Goal: Task Accomplishment & Management: Manage account settings

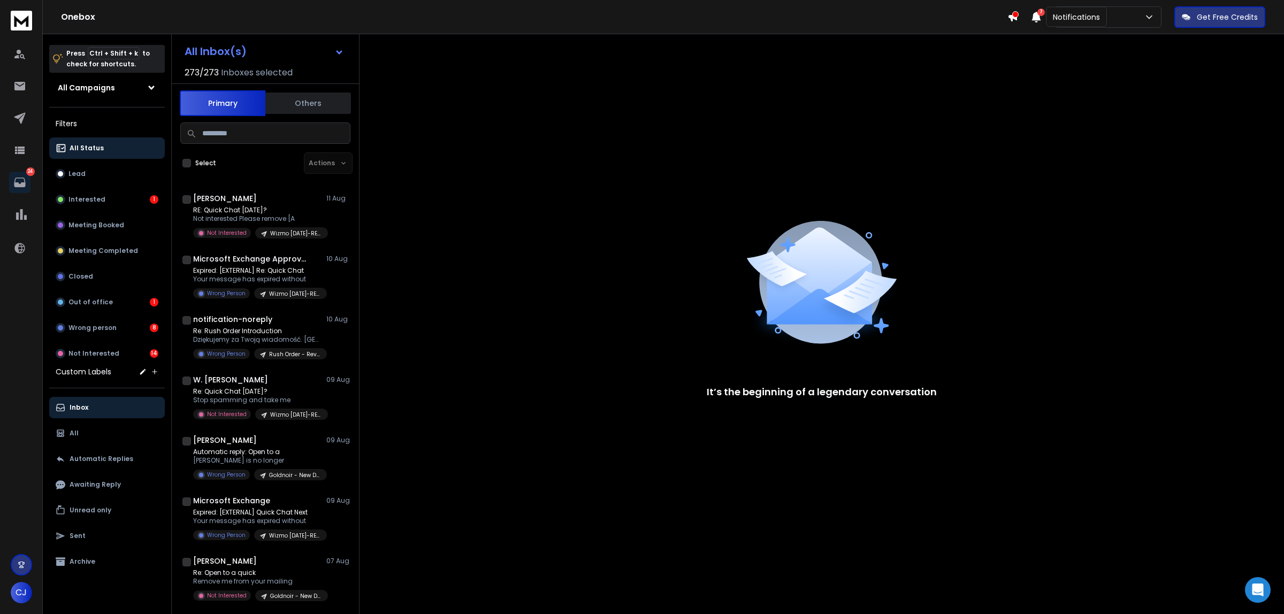
click at [1095, 17] on div "Notifications" at bounding box center [1076, 17] width 61 height 20
click at [1131, 15] on div "Rico" at bounding box center [1107, 17] width 93 height 11
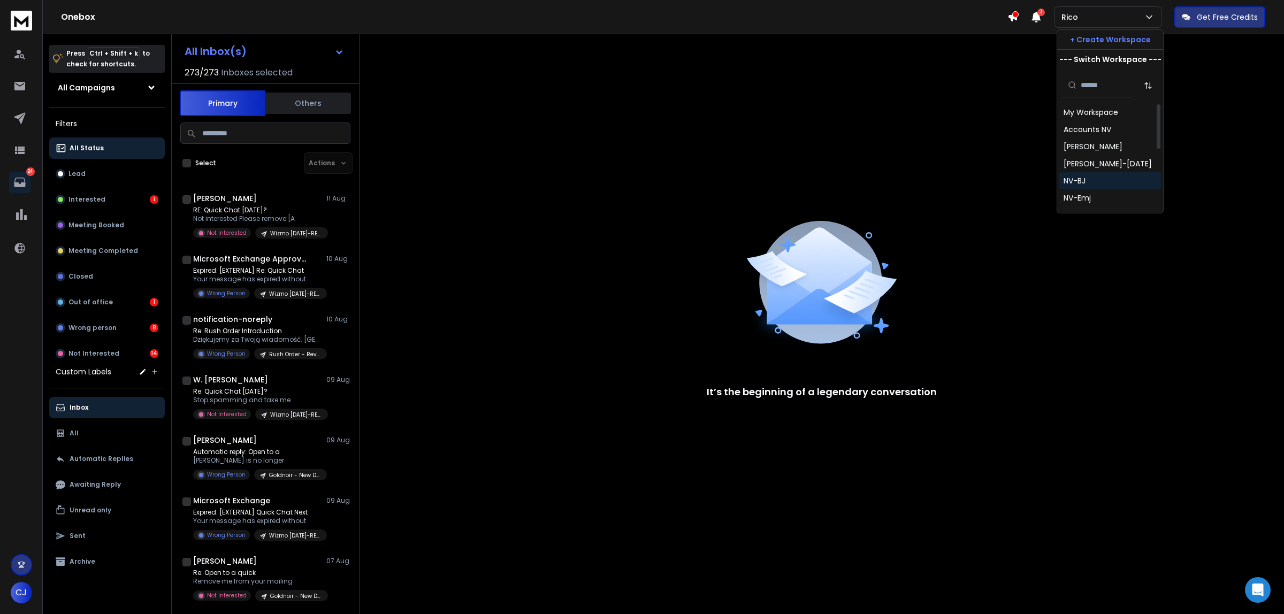
click at [1120, 185] on div "NV-BJ" at bounding box center [1110, 180] width 102 height 17
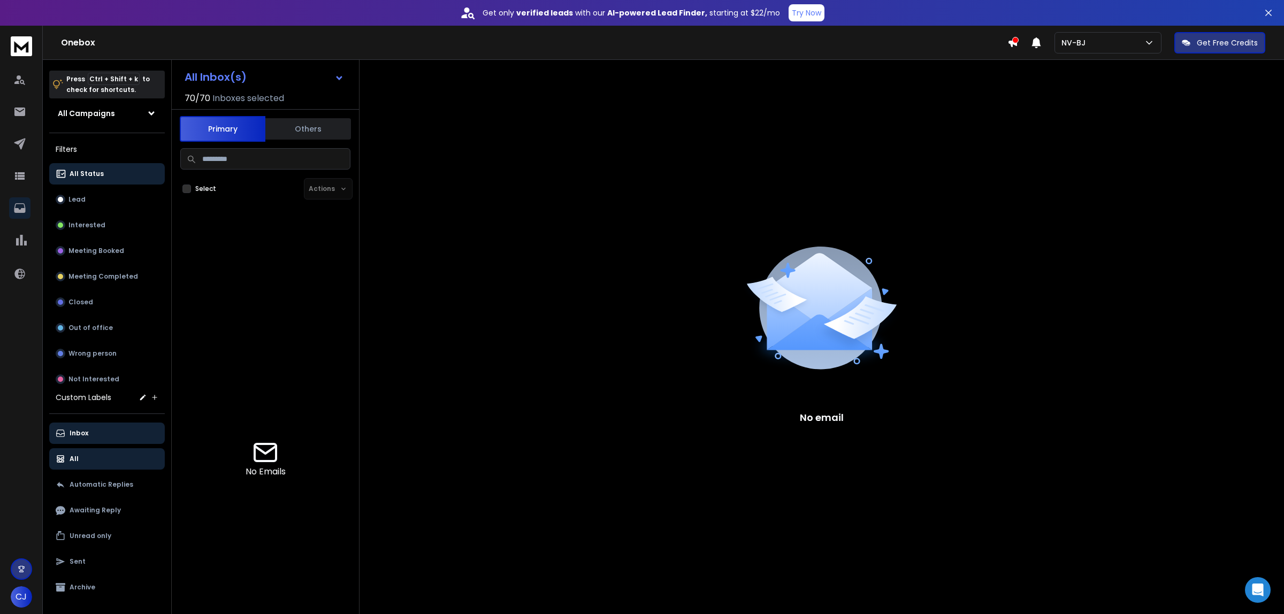
click at [75, 458] on p "All" at bounding box center [74, 459] width 9 height 9
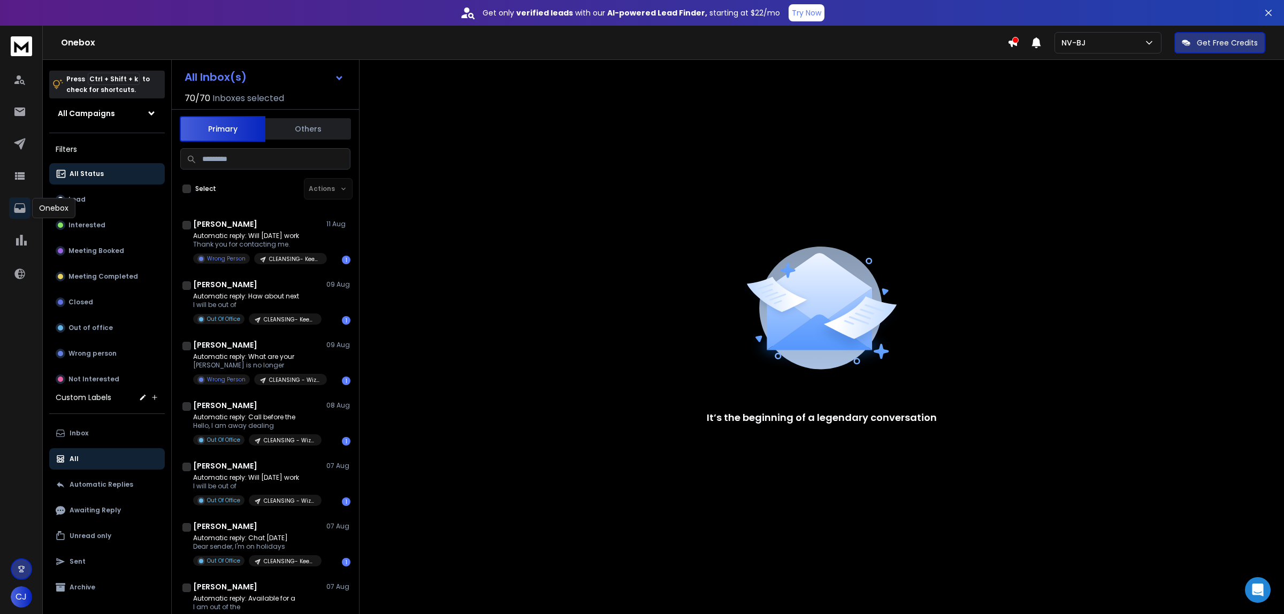
click at [18, 210] on icon at bounding box center [19, 208] width 11 height 10
click at [23, 142] on icon at bounding box center [19, 143] width 11 height 11
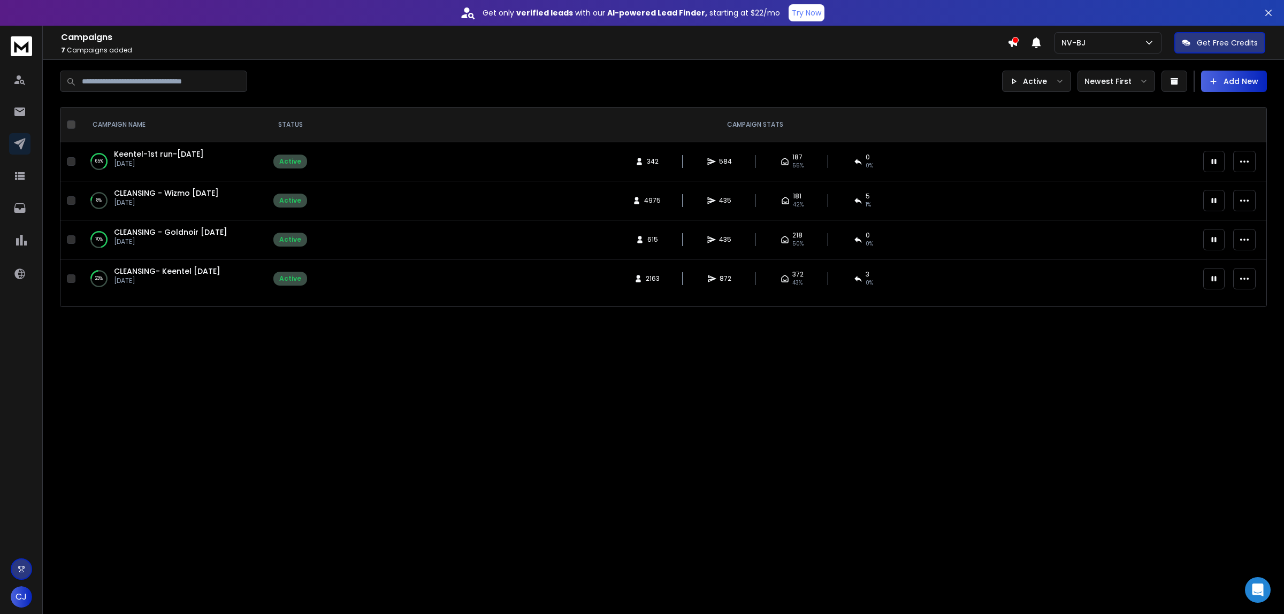
click at [611, 158] on div "342 584 187 55 % 0 0 %" at bounding box center [755, 161] width 870 height 17
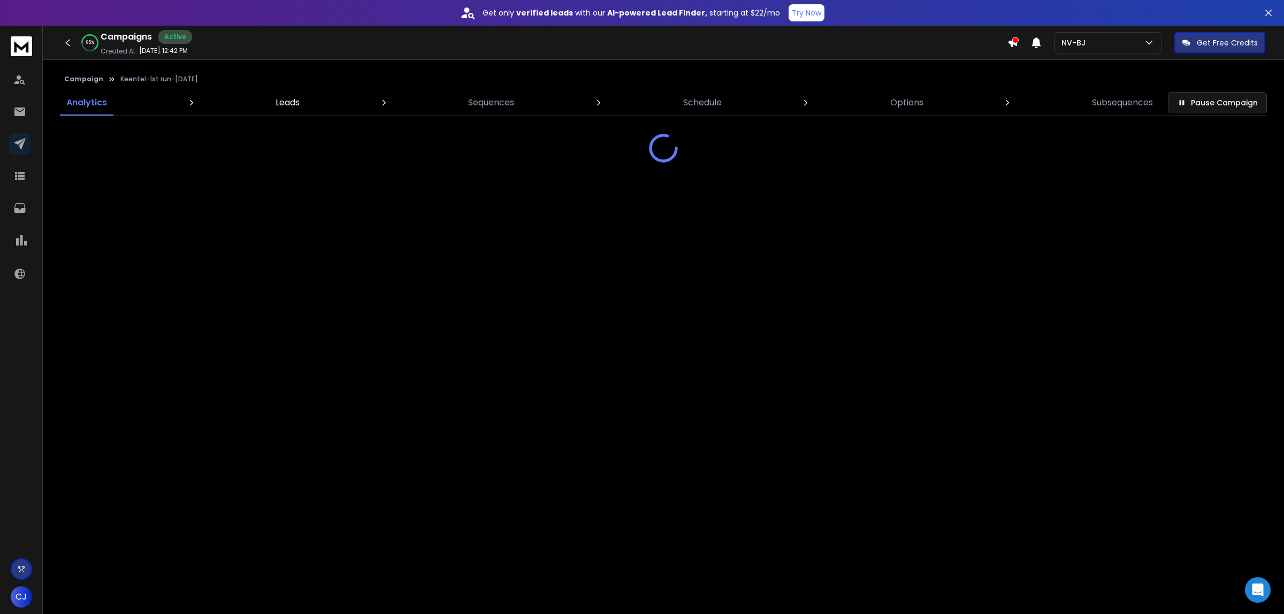
click at [309, 89] on div "Campaign Keentel-1st run-Aug 6 Analytics Leads Sequences Schedule Options Subse…" at bounding box center [663, 93] width 1207 height 45
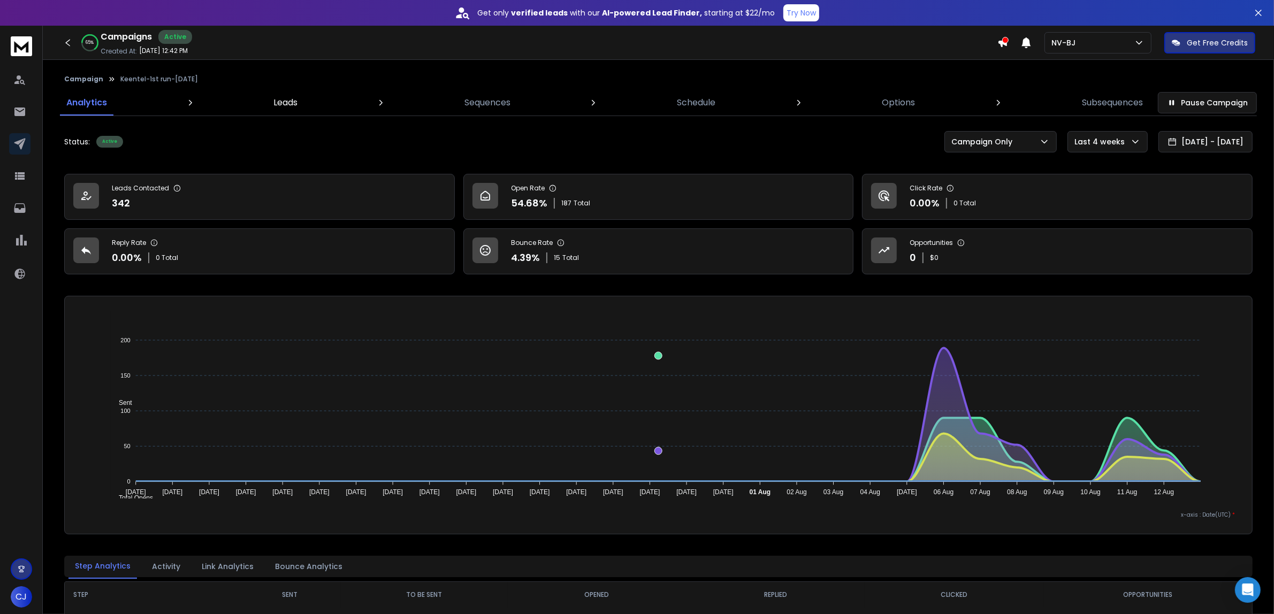
click at [295, 95] on link "Leads" at bounding box center [285, 103] width 37 height 26
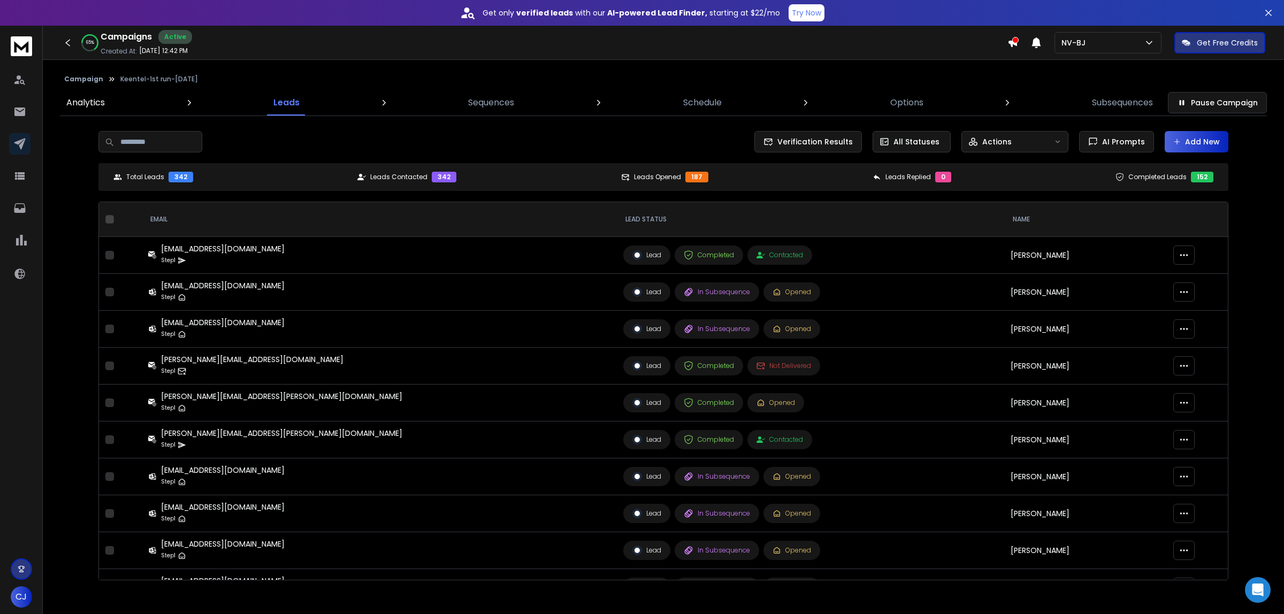
click at [92, 102] on p "Analytics" at bounding box center [85, 102] width 39 height 13
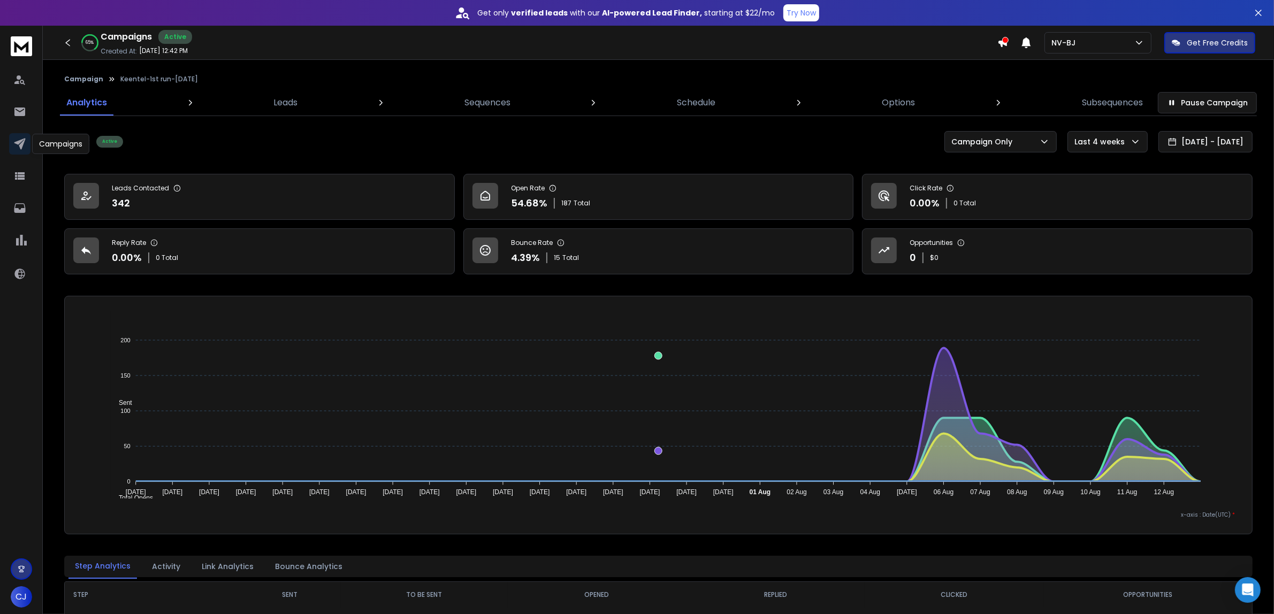
click at [15, 145] on icon at bounding box center [19, 143] width 13 height 13
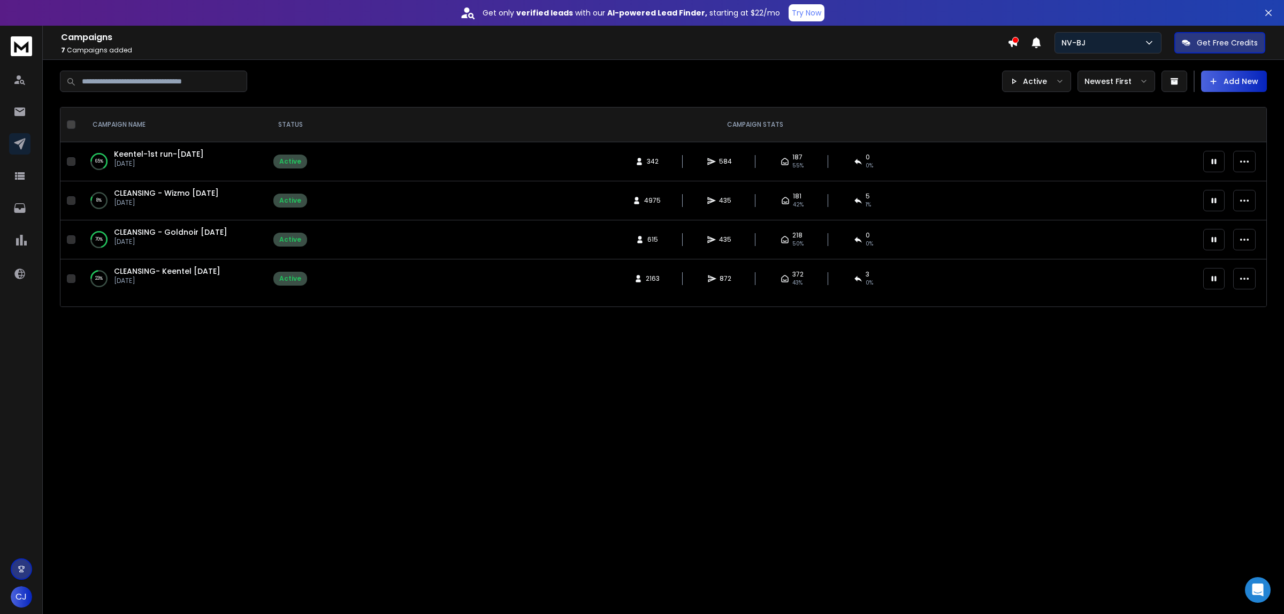
click at [1098, 47] on div "NV-BJ" at bounding box center [1107, 42] width 93 height 11
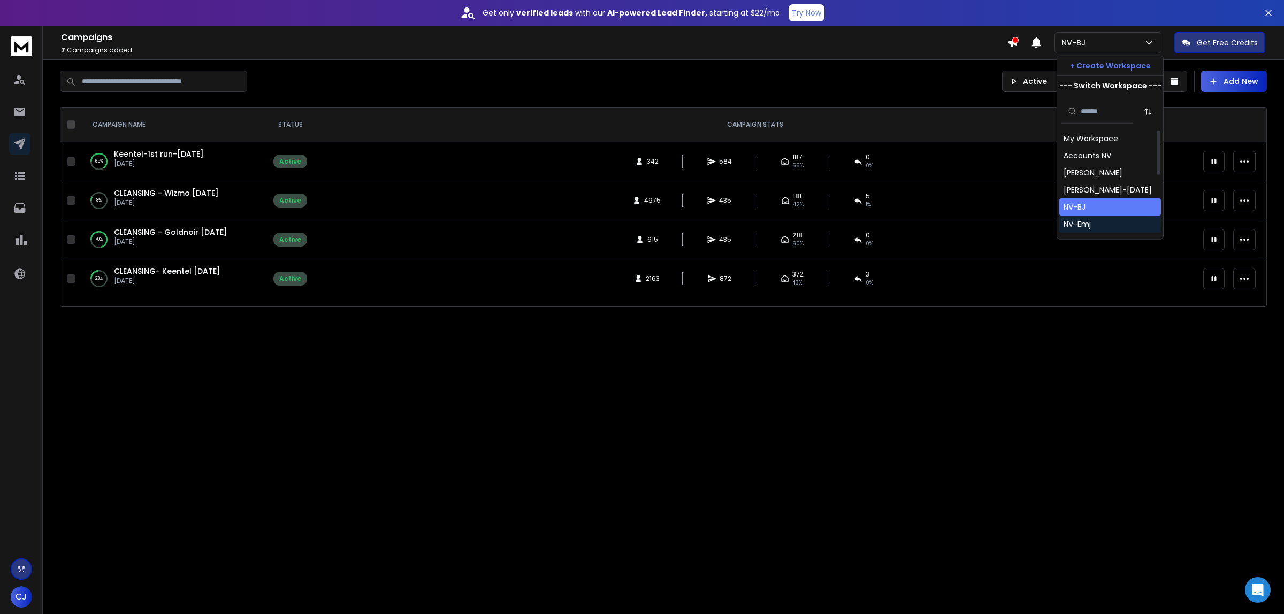
click at [1085, 227] on div "NV-Emj" at bounding box center [1076, 224] width 27 height 11
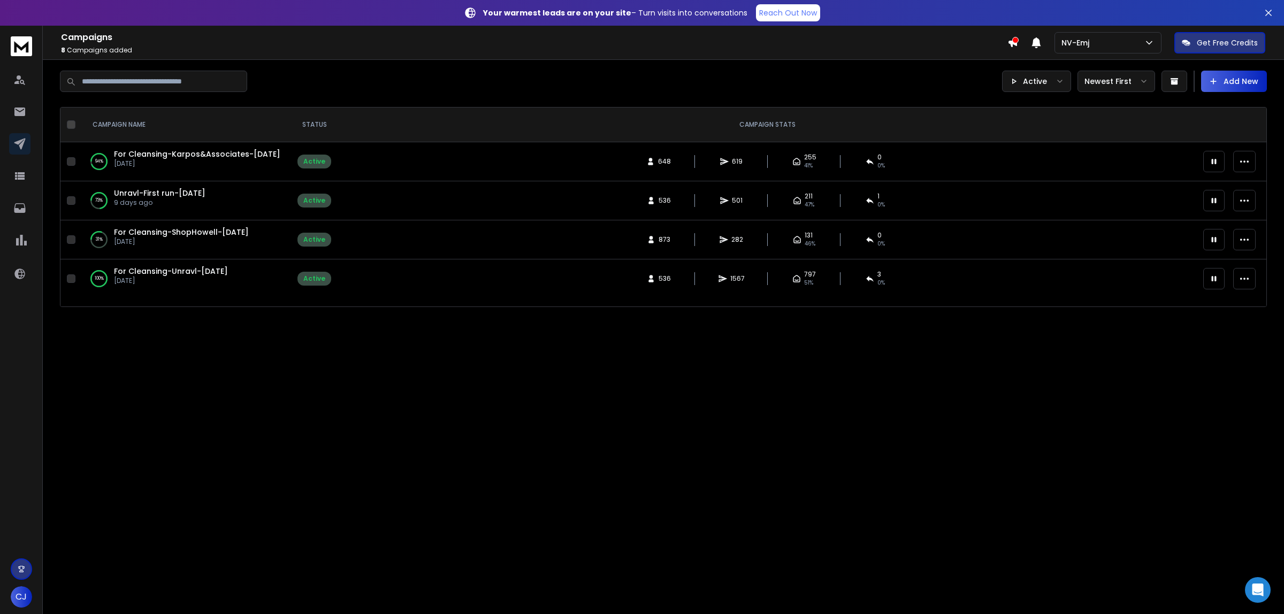
click at [211, 201] on div "73 % Unravl-First run-[DATE] [DATE]" at bounding box center [185, 201] width 190 height 26
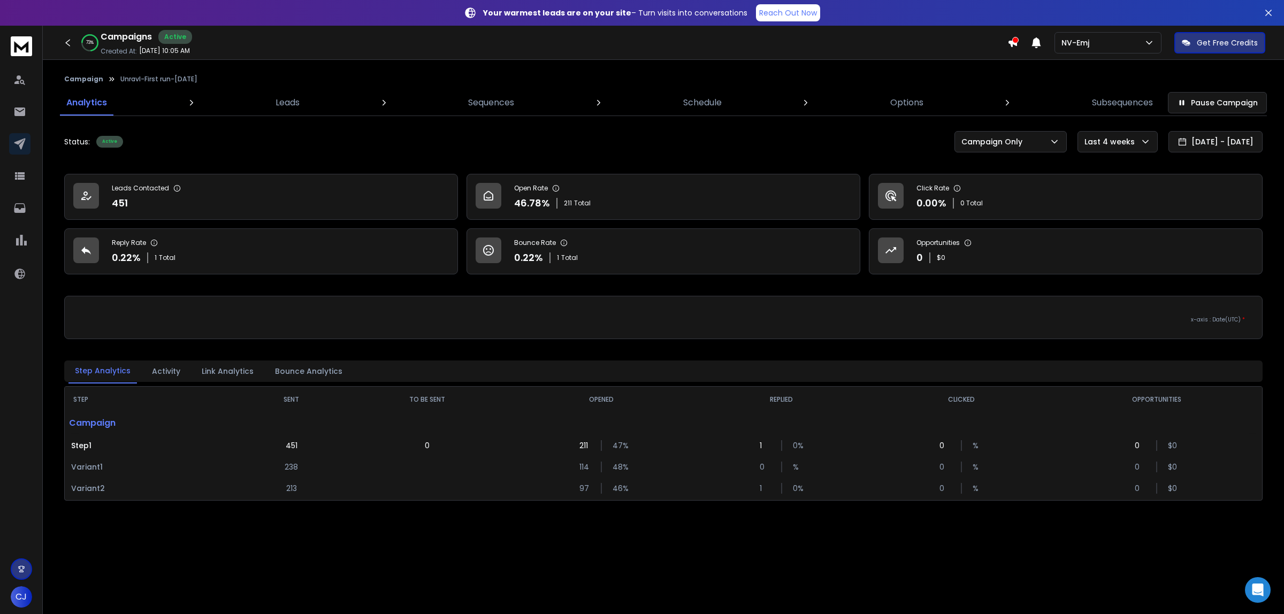
click at [297, 83] on div "Campaign Unravl-First run-Aug1" at bounding box center [663, 79] width 1207 height 17
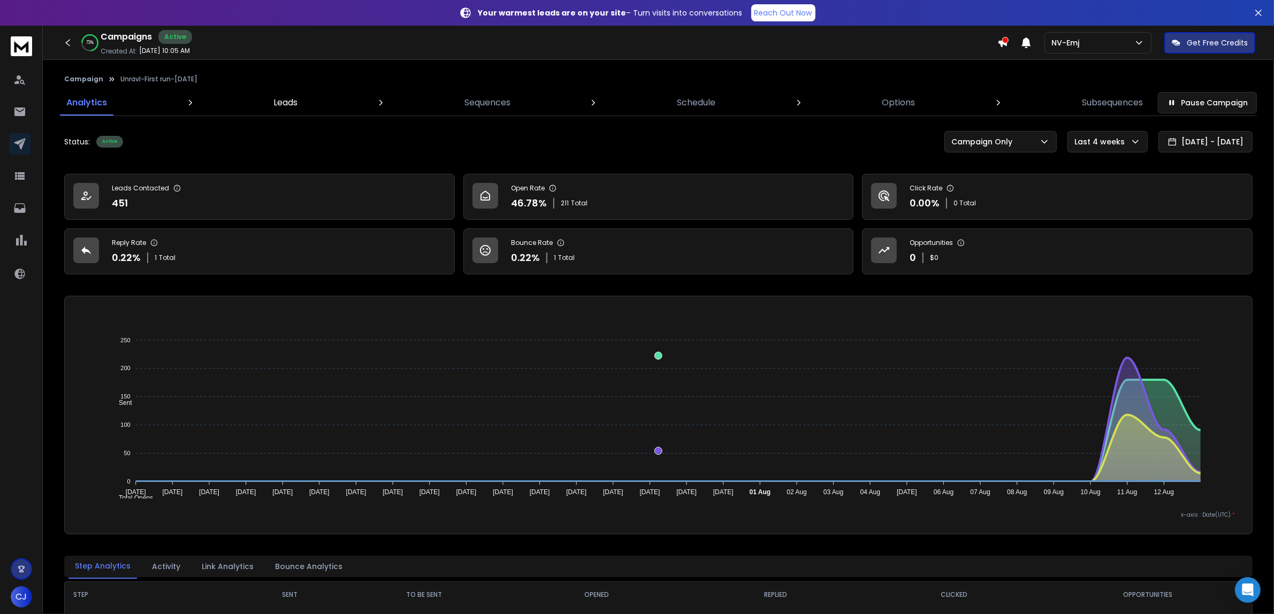
click at [297, 106] on p "Leads" at bounding box center [285, 102] width 24 height 13
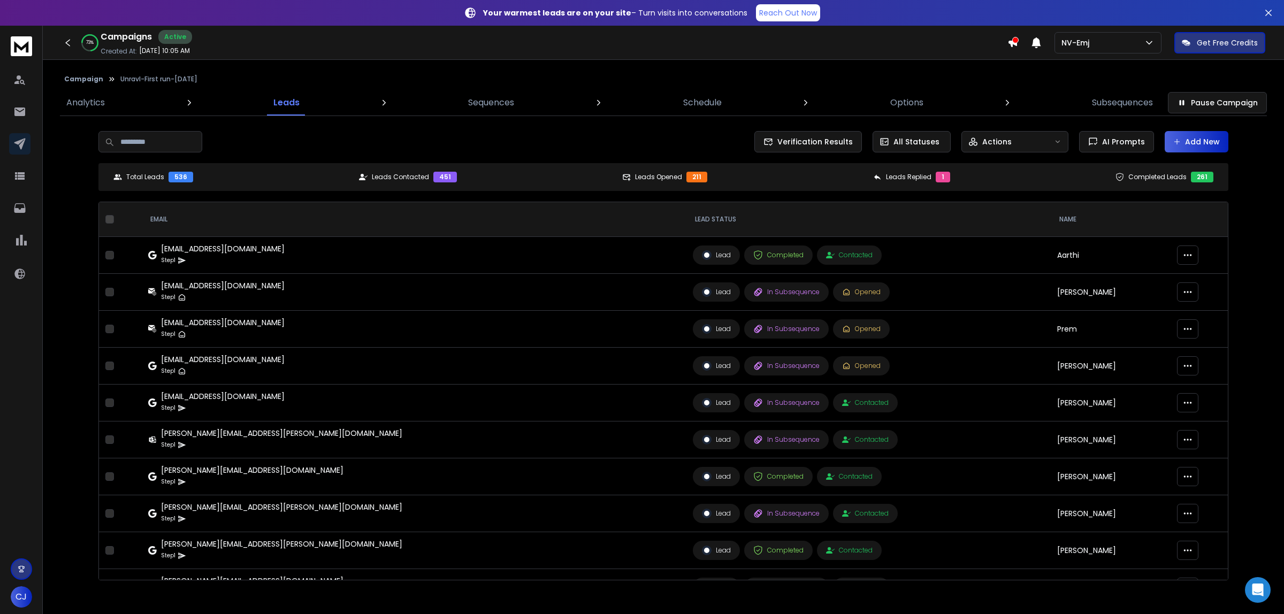
click at [79, 79] on button "Campaign" at bounding box center [83, 79] width 39 height 9
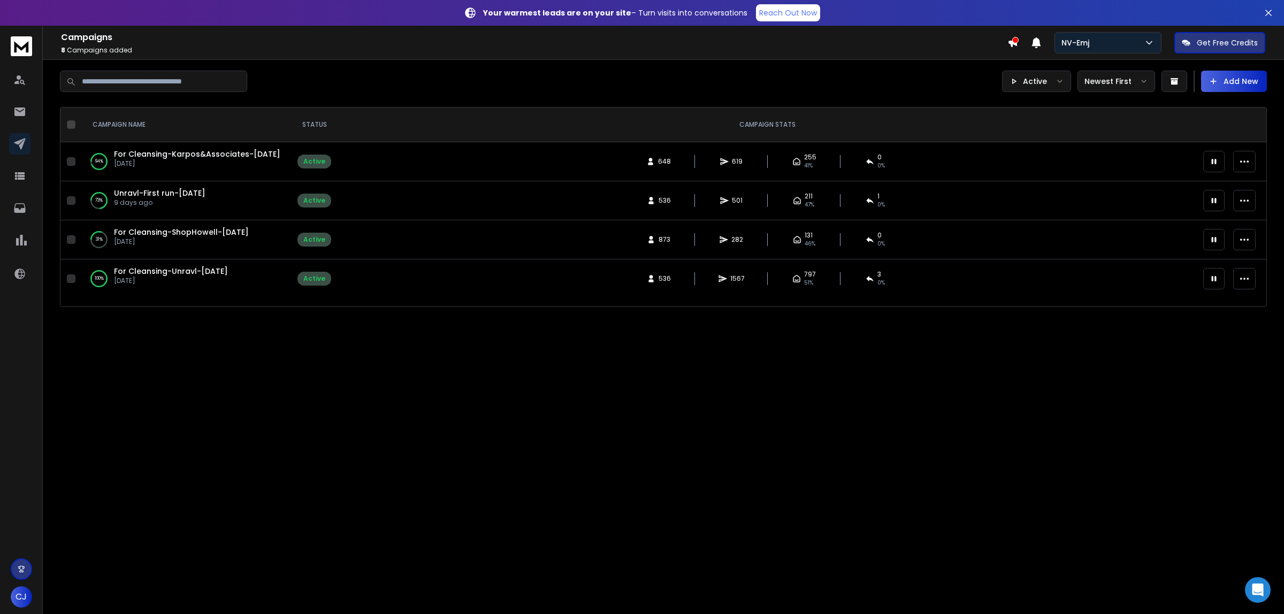
click at [1111, 43] on div "NV-Emj" at bounding box center [1107, 42] width 93 height 11
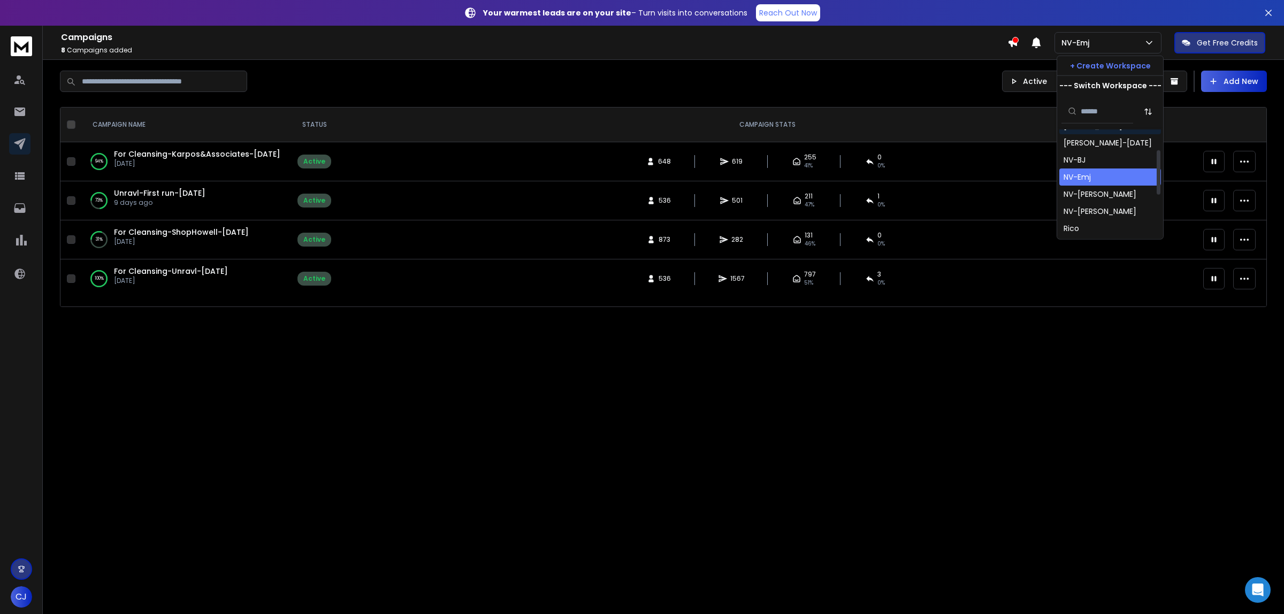
scroll to position [67, 0]
click at [1102, 175] on div "NV-Matt" at bounding box center [1110, 174] width 102 height 17
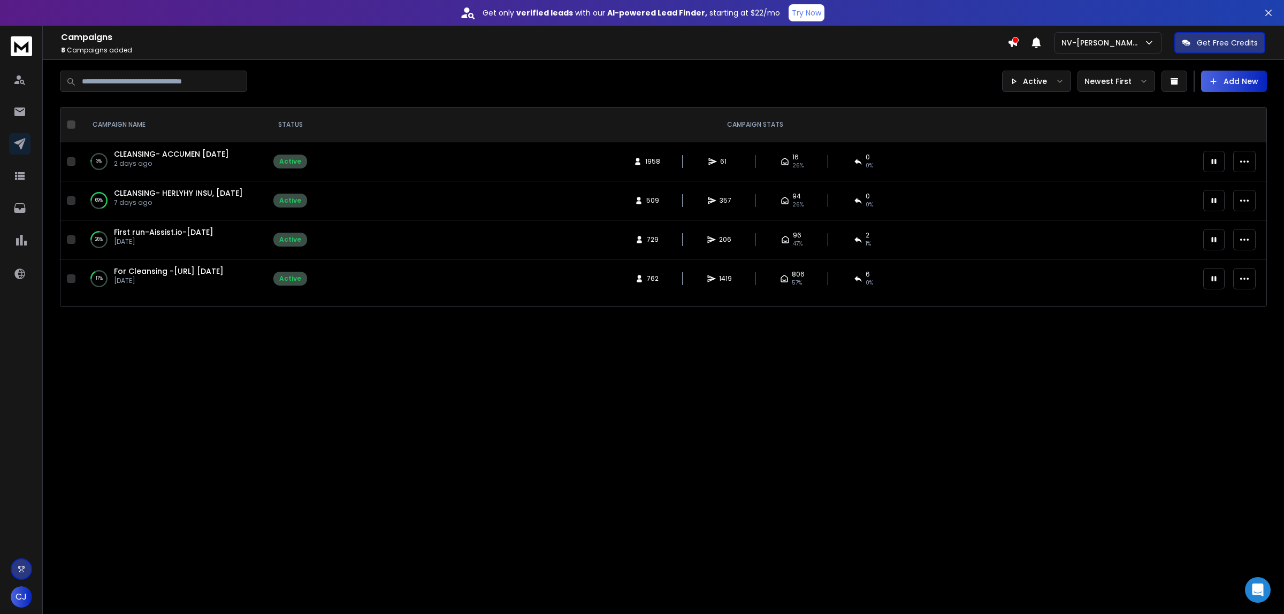
click at [203, 233] on span "First run-Aissist.io-AUG 8, 2025" at bounding box center [163, 232] width 99 height 11
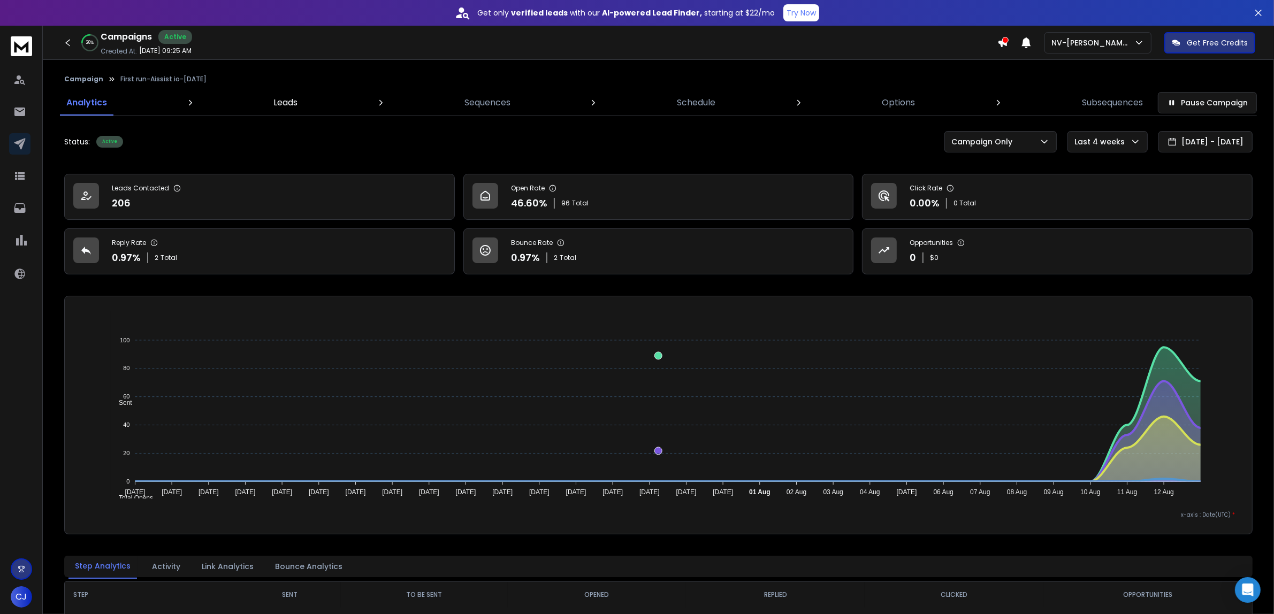
click at [305, 85] on div "Campaign First run-Aissist.io-AUG 8, 2025" at bounding box center [658, 79] width 1197 height 17
click at [294, 99] on p "Leads" at bounding box center [285, 102] width 24 height 13
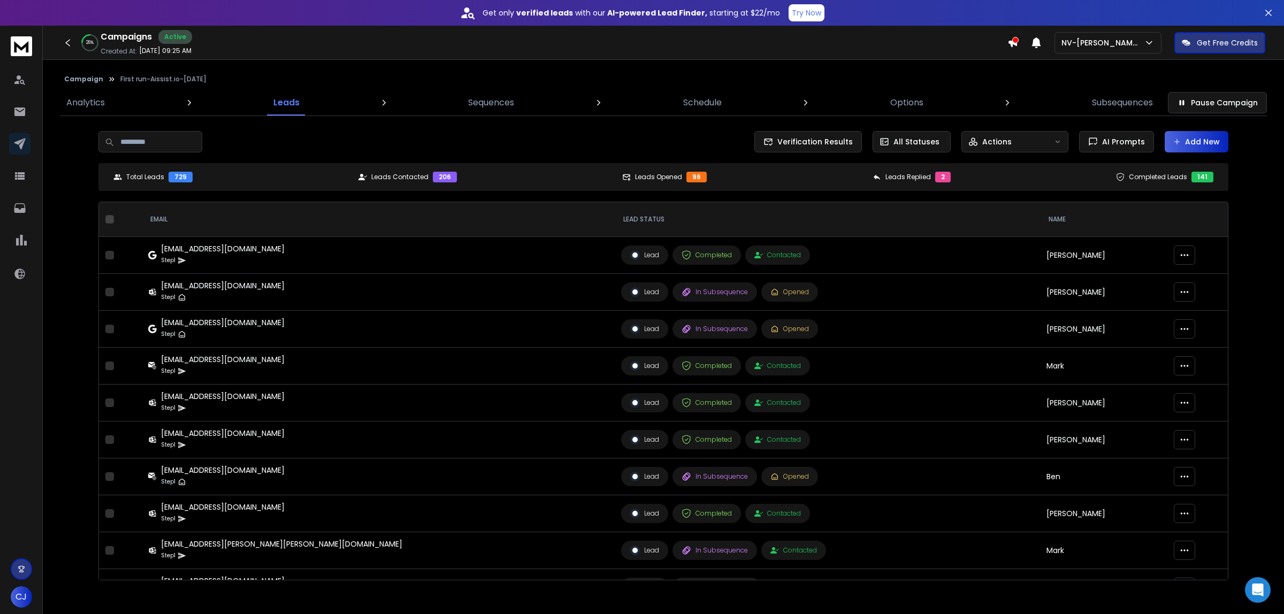
click at [511, 142] on div "Verification Results All Statuses Actions AI Prompts Add New" at bounding box center [663, 141] width 1130 height 21
click at [91, 79] on button "Campaign" at bounding box center [83, 79] width 39 height 9
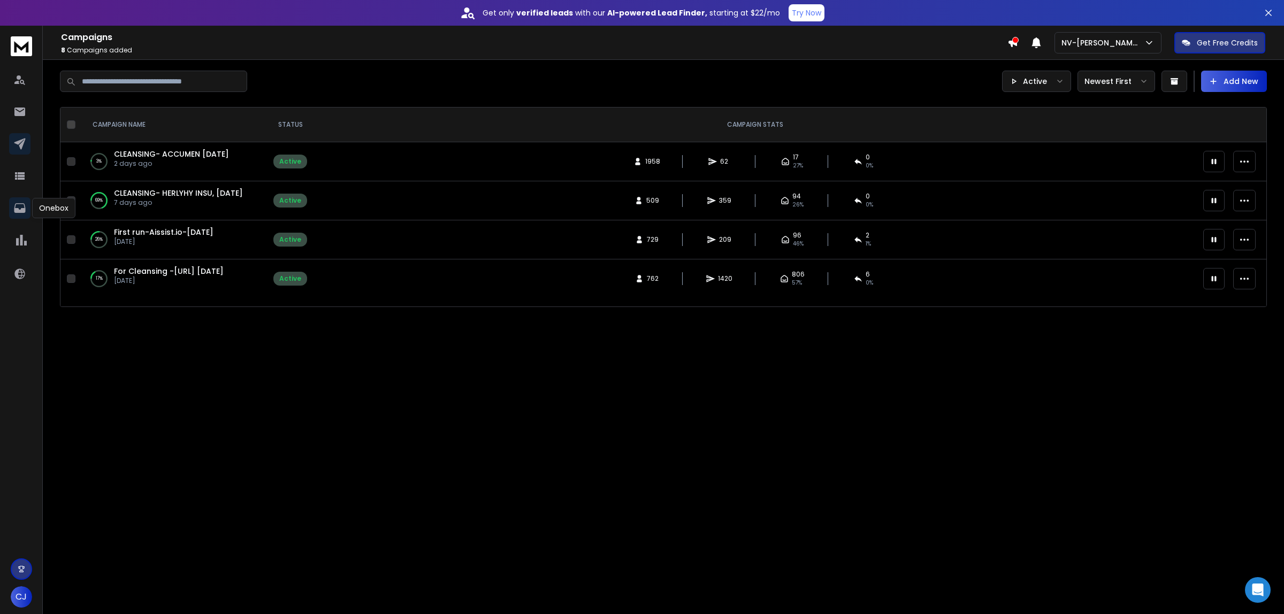
click at [21, 204] on icon at bounding box center [19, 208] width 13 height 13
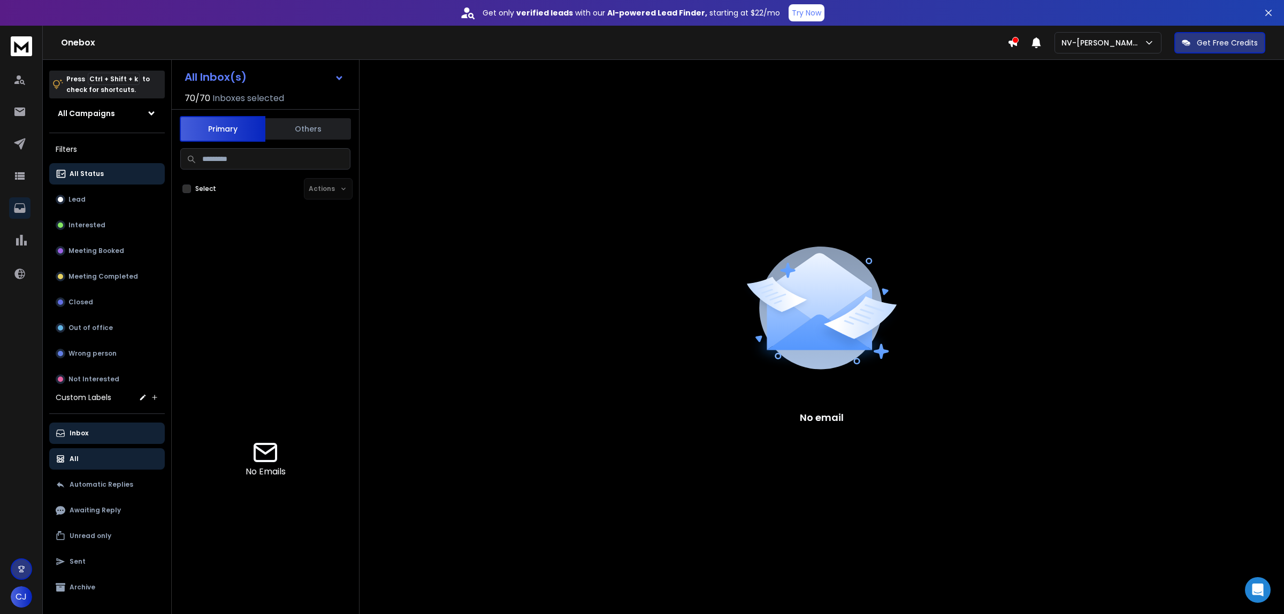
click at [96, 458] on button "All" at bounding box center [107, 458] width 116 height 21
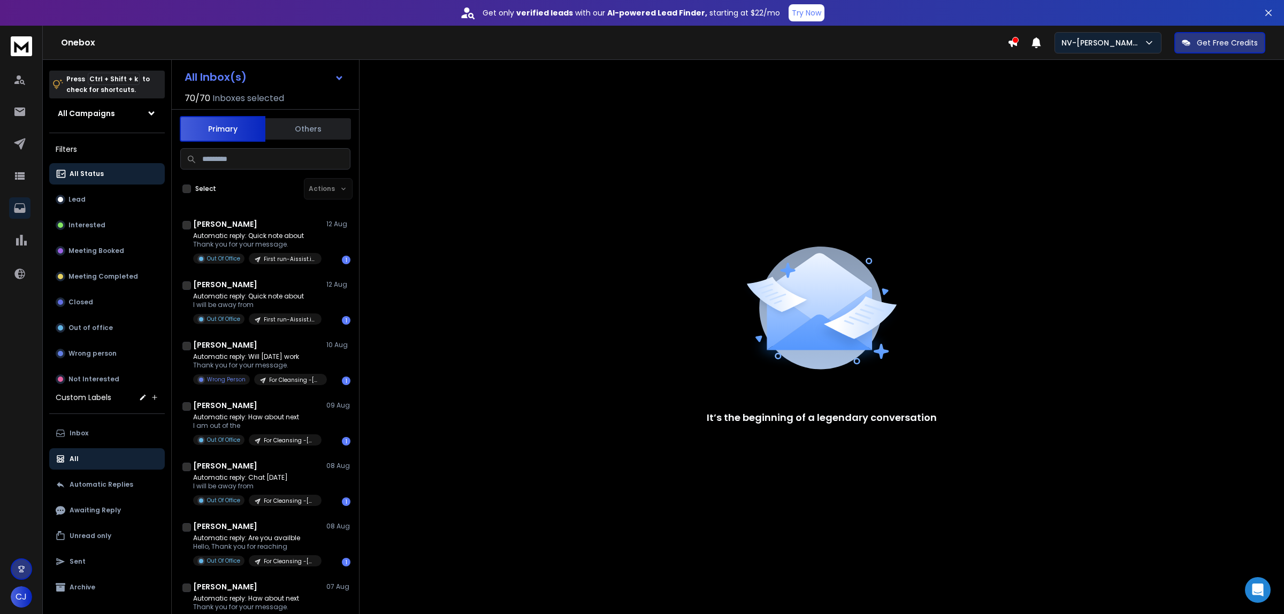
click at [1111, 40] on div "NV-Matt" at bounding box center [1107, 42] width 93 height 11
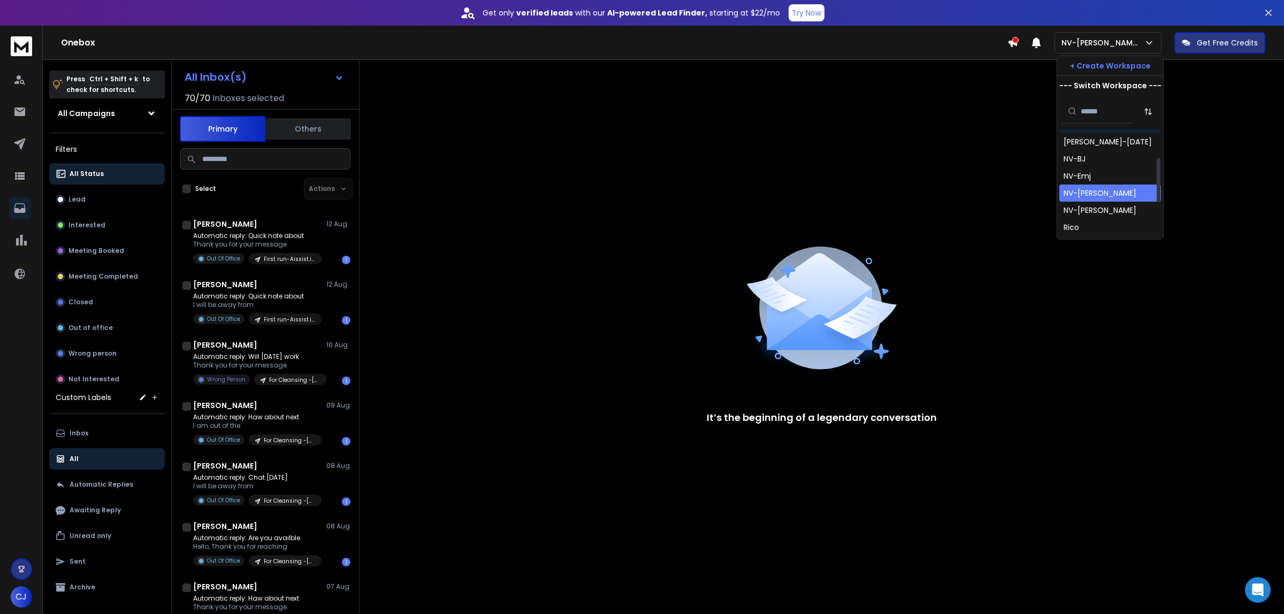
scroll to position [67, 0]
click at [1119, 191] on div "NV-Mel" at bounding box center [1110, 191] width 102 height 17
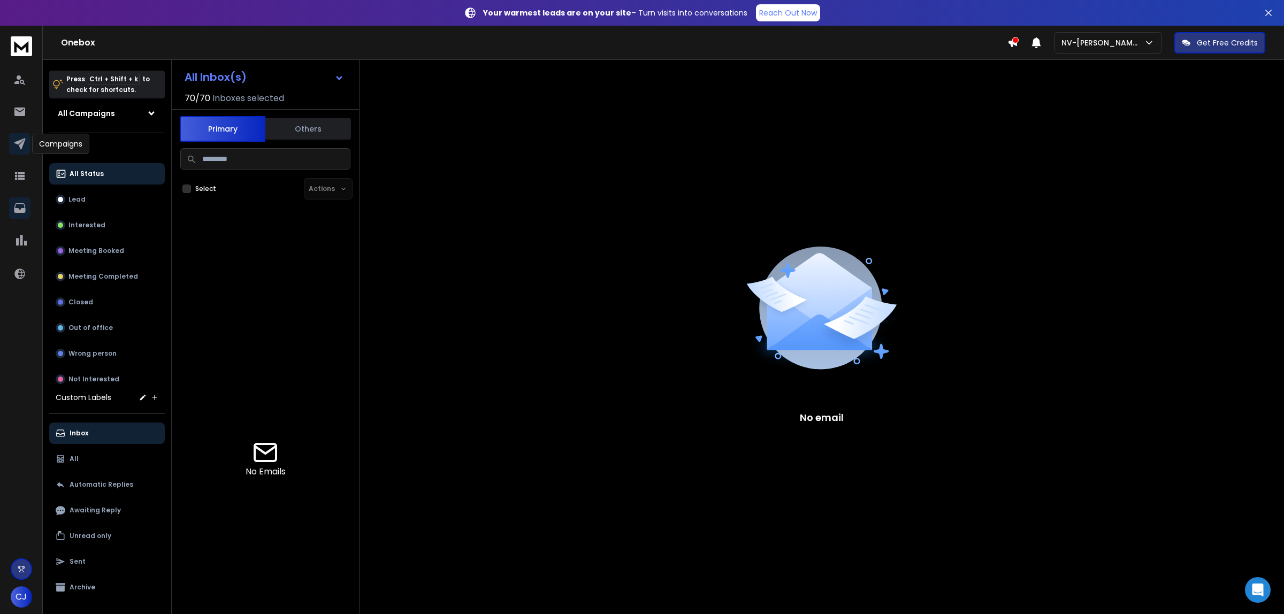
click at [17, 142] on icon at bounding box center [19, 143] width 11 height 11
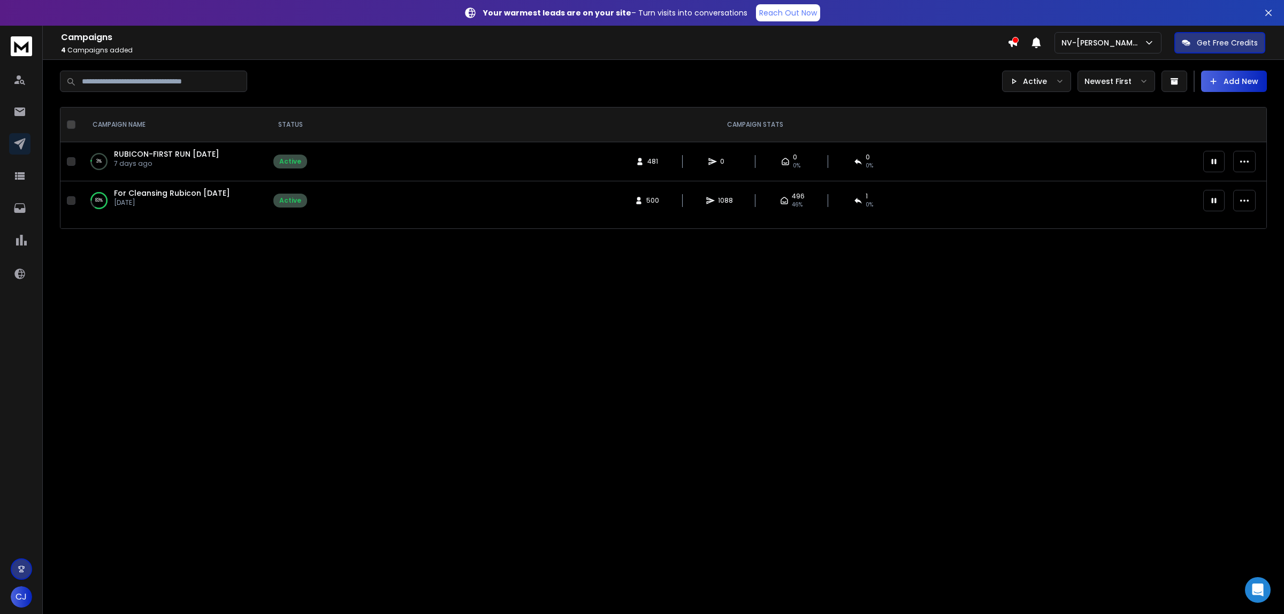
click at [224, 158] on div "3 % RUBICON-FIRST RUN [DATE] [DATE]" at bounding box center [173, 162] width 166 height 26
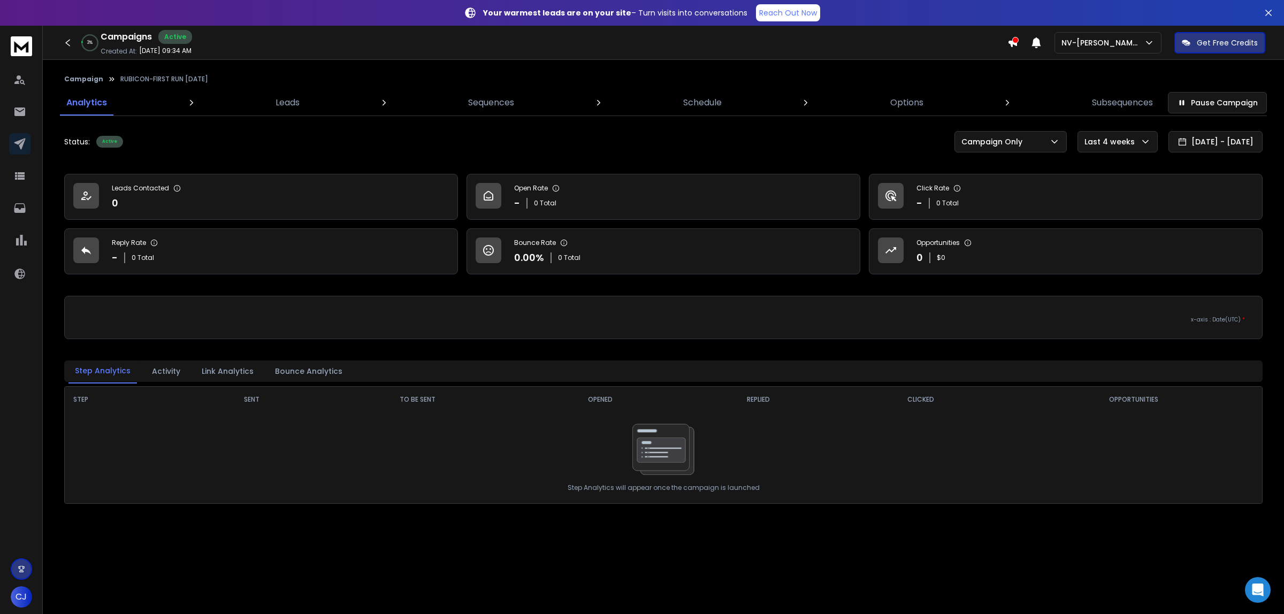
click at [969, 87] on div "Campaign RUBICON-FIRST RUN [DATE]" at bounding box center [663, 79] width 1207 height 17
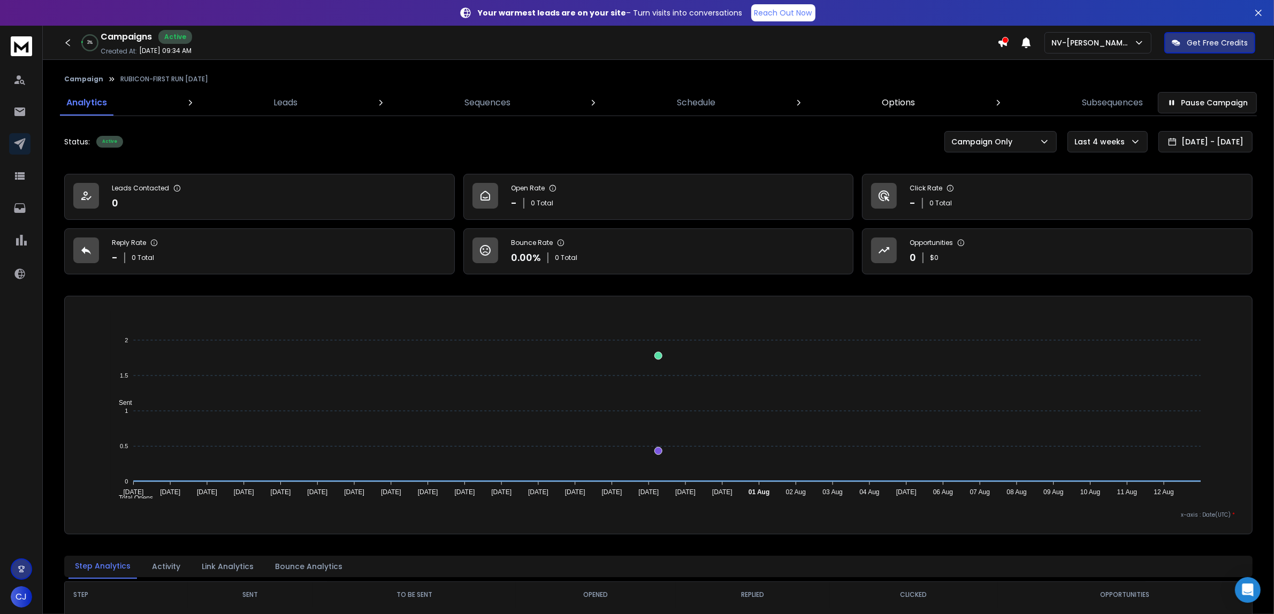
click at [897, 104] on p "Options" at bounding box center [898, 102] width 33 height 13
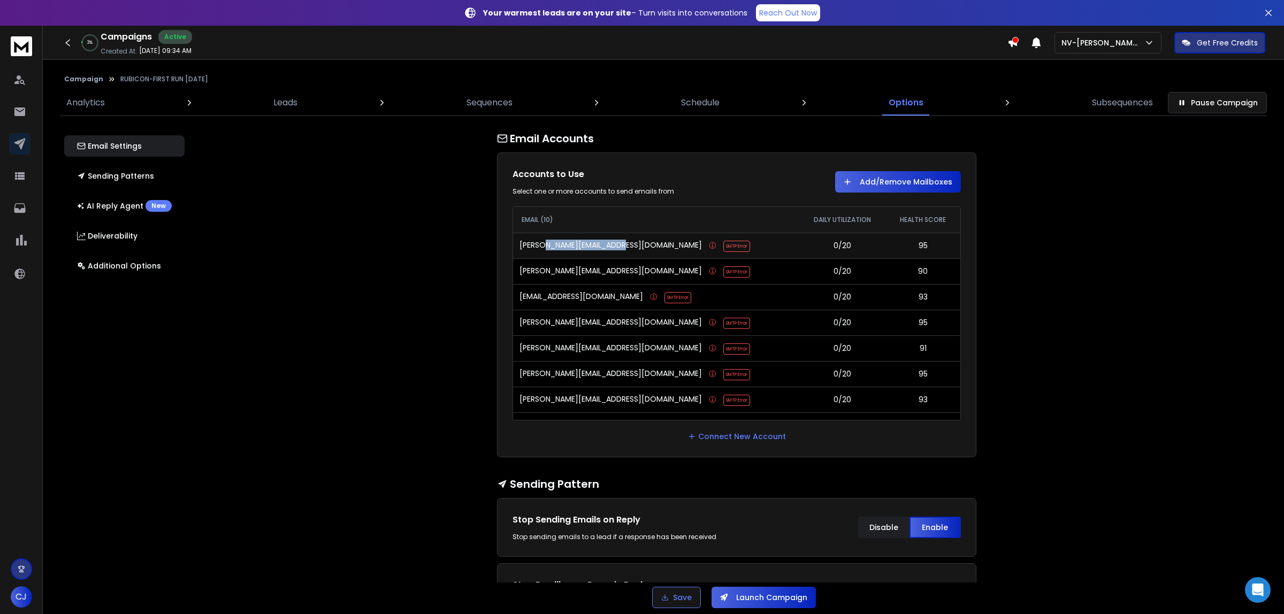
drag, startPoint x: 595, startPoint y: 243, endPoint x: 536, endPoint y: 246, distance: 58.4
click at [536, 246] on p "[PERSON_NAME][EMAIL_ADDRESS][DOMAIN_NAME]" at bounding box center [610, 246] width 182 height 12
copy p "learn.finrise.site"
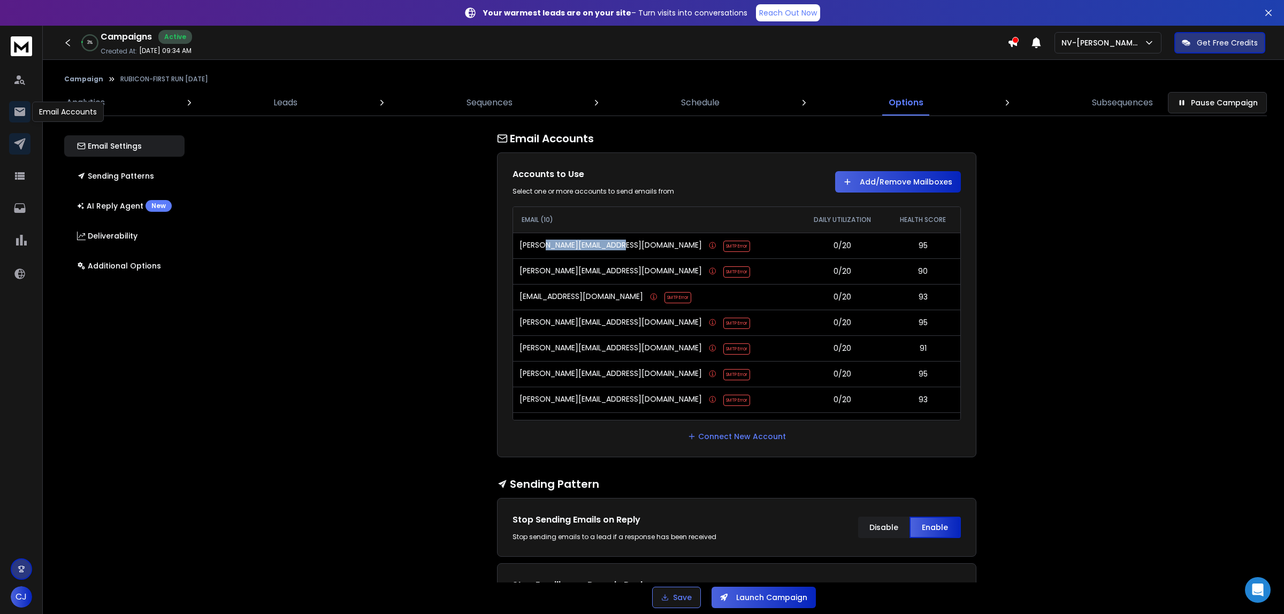
click at [17, 113] on icon at bounding box center [19, 112] width 11 height 9
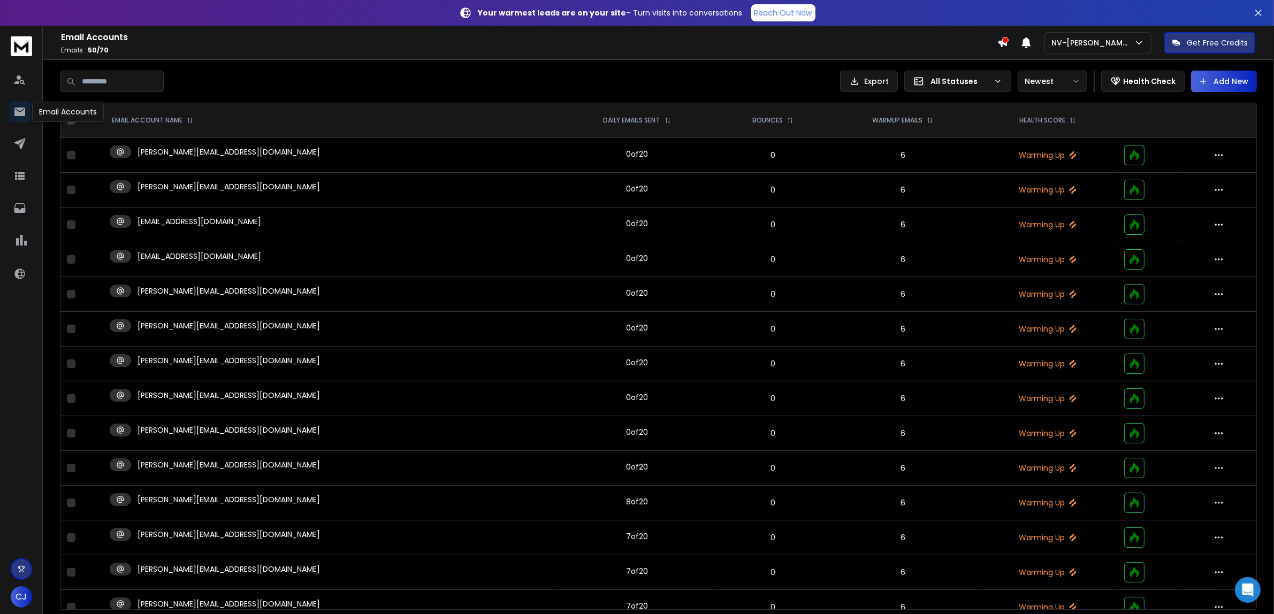
click at [114, 87] on input at bounding box center [112, 81] width 104 height 21
paste input "**********"
type input "**********"
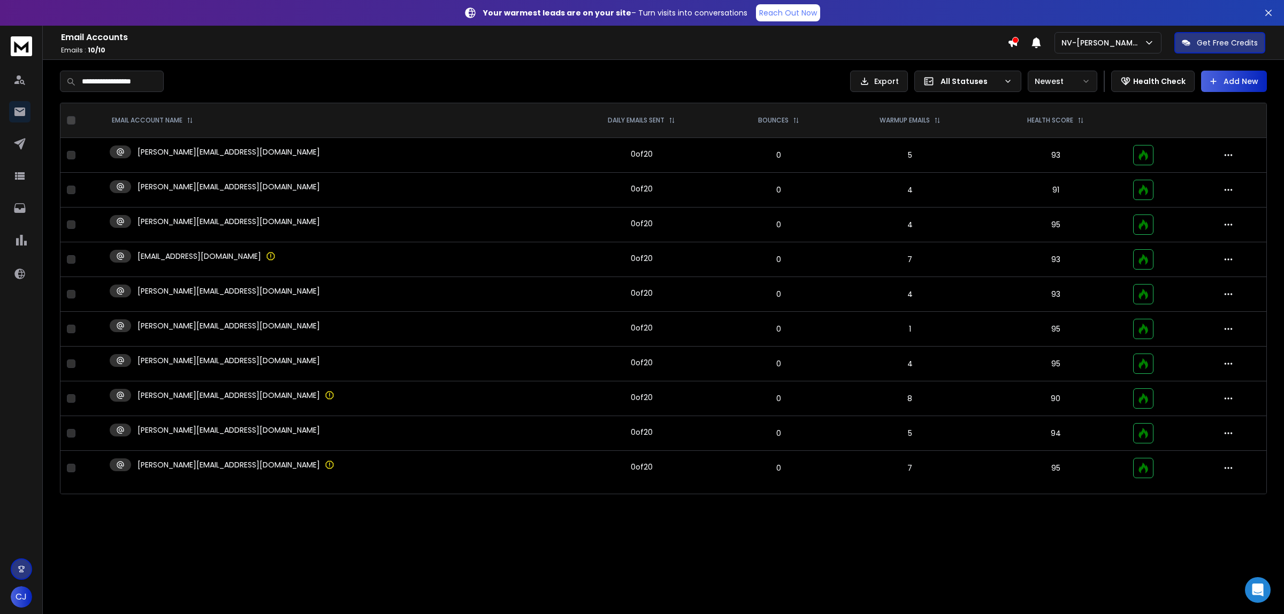
click at [415, 156] on div "allan@learn.finrise.site" at bounding box center [332, 151] width 444 height 13
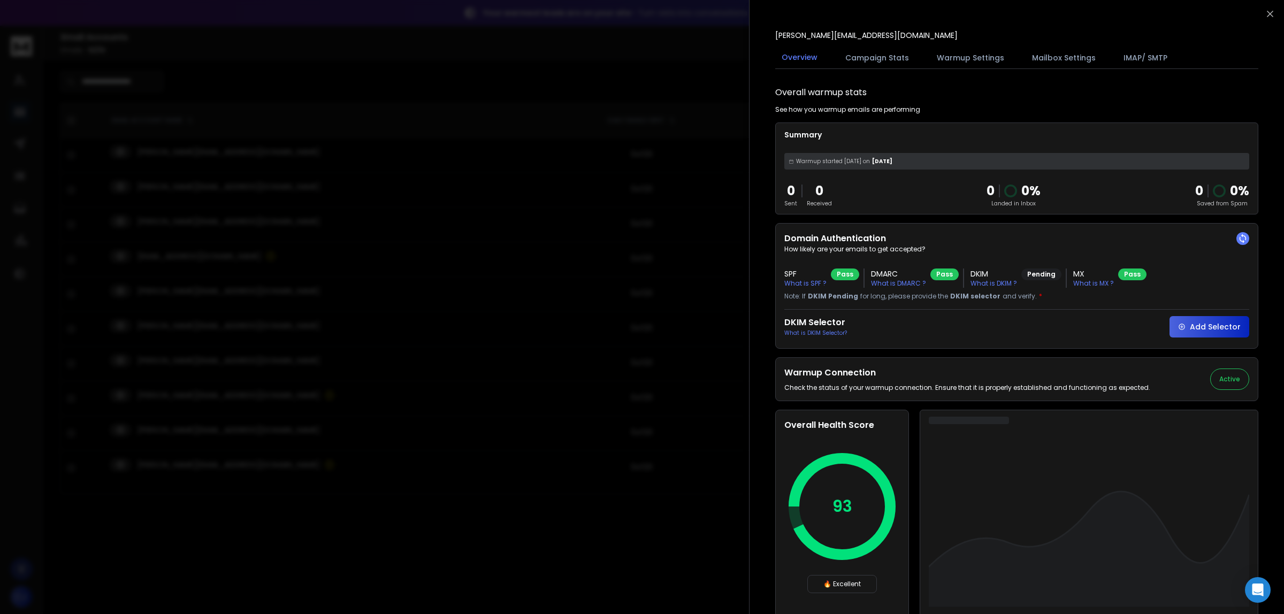
click at [1132, 49] on button "IMAP/ SMTP" at bounding box center [1145, 58] width 57 height 24
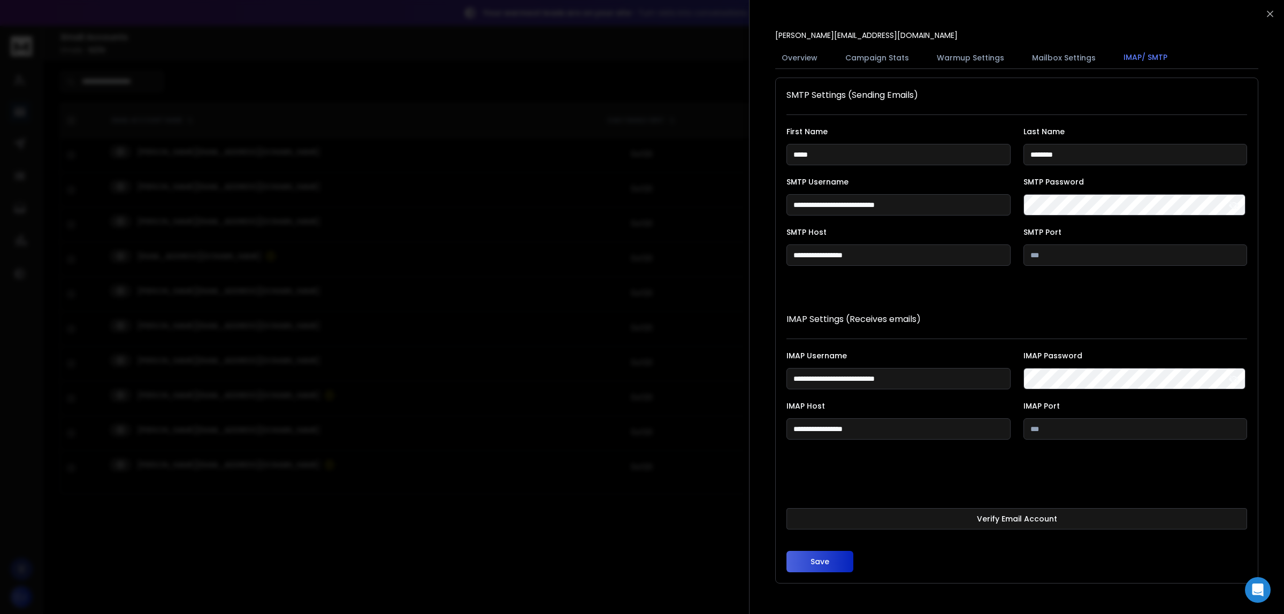
click at [818, 564] on button "Save" at bounding box center [819, 561] width 67 height 21
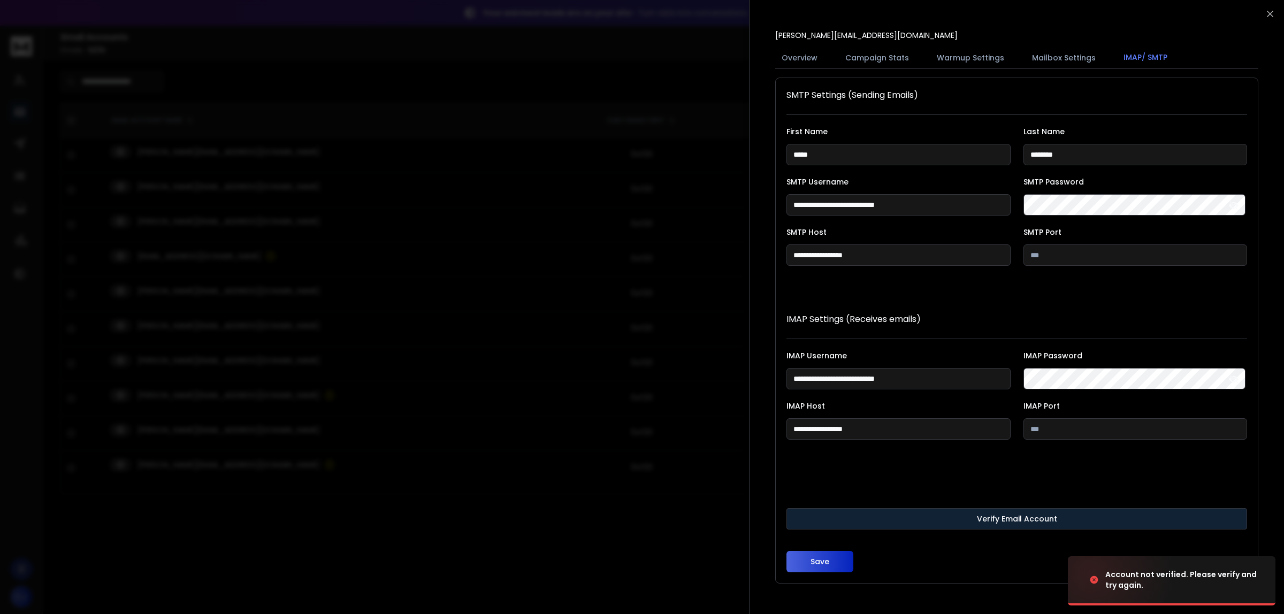
click at [941, 522] on button "Verify Email Account" at bounding box center [1016, 518] width 461 height 21
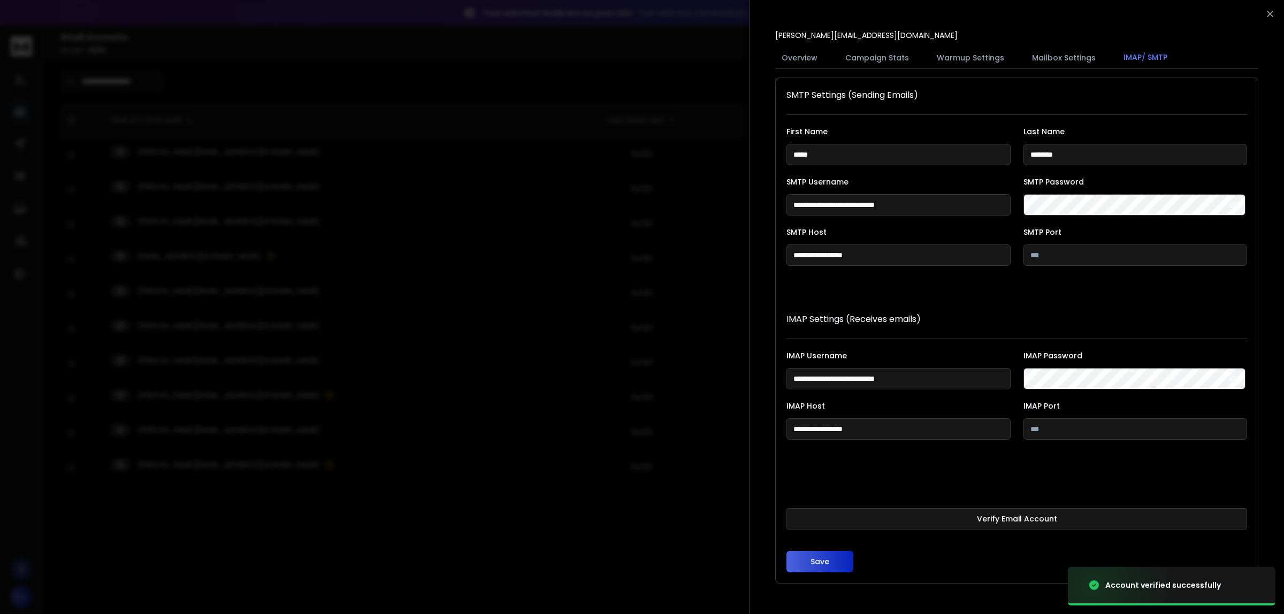
click at [822, 562] on button "Save" at bounding box center [819, 561] width 67 height 21
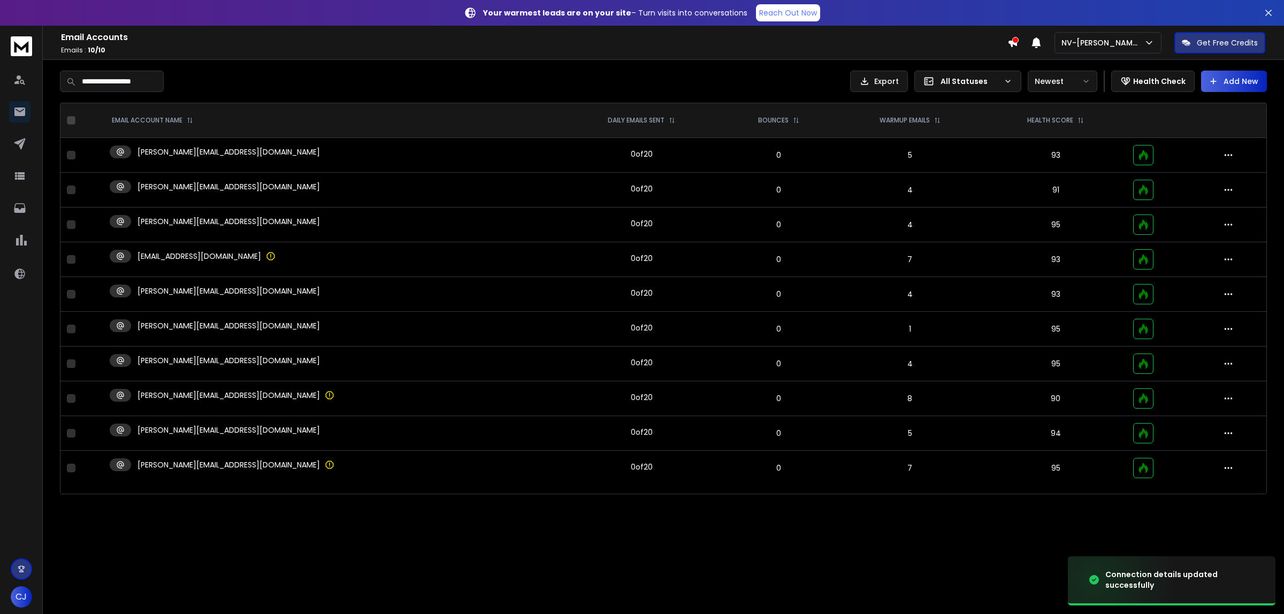
click at [396, 187] on div "[PERSON_NAME][EMAIL_ADDRESS][DOMAIN_NAME]" at bounding box center [332, 186] width 444 height 13
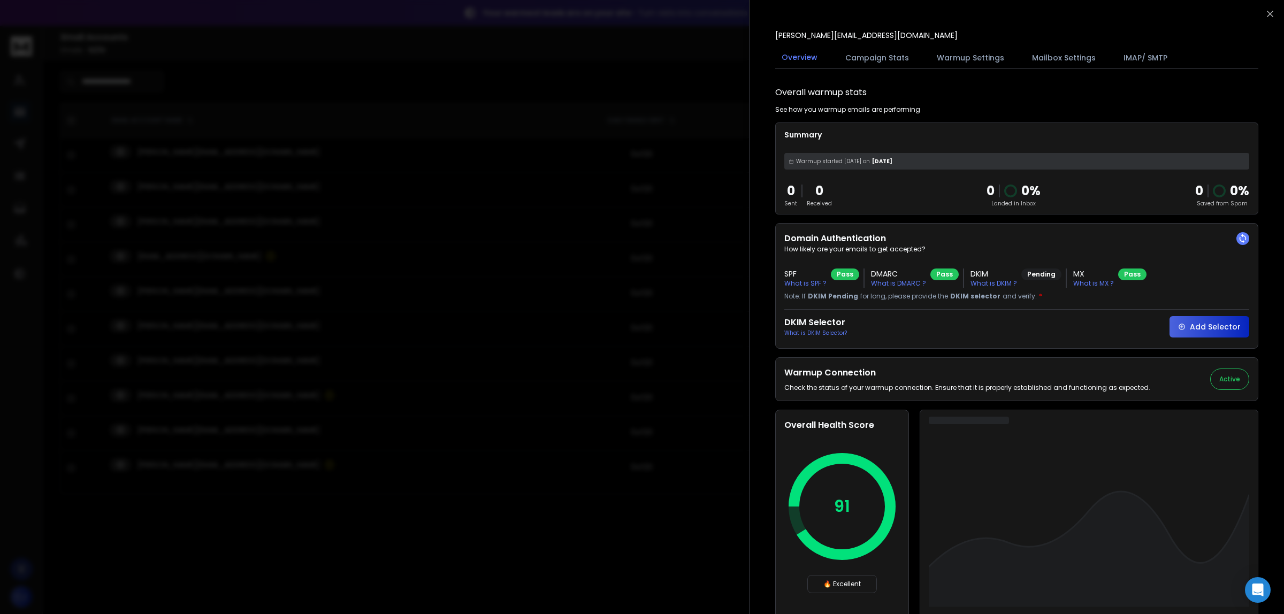
click at [1138, 52] on button "IMAP/ SMTP" at bounding box center [1145, 58] width 57 height 24
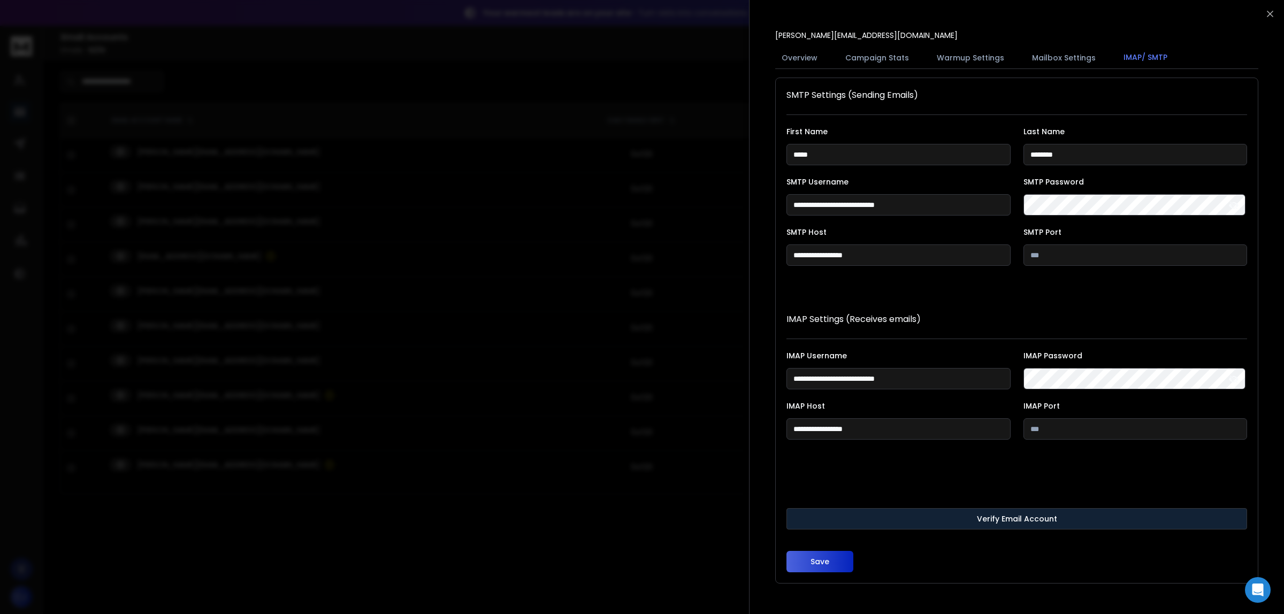
click at [955, 522] on button "Verify Email Account" at bounding box center [1016, 518] width 461 height 21
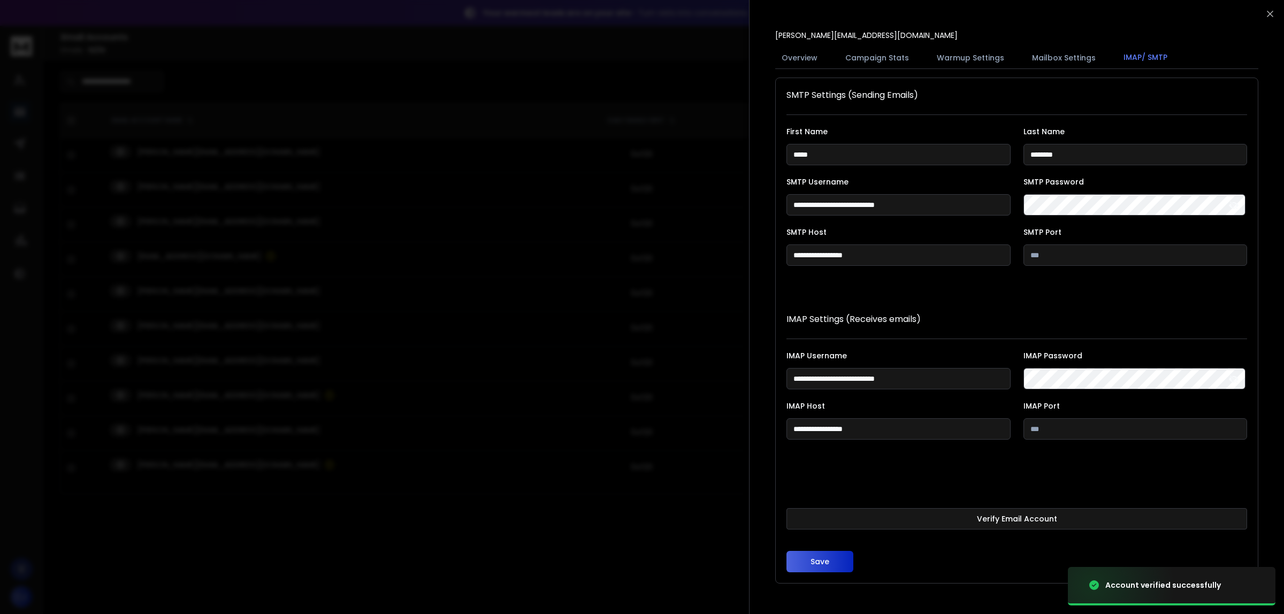
click at [819, 568] on button "Save" at bounding box center [819, 561] width 67 height 21
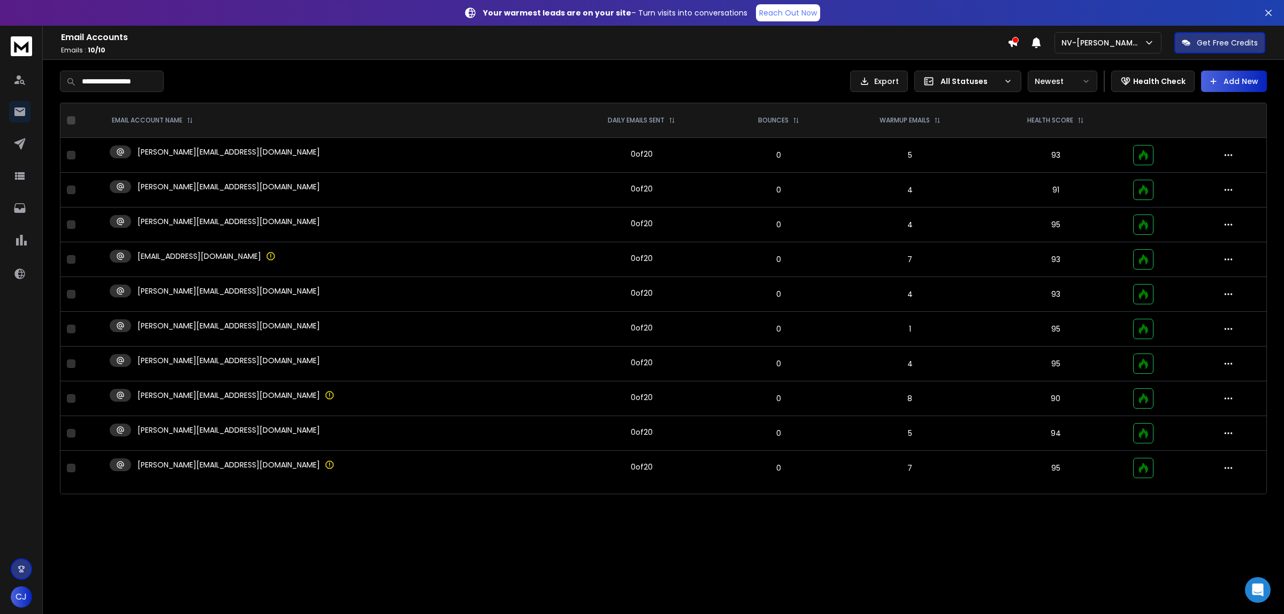
click at [899, 224] on td "4" at bounding box center [909, 225] width 150 height 35
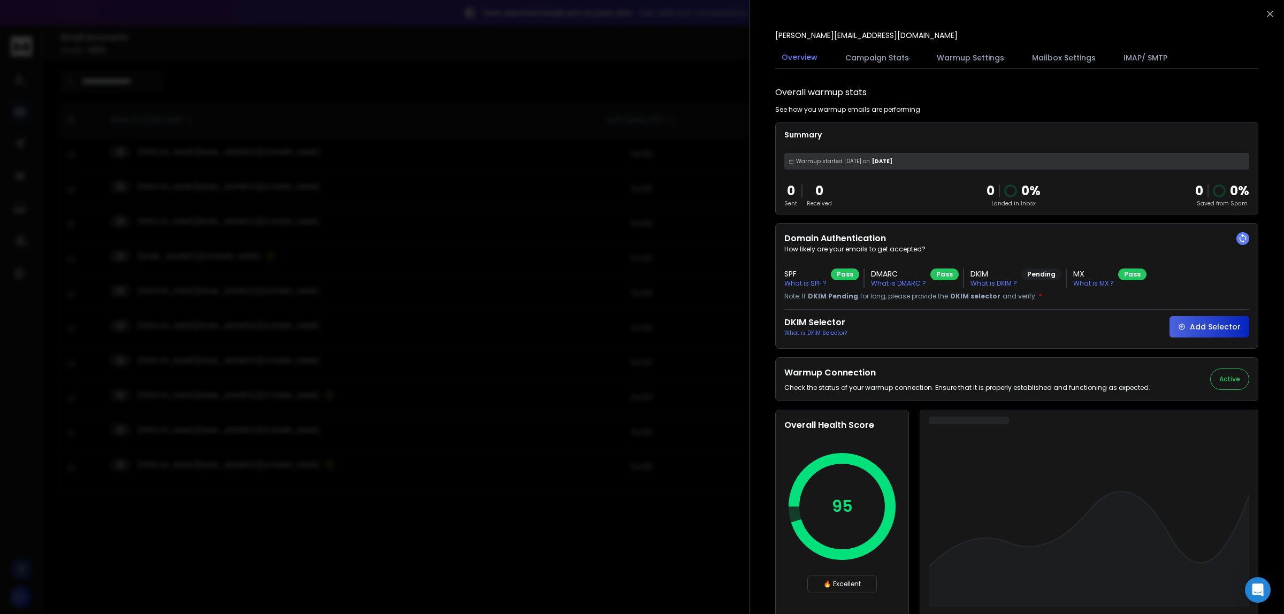
click at [1151, 51] on button "IMAP/ SMTP" at bounding box center [1145, 58] width 57 height 24
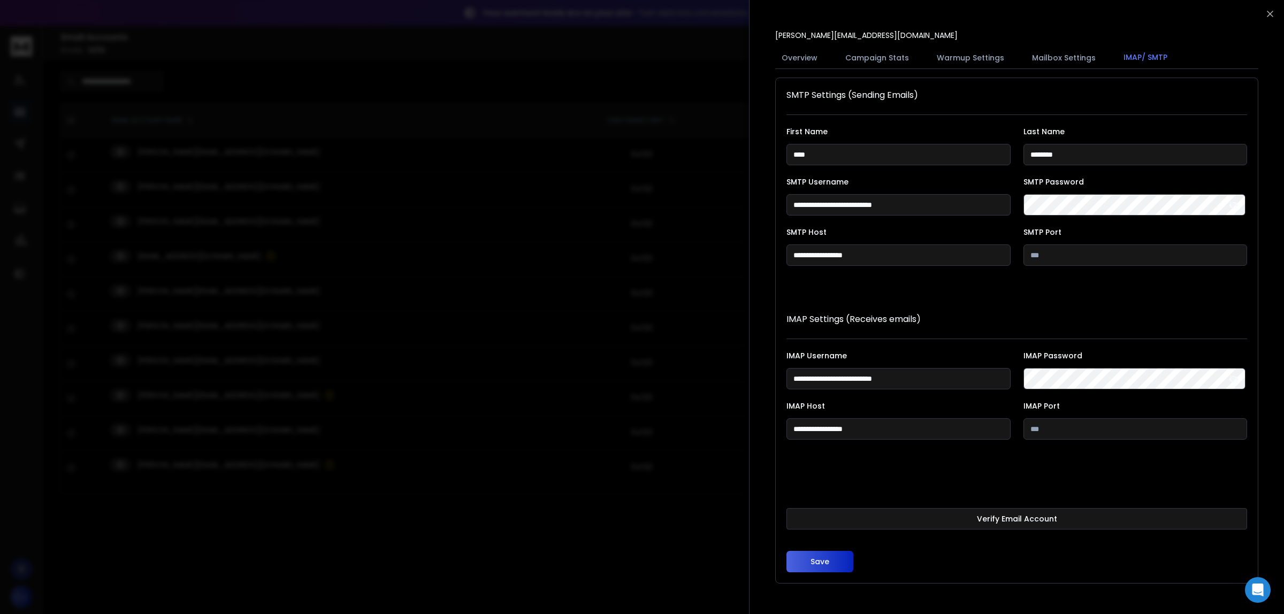
drag, startPoint x: 1023, startPoint y: 518, endPoint x: 1053, endPoint y: 495, distance: 37.4
click at [1022, 519] on button "Verify Email Account" at bounding box center [1016, 518] width 461 height 21
click at [829, 568] on button "Save" at bounding box center [819, 561] width 67 height 21
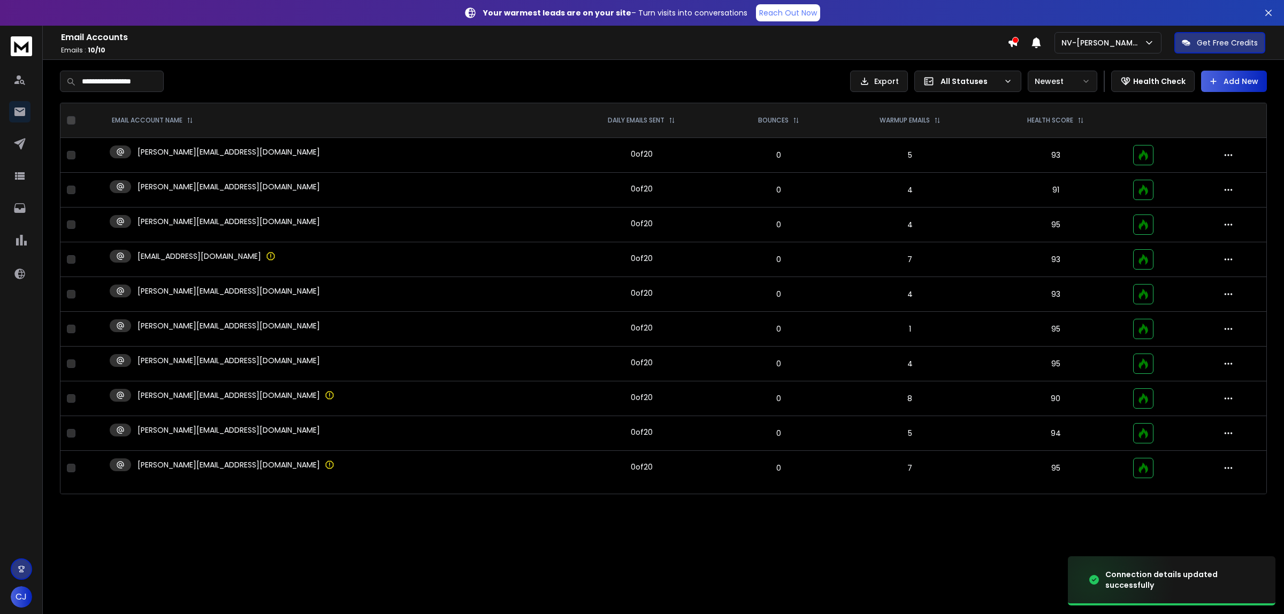
click at [931, 270] on td "7" at bounding box center [909, 259] width 150 height 35
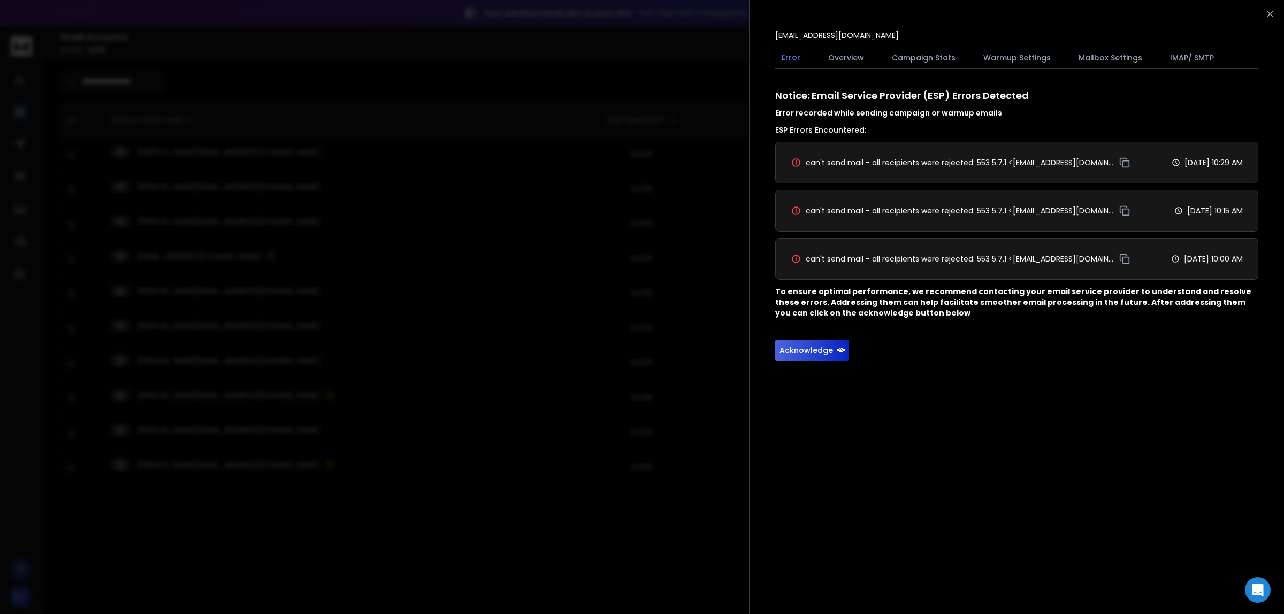
click at [825, 356] on button "Acknowledge" at bounding box center [812, 350] width 74 height 21
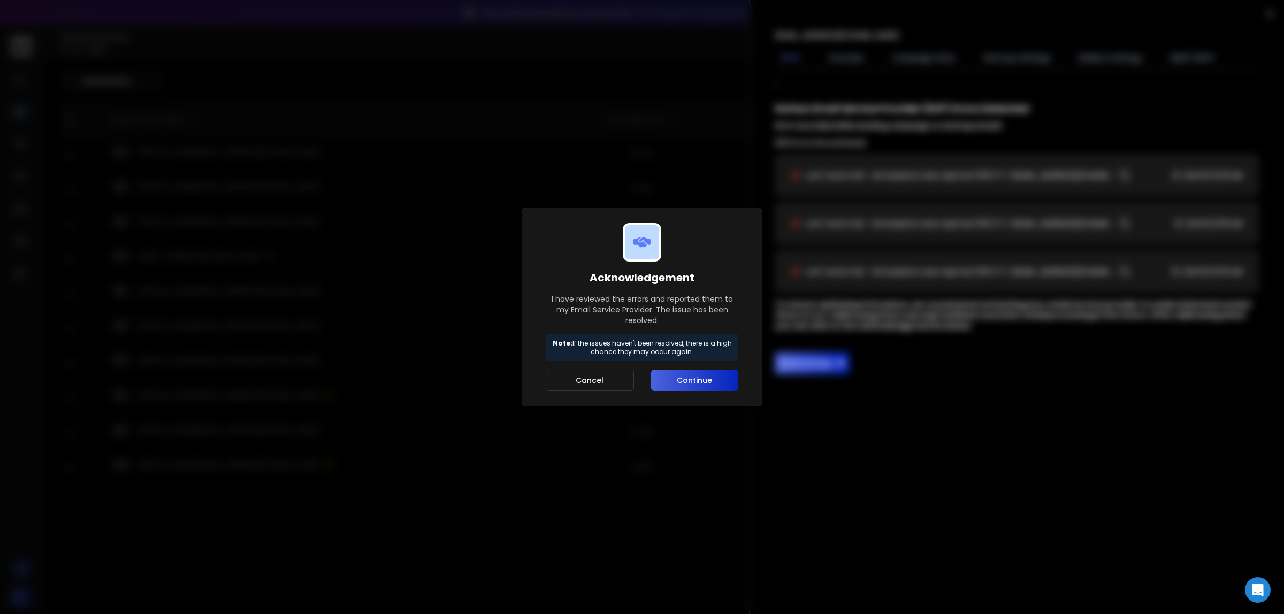
click at [702, 380] on button "Continue" at bounding box center [694, 380] width 87 height 21
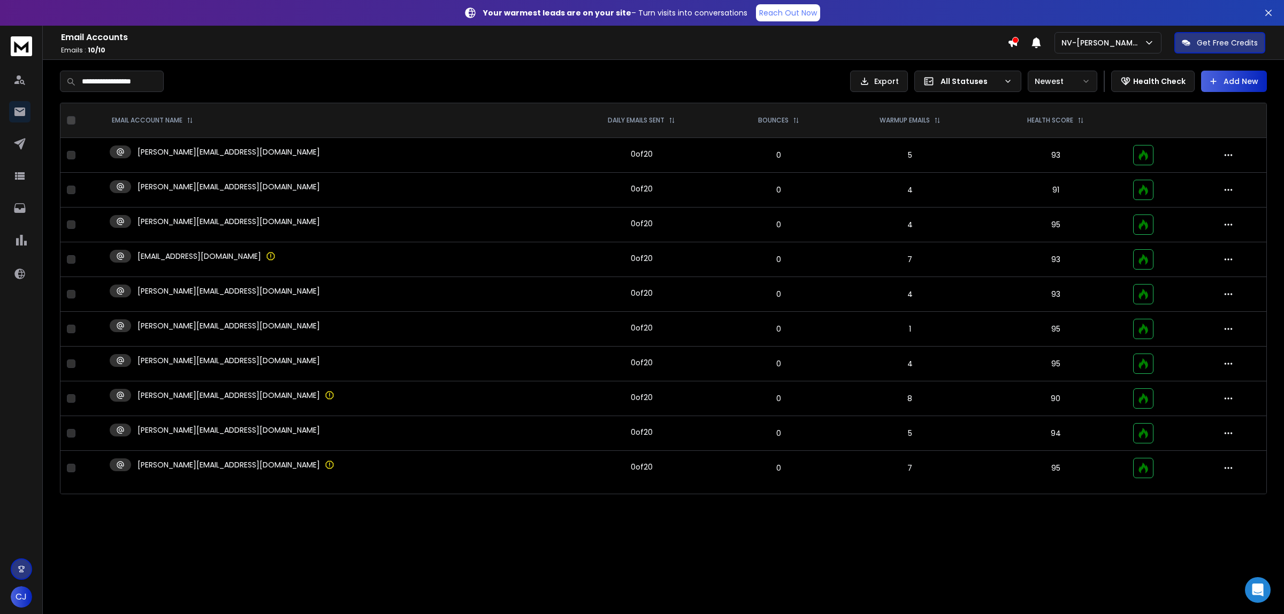
click at [879, 297] on td "4" at bounding box center [909, 294] width 150 height 35
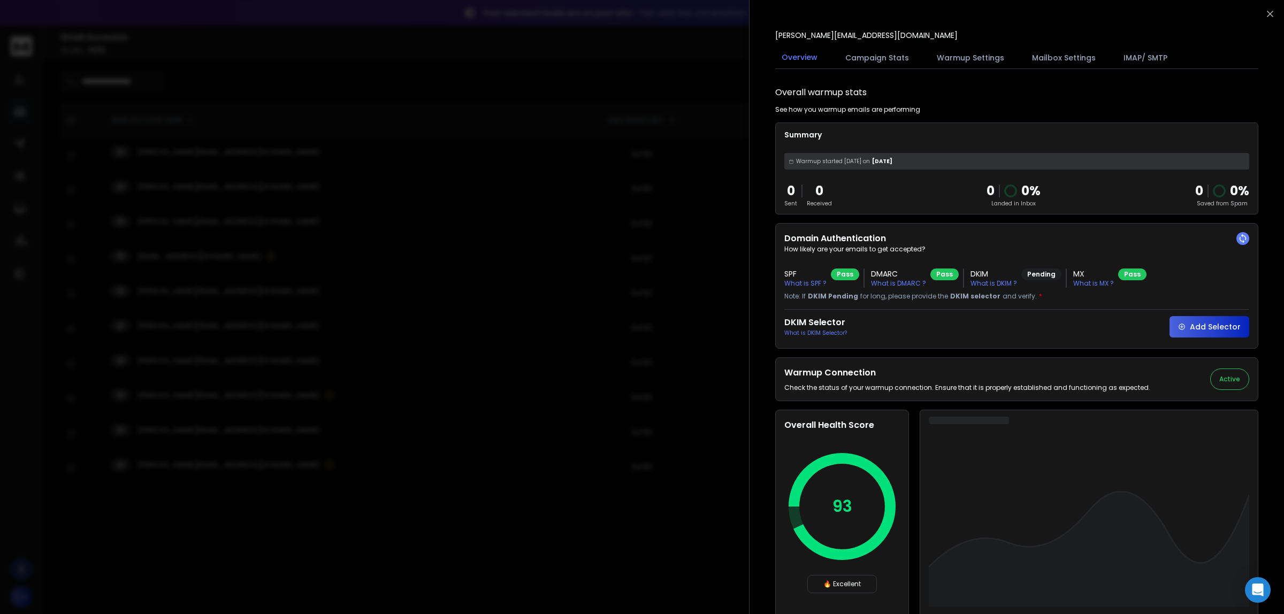
click at [1145, 51] on button "IMAP/ SMTP" at bounding box center [1145, 58] width 57 height 24
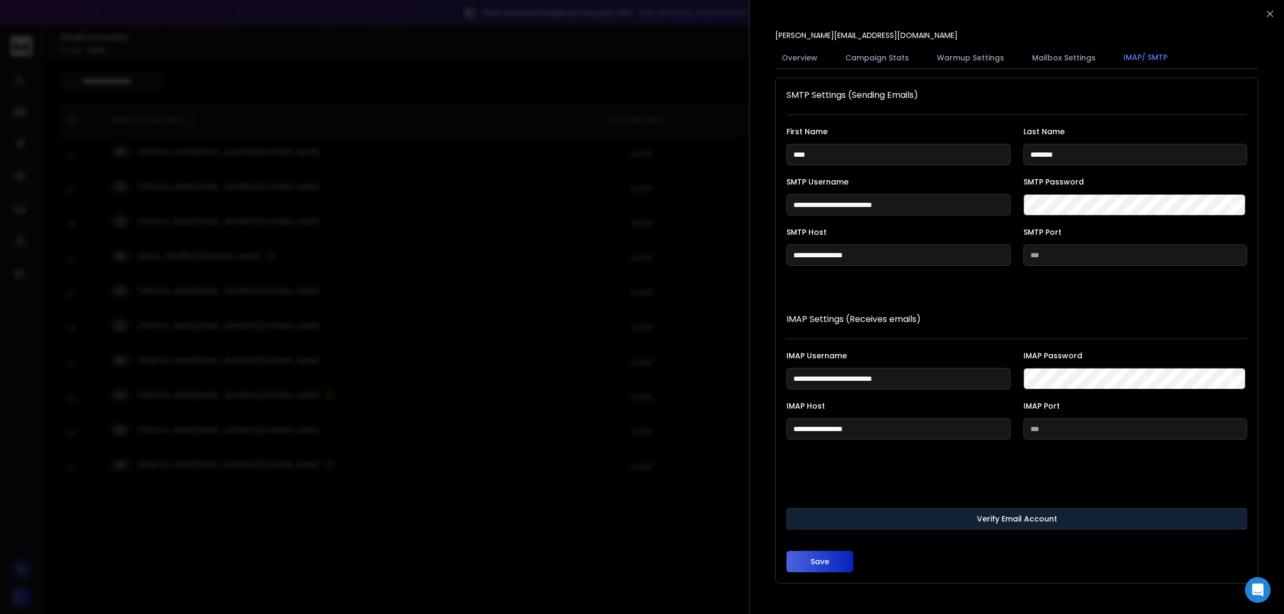
click at [915, 517] on button "Verify Email Account" at bounding box center [1016, 518] width 461 height 21
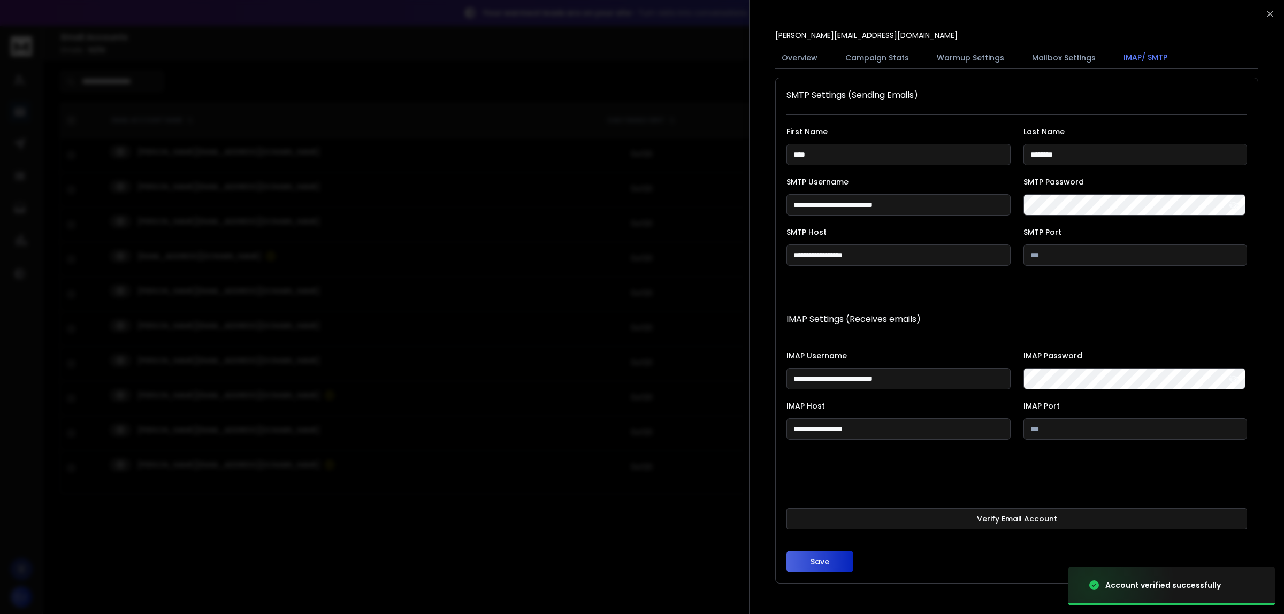
click at [822, 565] on button "Save" at bounding box center [819, 561] width 67 height 21
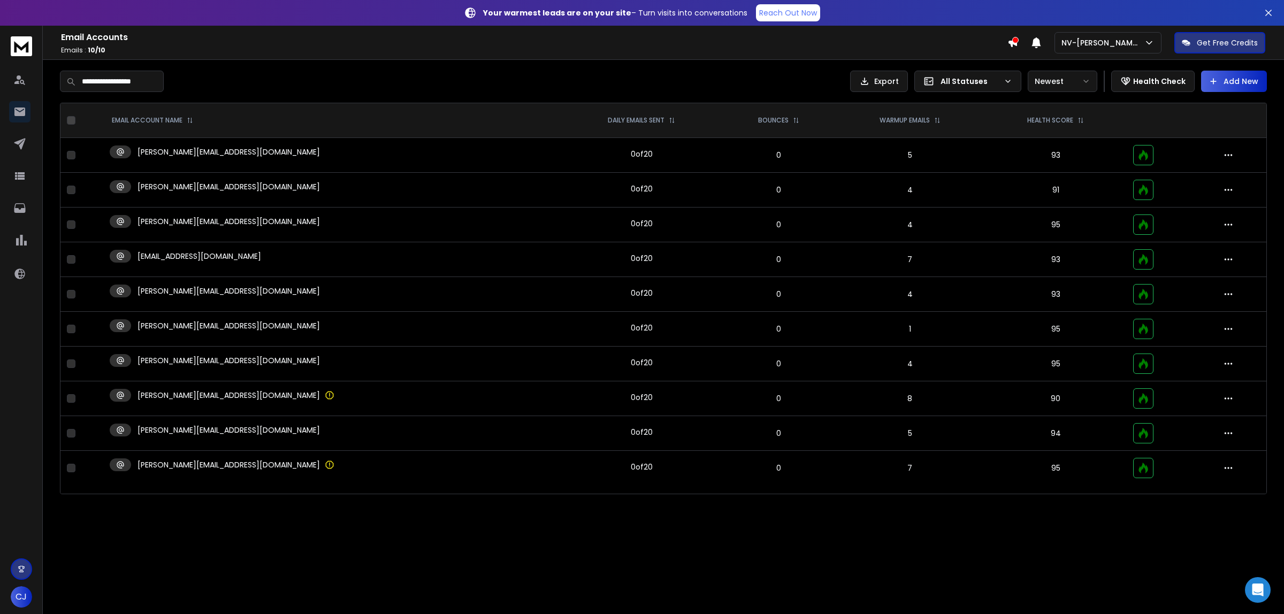
click at [916, 368] on td "4" at bounding box center [909, 364] width 150 height 35
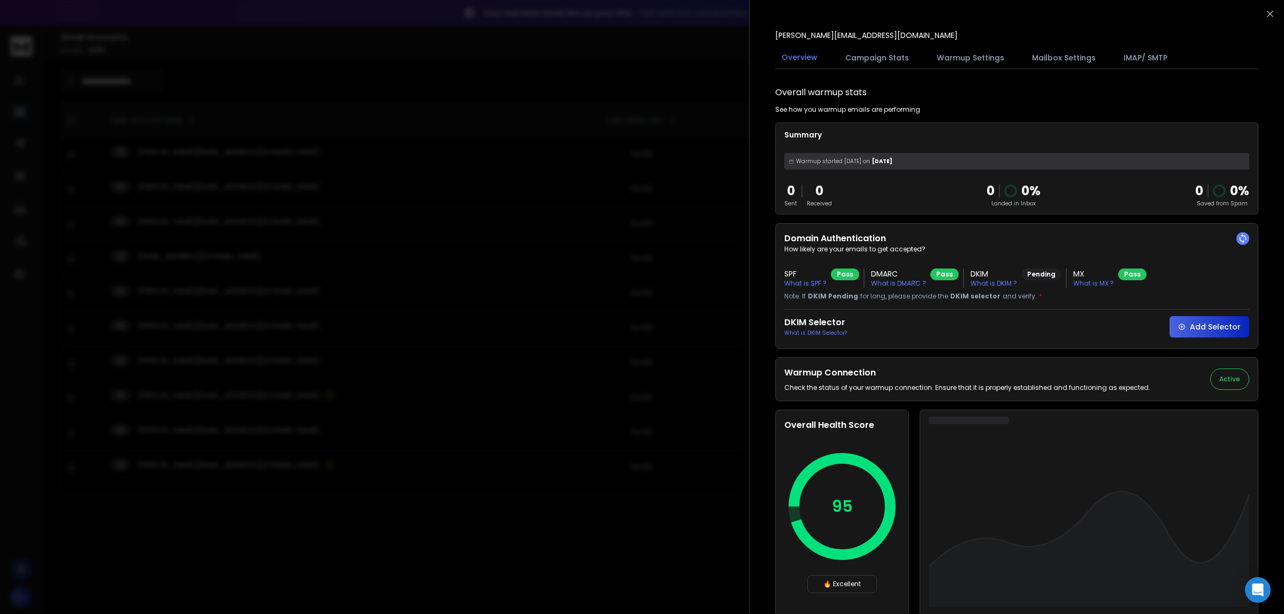
click at [1072, 54] on button "Mailbox Settings" at bounding box center [1063, 58] width 76 height 24
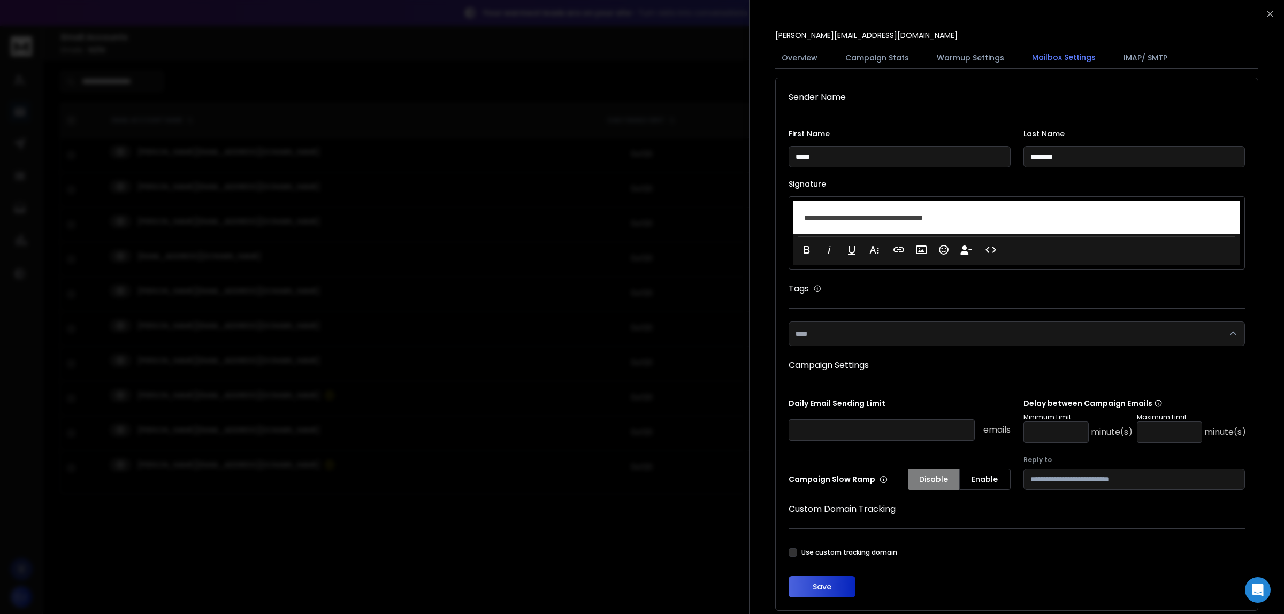
click at [1151, 47] on button "IMAP/ SMTP" at bounding box center [1145, 58] width 57 height 24
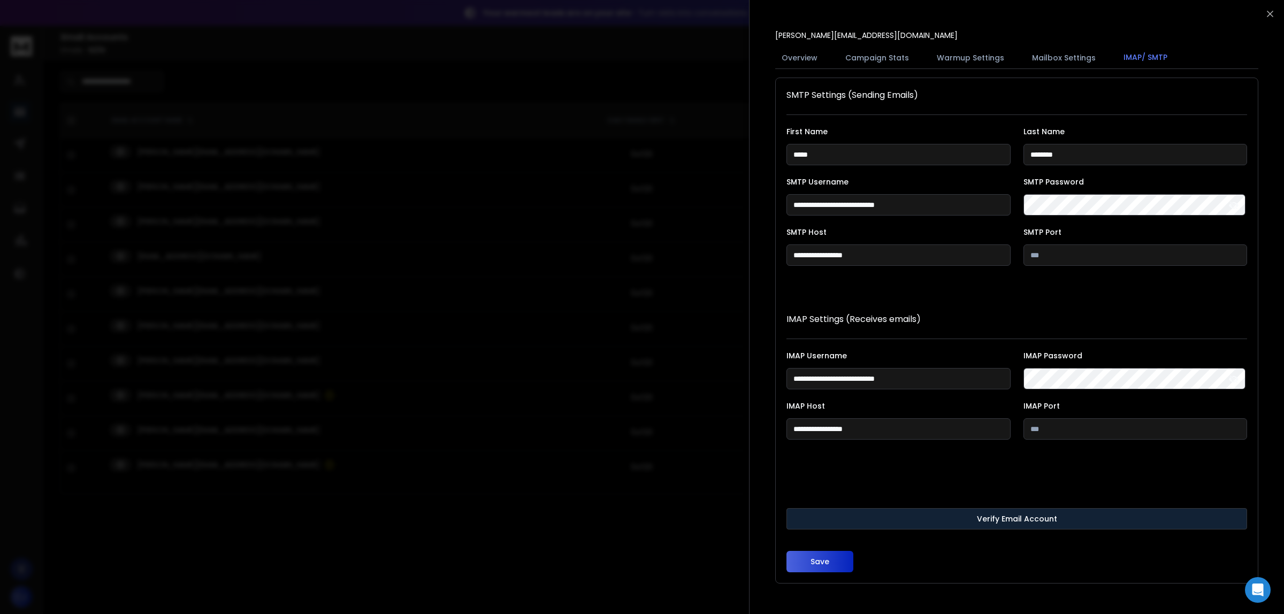
click at [980, 512] on button "Verify Email Account" at bounding box center [1016, 518] width 461 height 21
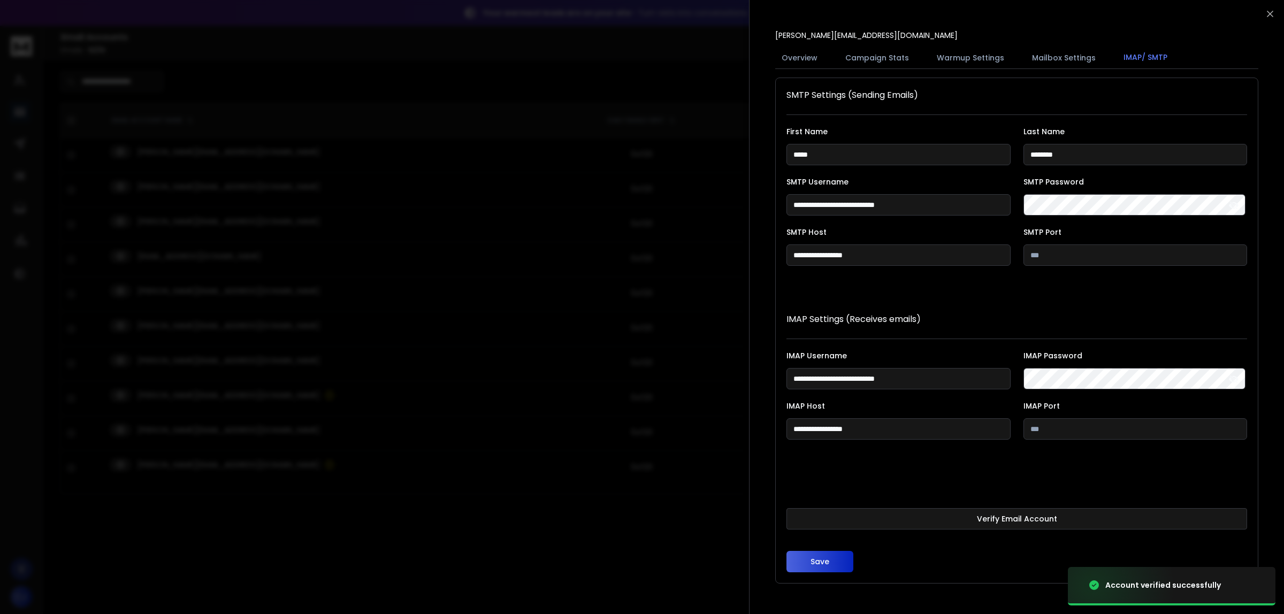
click at [818, 559] on button "Save" at bounding box center [819, 561] width 67 height 21
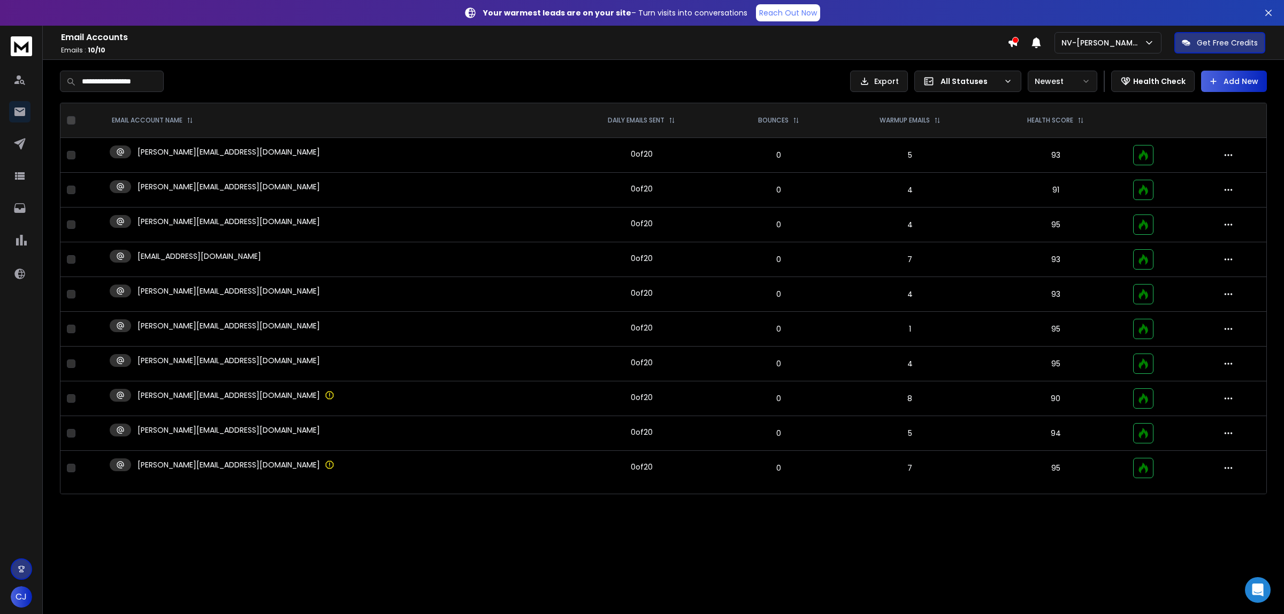
click at [885, 362] on td "4" at bounding box center [909, 364] width 150 height 35
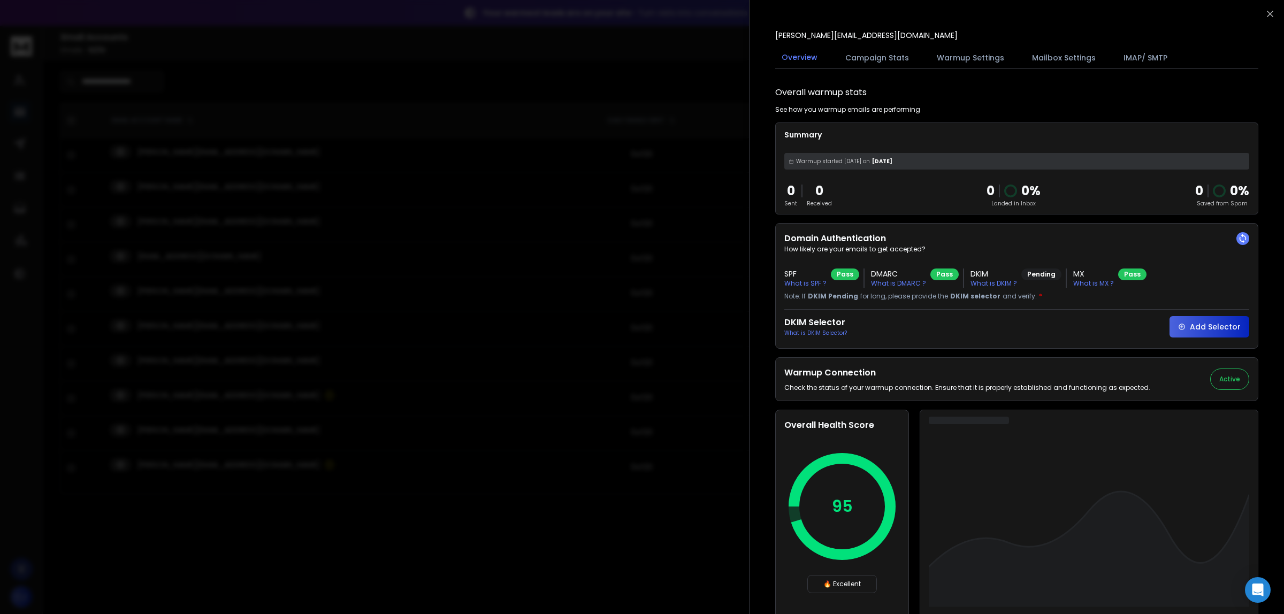
click at [1130, 53] on button "IMAP/ SMTP" at bounding box center [1145, 58] width 57 height 24
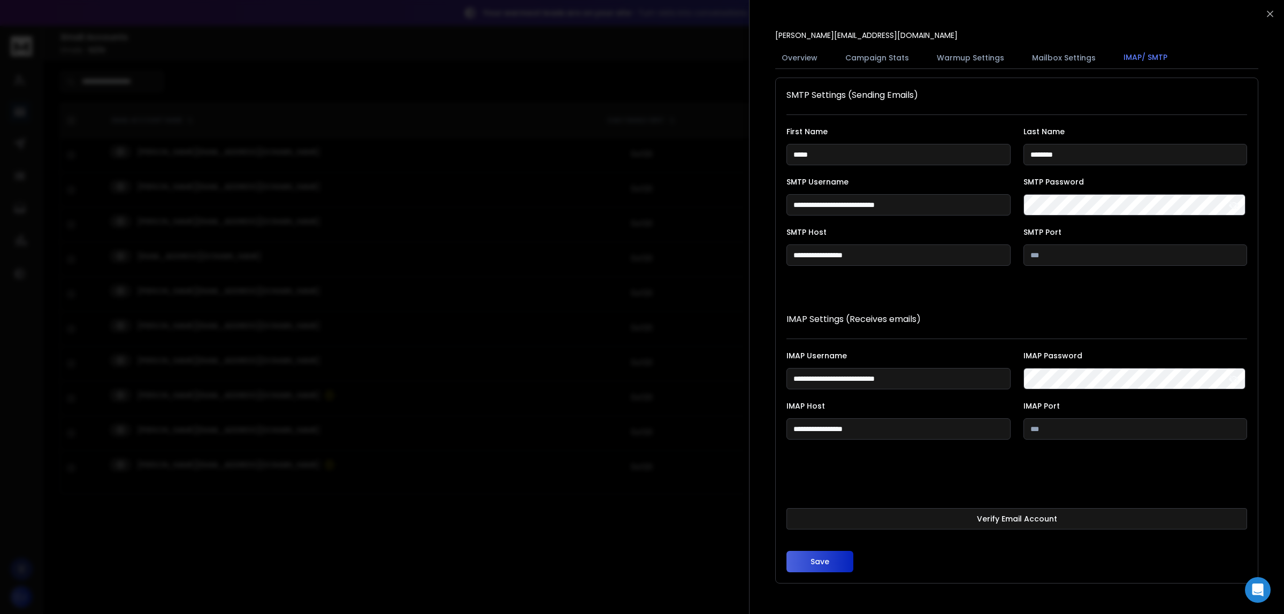
click at [810, 568] on button "Save" at bounding box center [819, 561] width 67 height 21
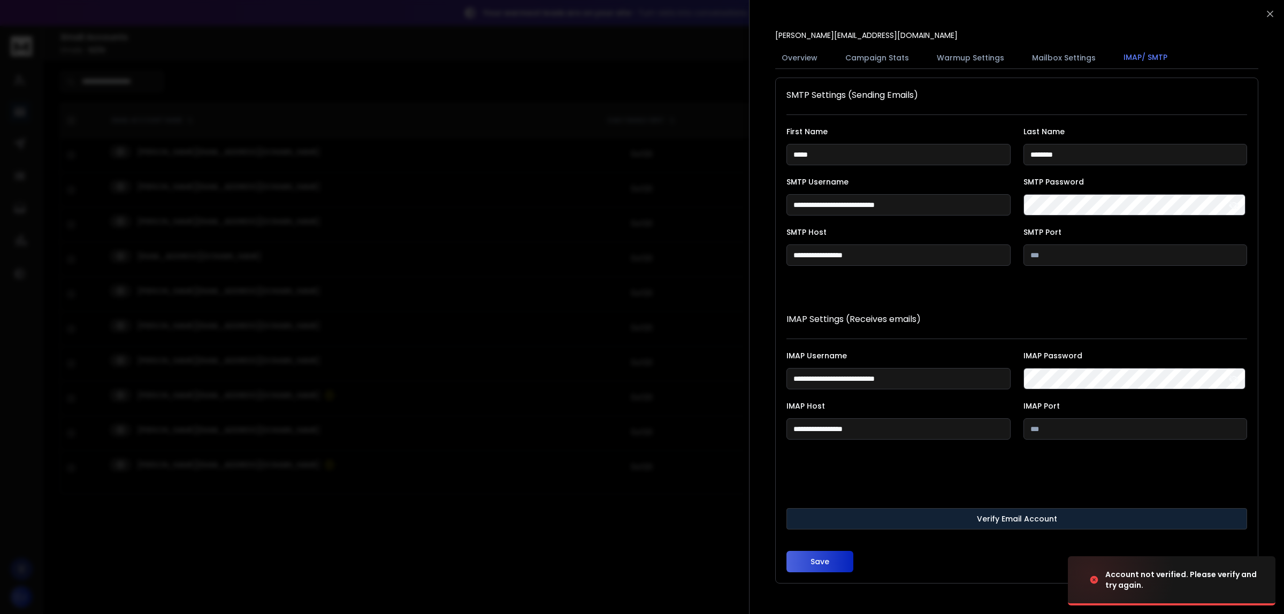
click at [954, 512] on button "Verify Email Account" at bounding box center [1016, 518] width 461 height 21
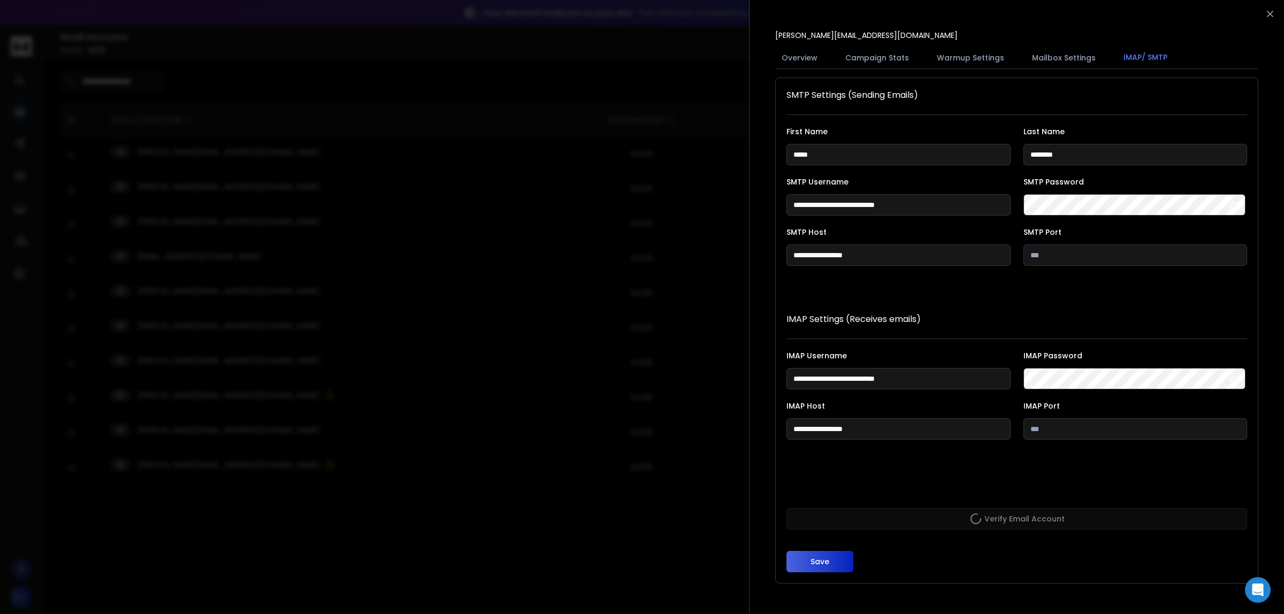
click at [808, 563] on button "Save" at bounding box center [819, 561] width 67 height 21
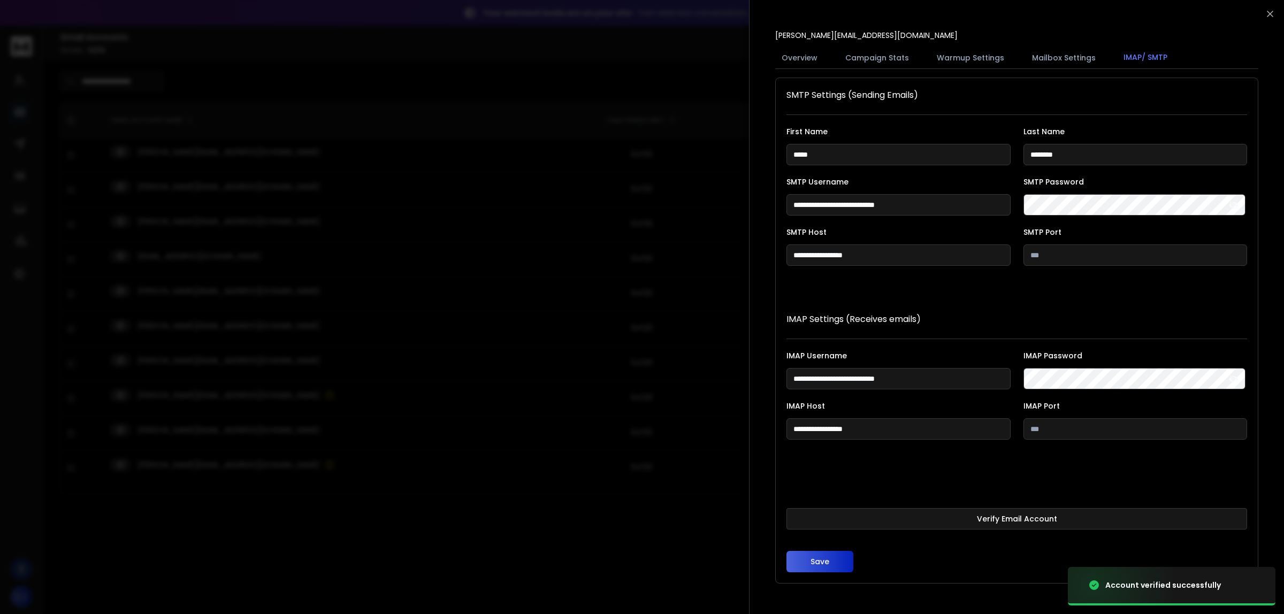
click at [813, 559] on button "Save" at bounding box center [819, 561] width 67 height 21
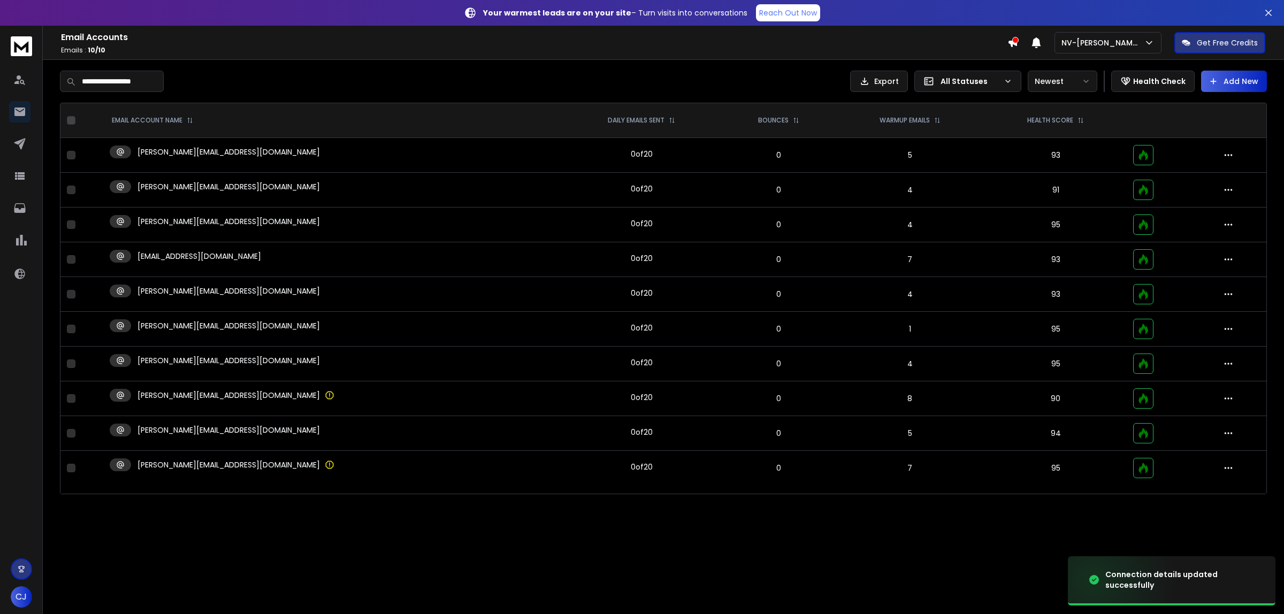
click at [834, 404] on td "8" at bounding box center [909, 398] width 150 height 35
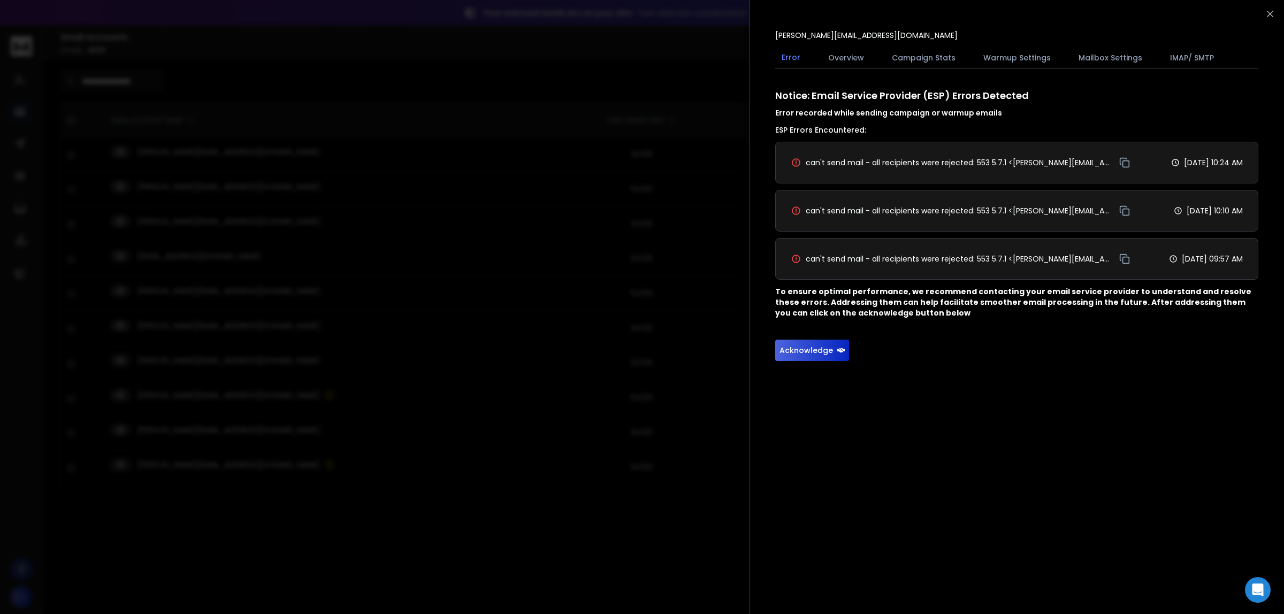
click at [808, 350] on button "Acknowledge" at bounding box center [812, 350] width 74 height 21
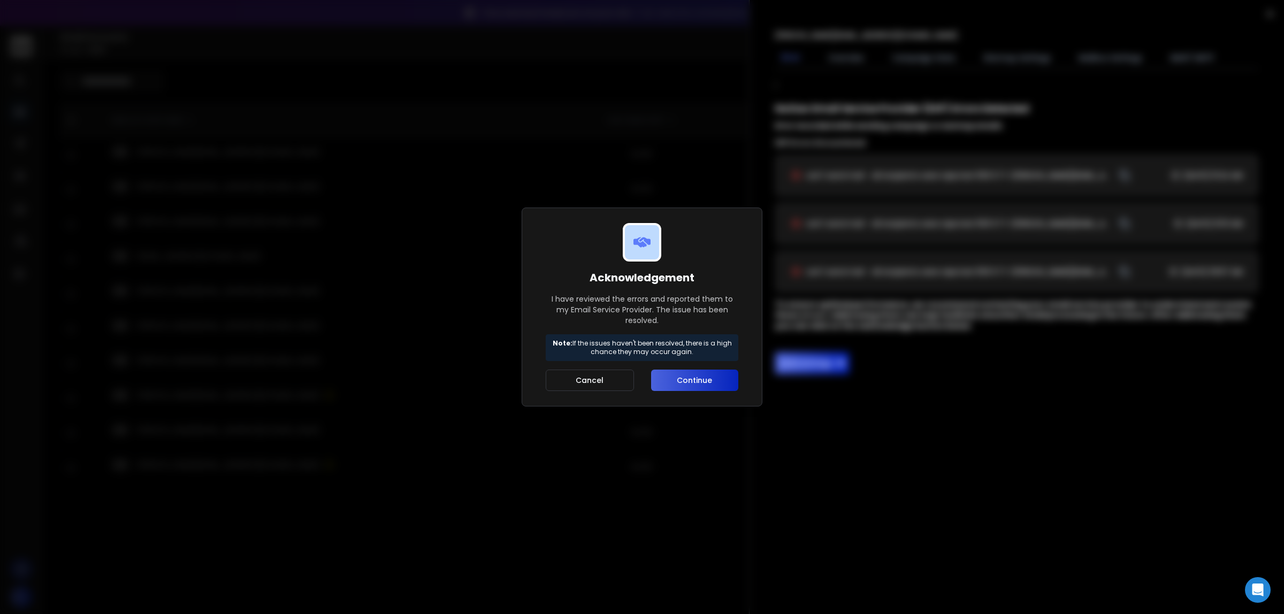
click at [683, 378] on button "Continue" at bounding box center [694, 380] width 87 height 21
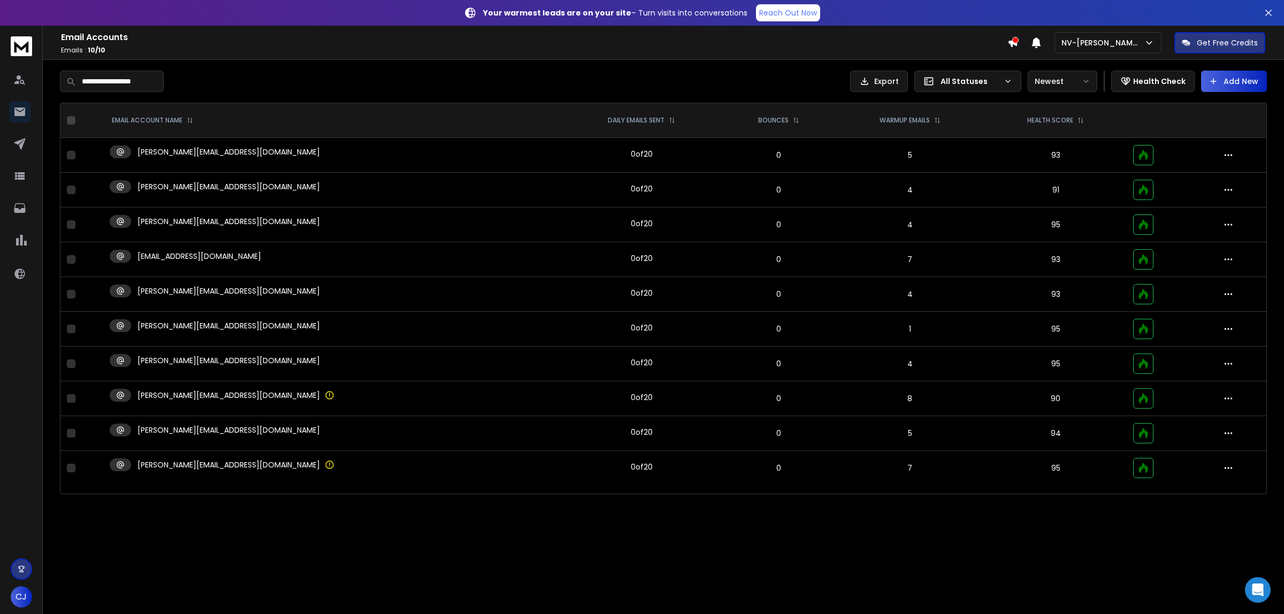
click at [888, 402] on td "8" at bounding box center [909, 398] width 150 height 35
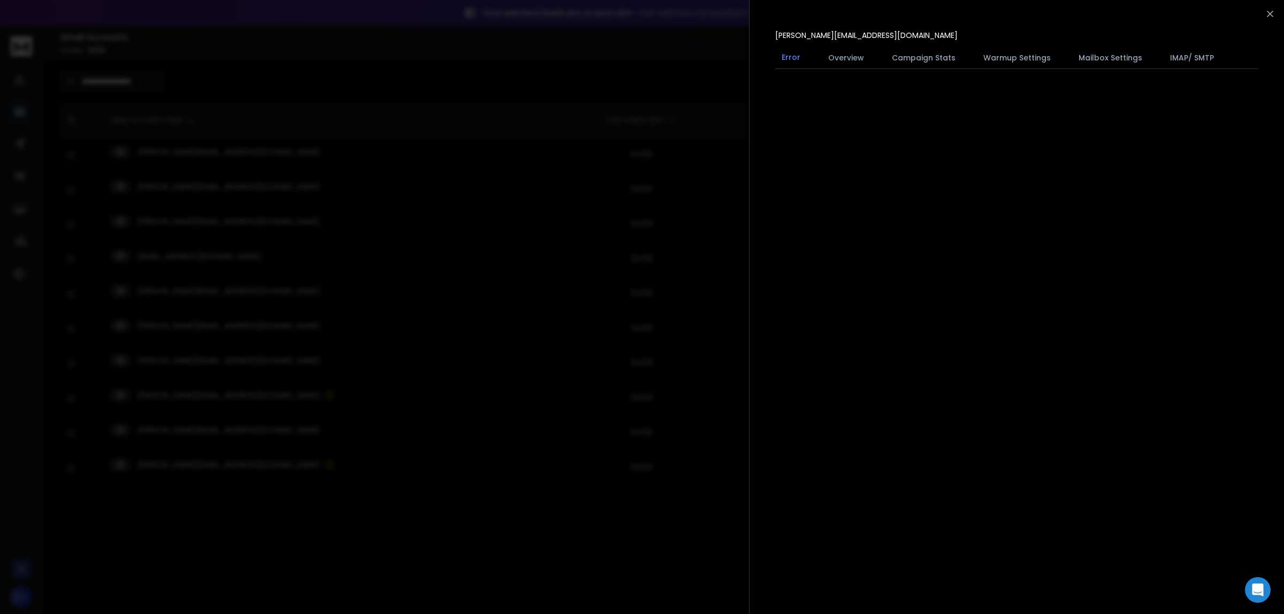
click at [1184, 51] on button "IMAP/ SMTP" at bounding box center [1191, 58] width 57 height 24
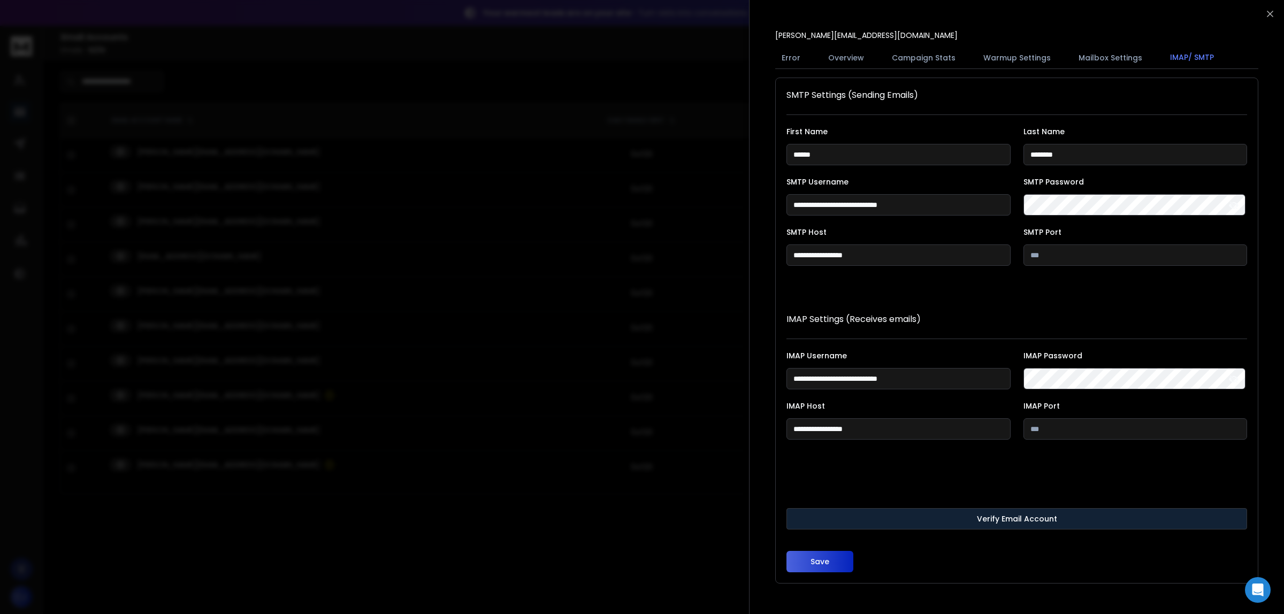
click at [990, 523] on button "Verify Email Account" at bounding box center [1016, 518] width 461 height 21
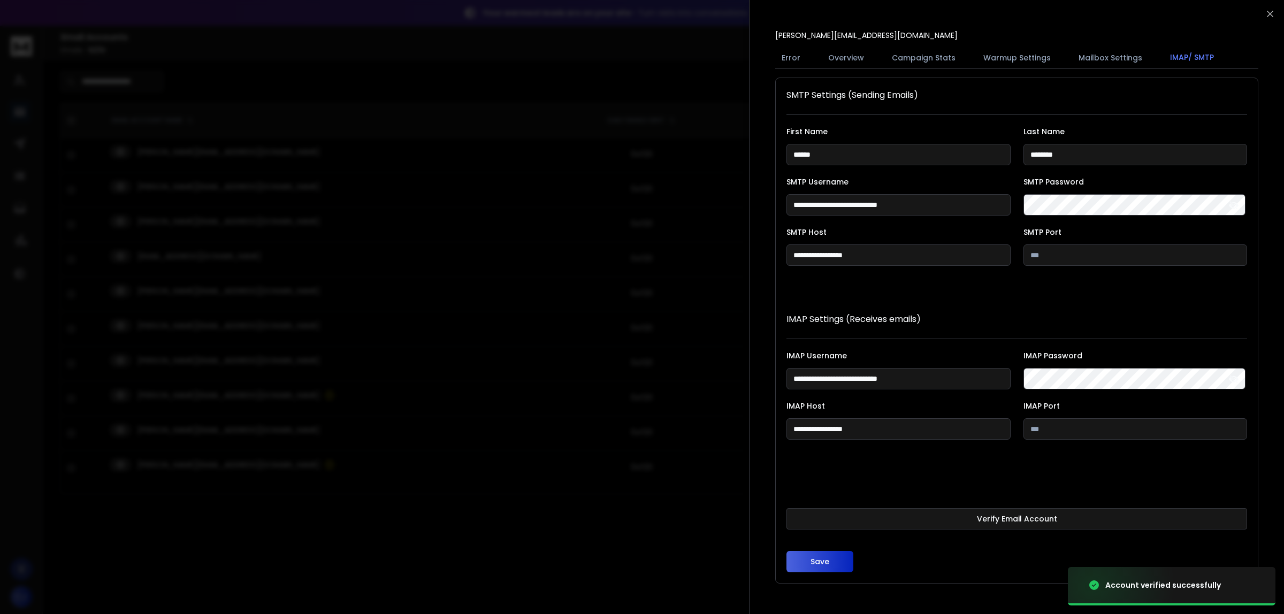
click at [827, 567] on button "Save" at bounding box center [819, 561] width 67 height 21
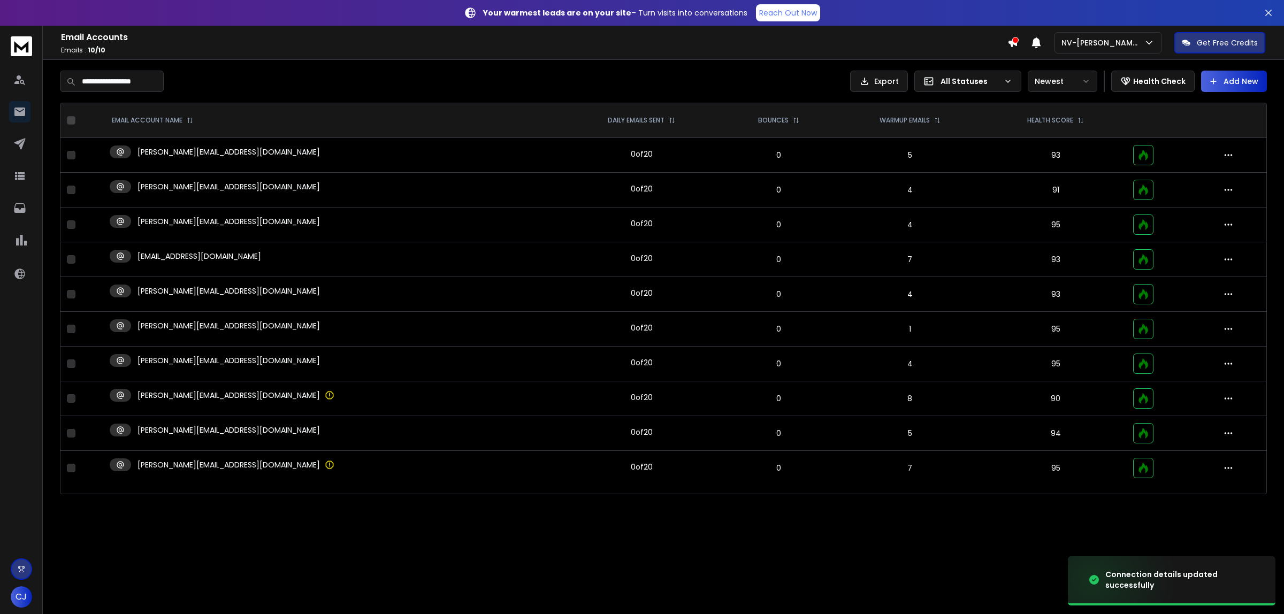
click at [834, 424] on td "5" at bounding box center [909, 433] width 150 height 35
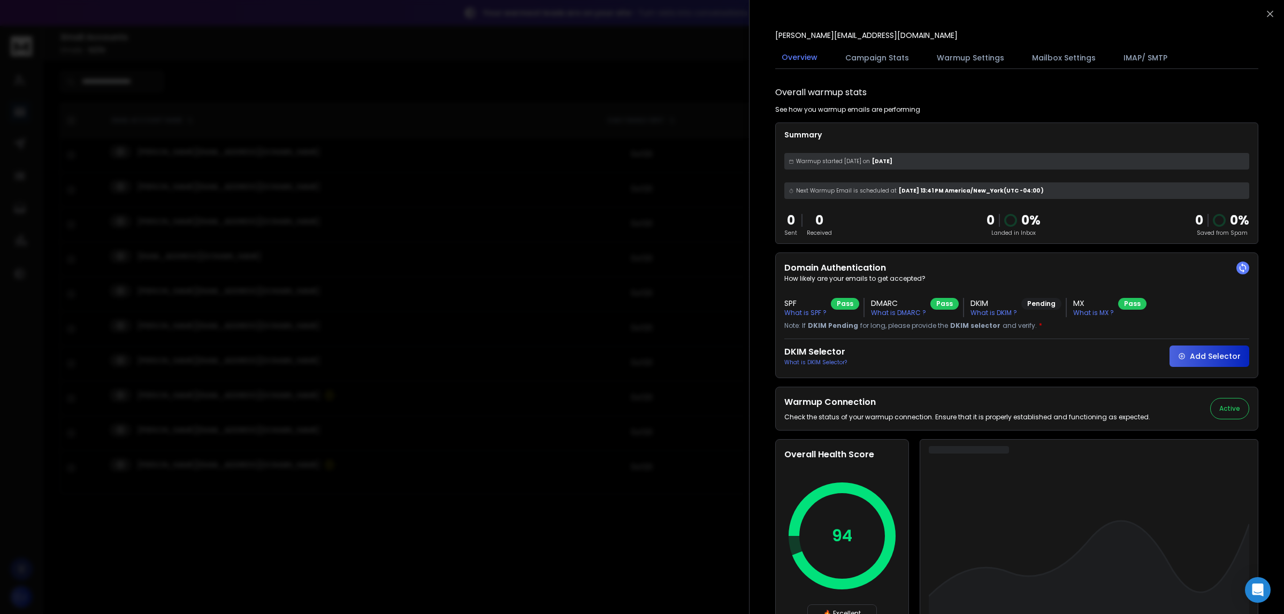
click at [1134, 57] on button "IMAP/ SMTP" at bounding box center [1145, 58] width 57 height 24
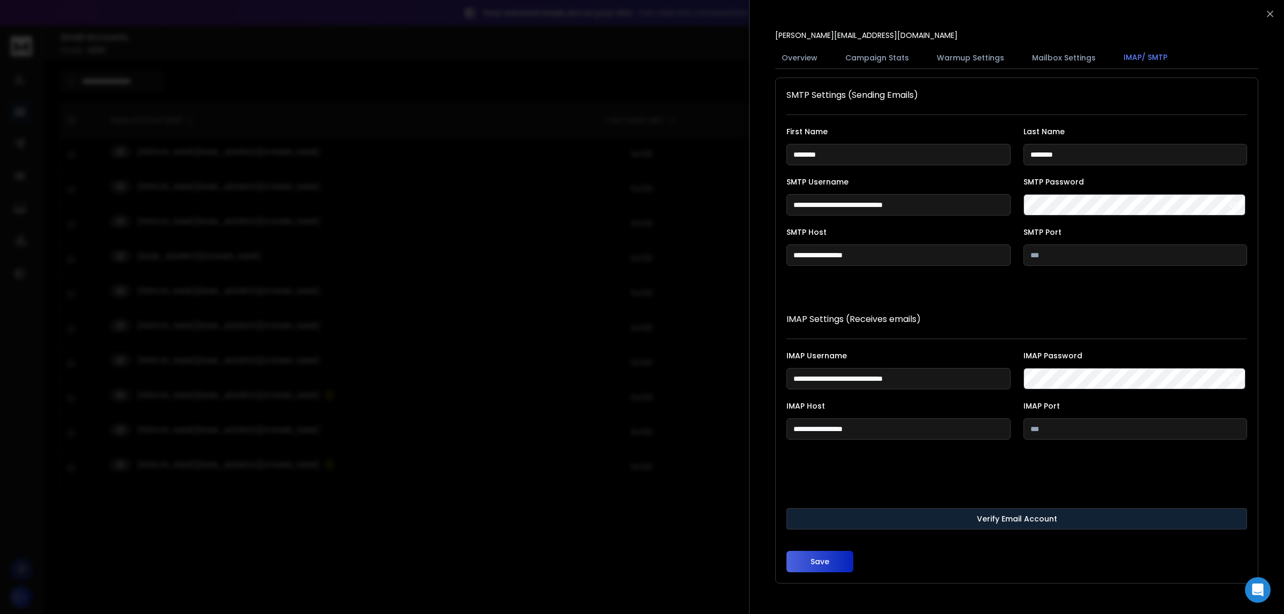
click at [961, 518] on button "Verify Email Account" at bounding box center [1016, 518] width 461 height 21
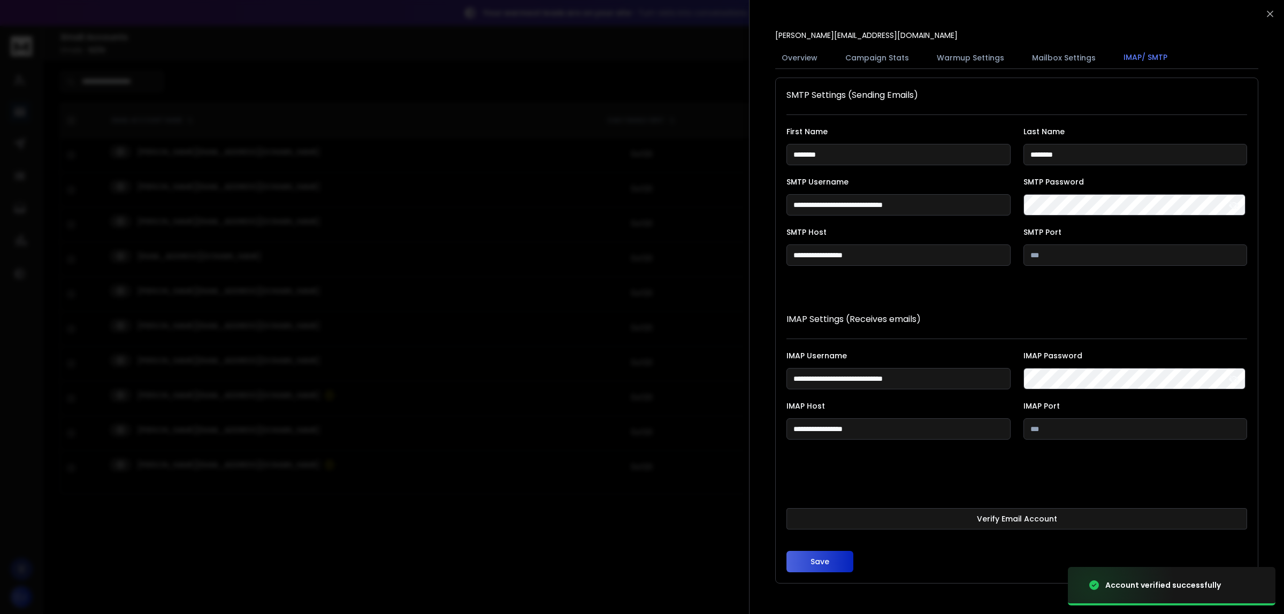
click at [825, 564] on button "Save" at bounding box center [819, 561] width 67 height 21
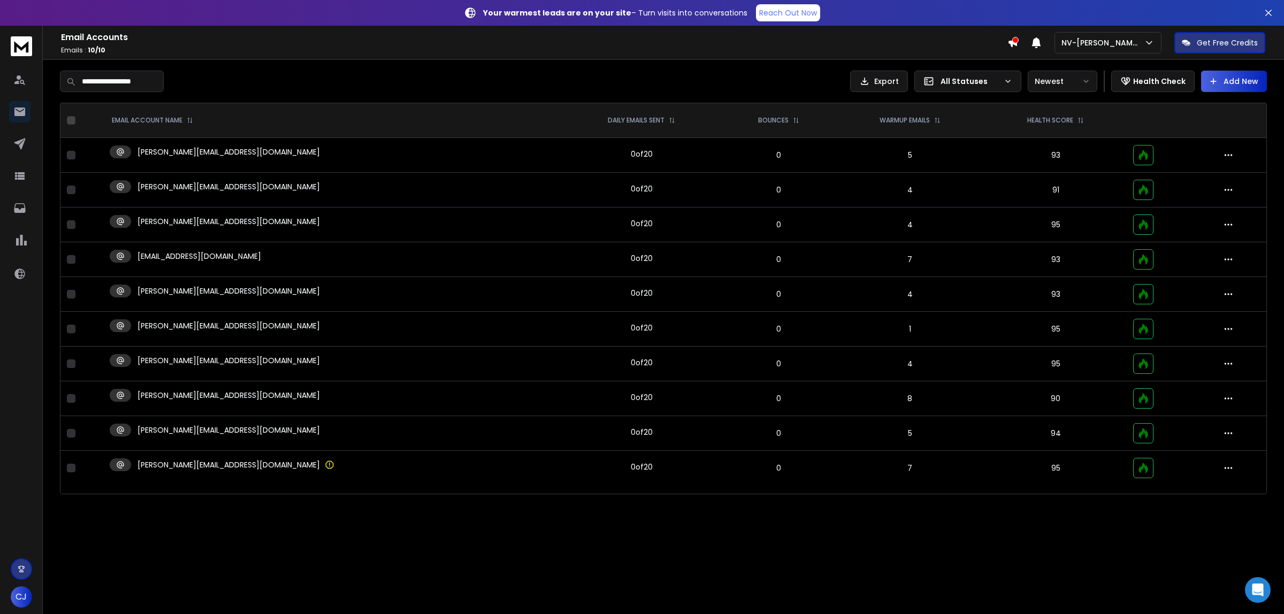
click at [834, 472] on td "7" at bounding box center [909, 468] width 150 height 35
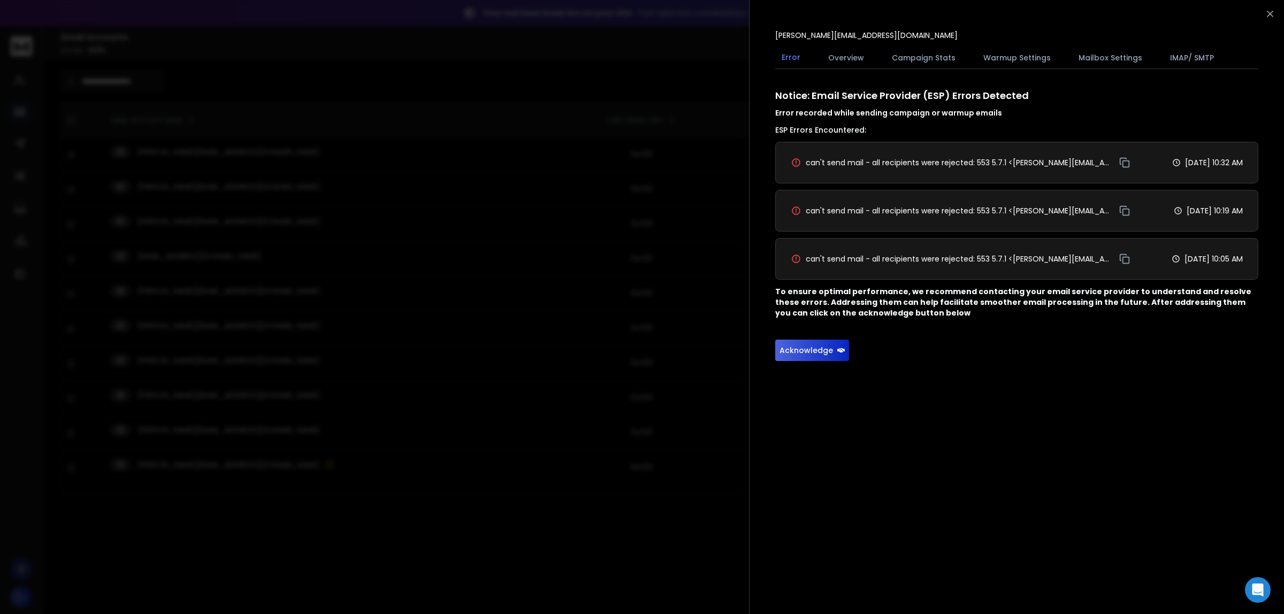
click at [816, 351] on button "Acknowledge" at bounding box center [812, 350] width 74 height 21
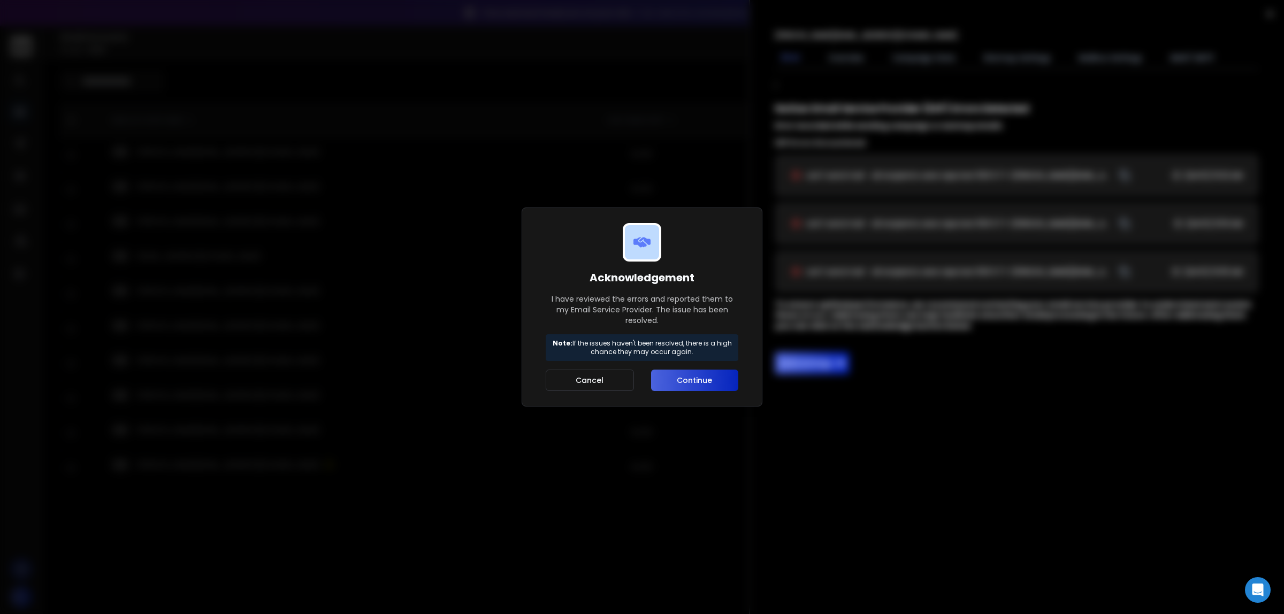
click at [698, 385] on button "Continue" at bounding box center [694, 380] width 87 height 21
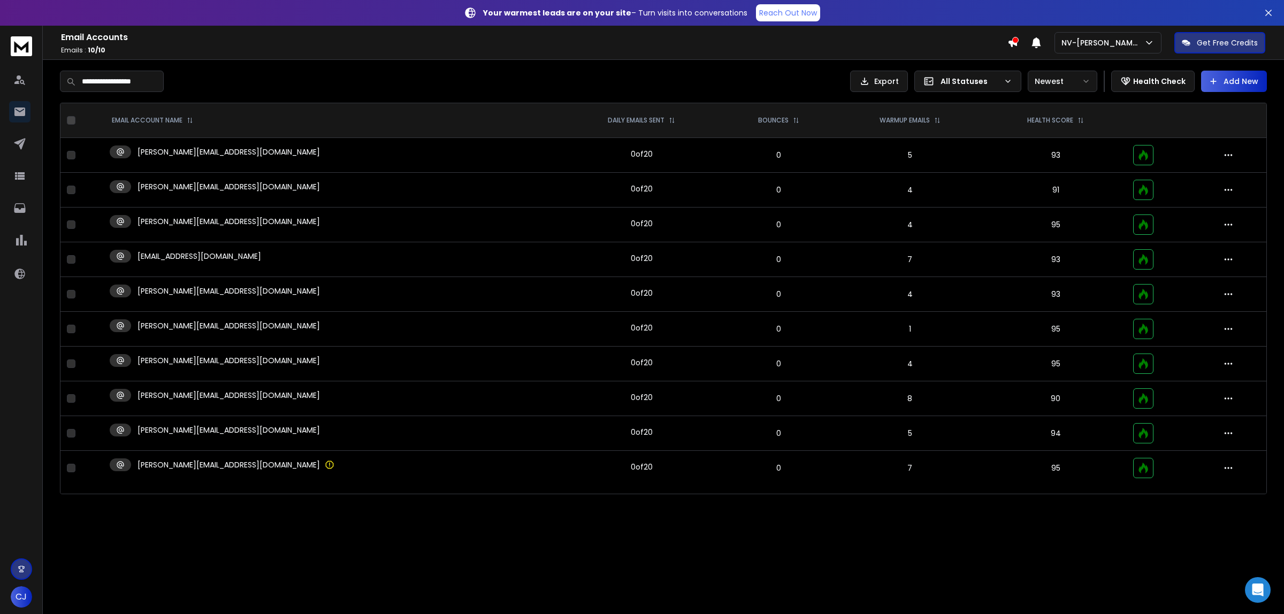
click at [929, 470] on td "7" at bounding box center [909, 468] width 150 height 35
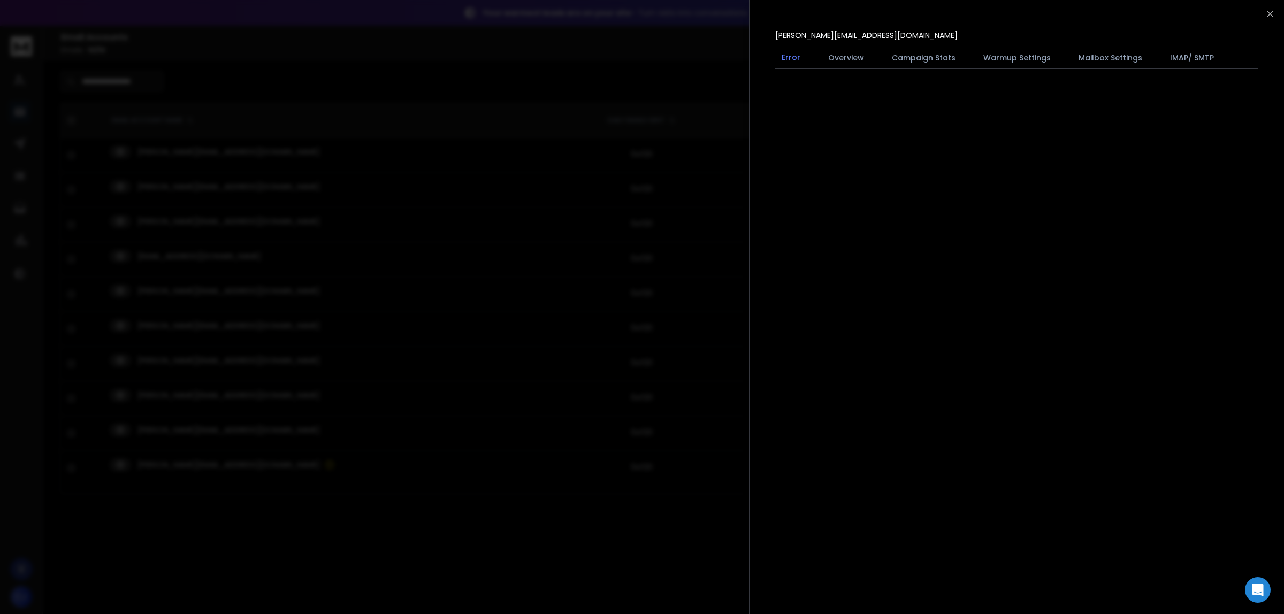
click at [1184, 47] on button "IMAP/ SMTP" at bounding box center [1191, 58] width 57 height 24
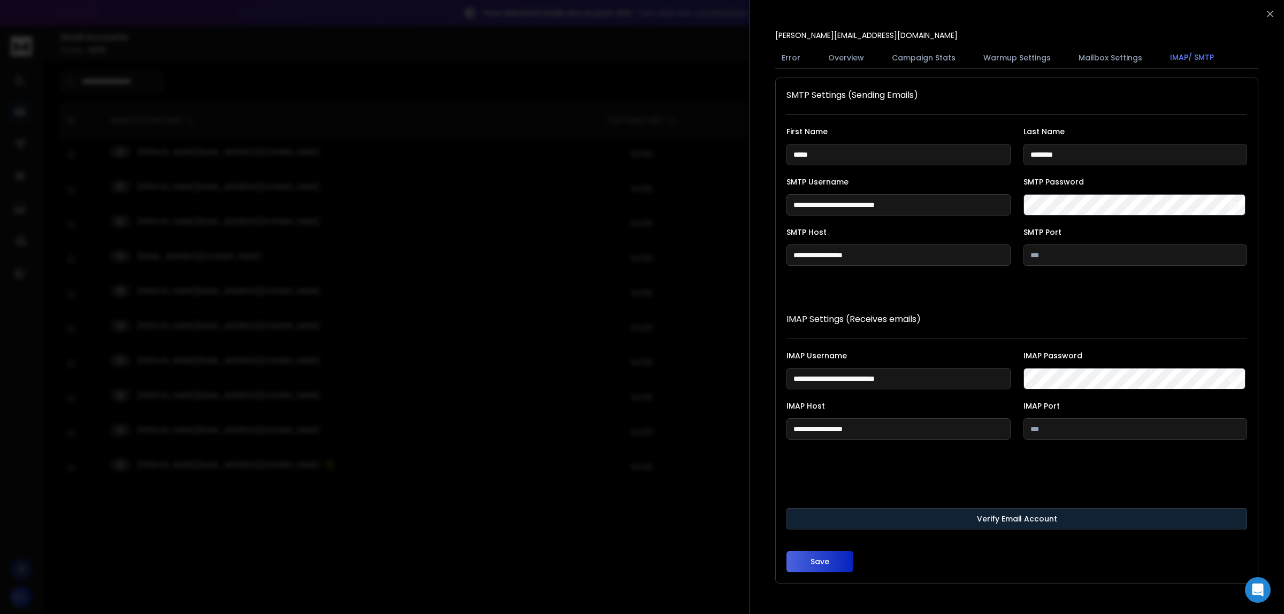
click at [1010, 523] on button "Verify Email Account" at bounding box center [1016, 518] width 461 height 21
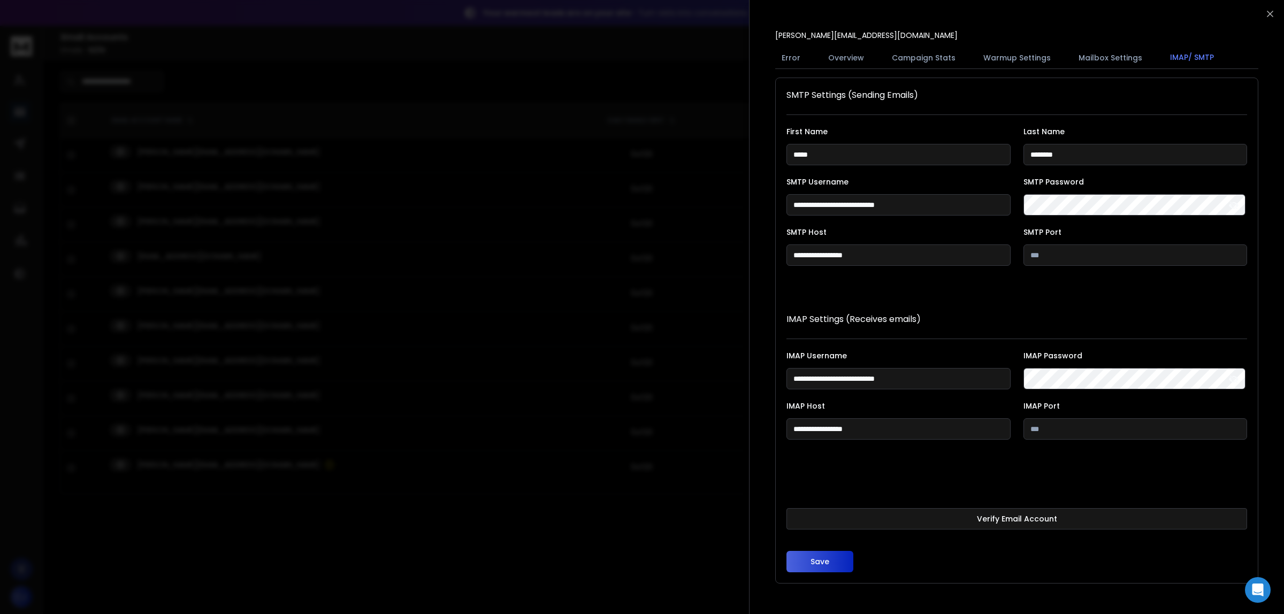
click at [819, 559] on button "Save" at bounding box center [819, 561] width 67 height 21
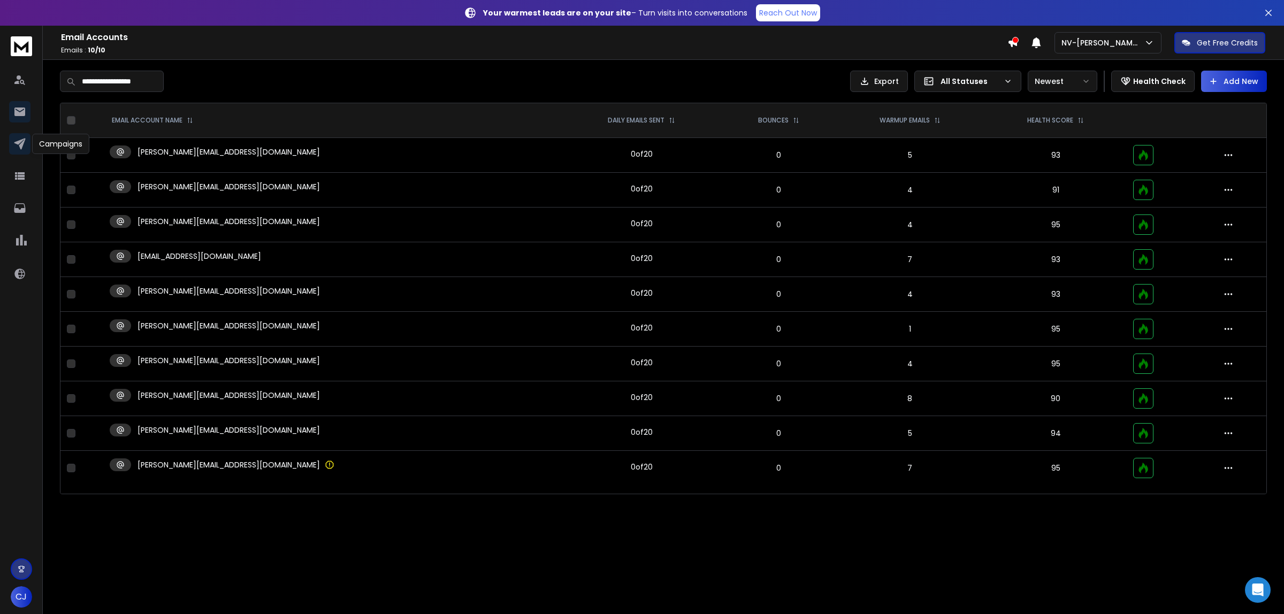
click at [25, 143] on icon at bounding box center [19, 143] width 13 height 13
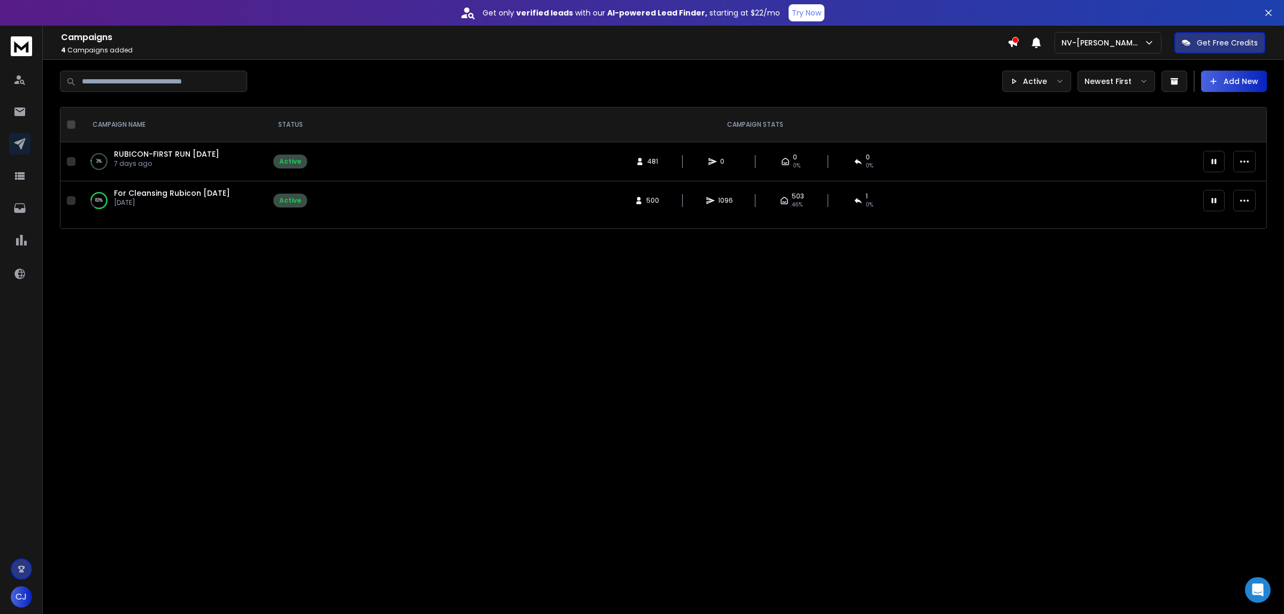
click at [501, 158] on div "481 0 0 0% 0 0%" at bounding box center [755, 161] width 870 height 17
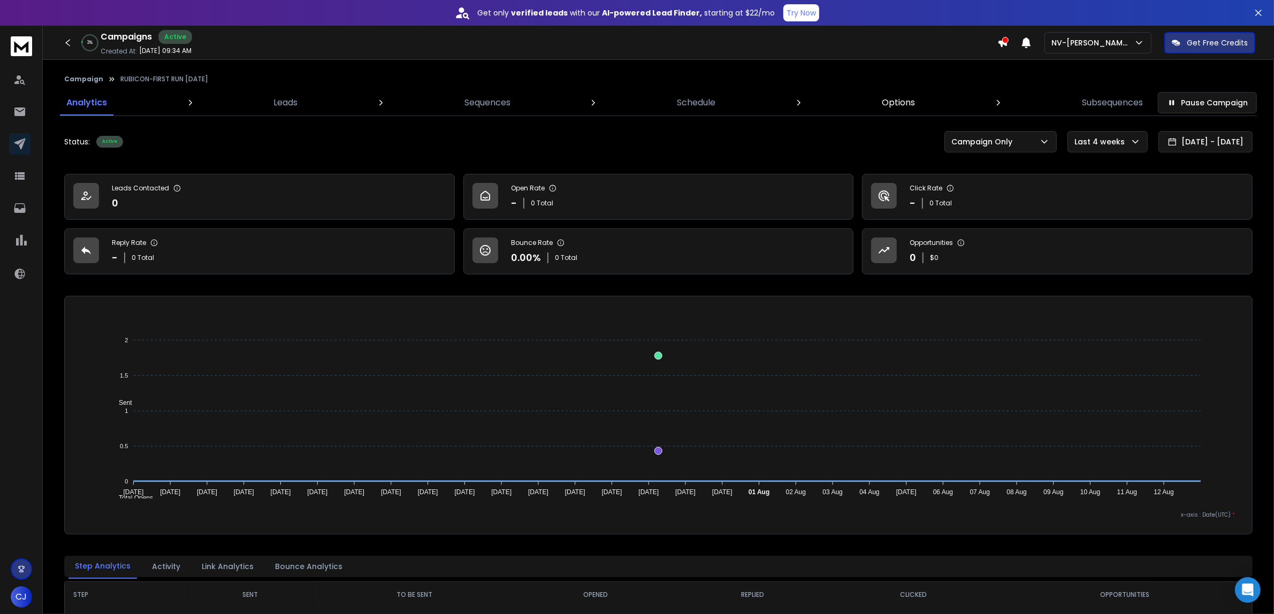
click at [884, 99] on p "Options" at bounding box center [898, 102] width 33 height 13
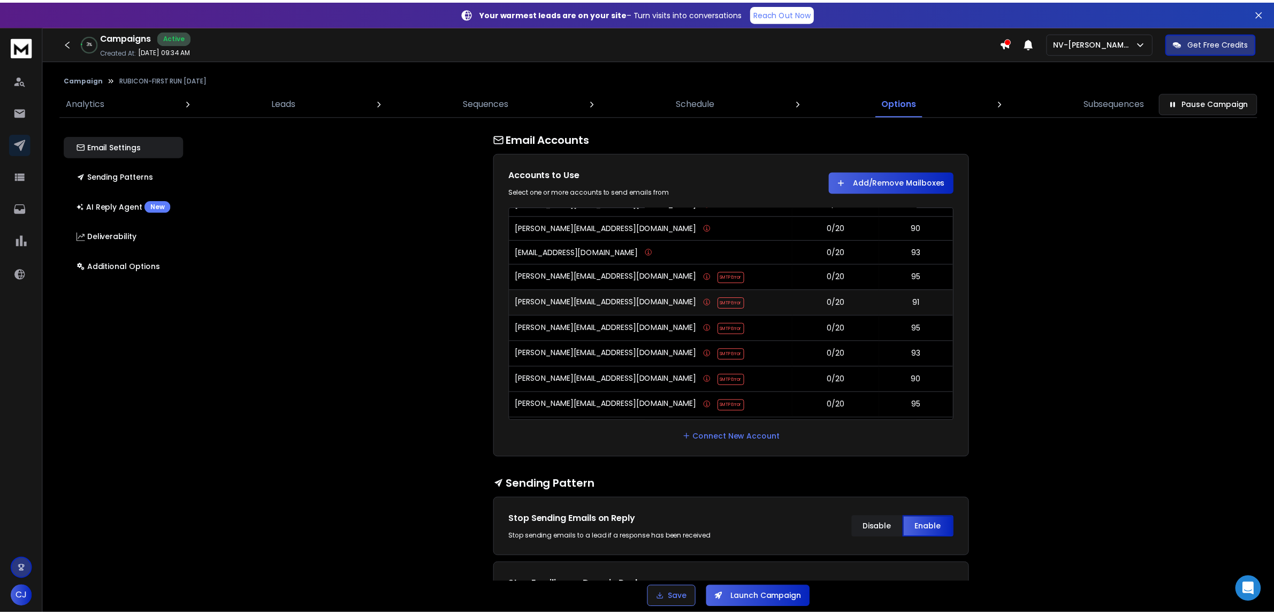
scroll to position [64, 0]
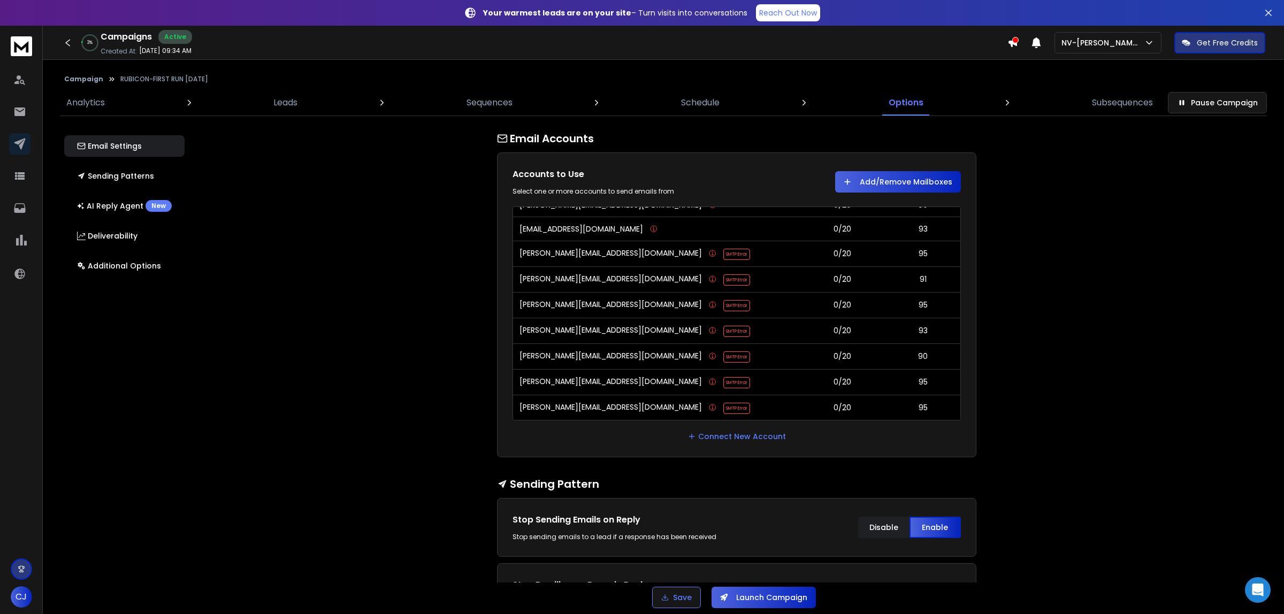
click at [392, 257] on div "Email Accounts Accounts to Use Select one or more accounts to send emails from …" at bounding box center [743, 356] width 1082 height 451
click at [700, 99] on p "Schedule" at bounding box center [700, 102] width 39 height 13
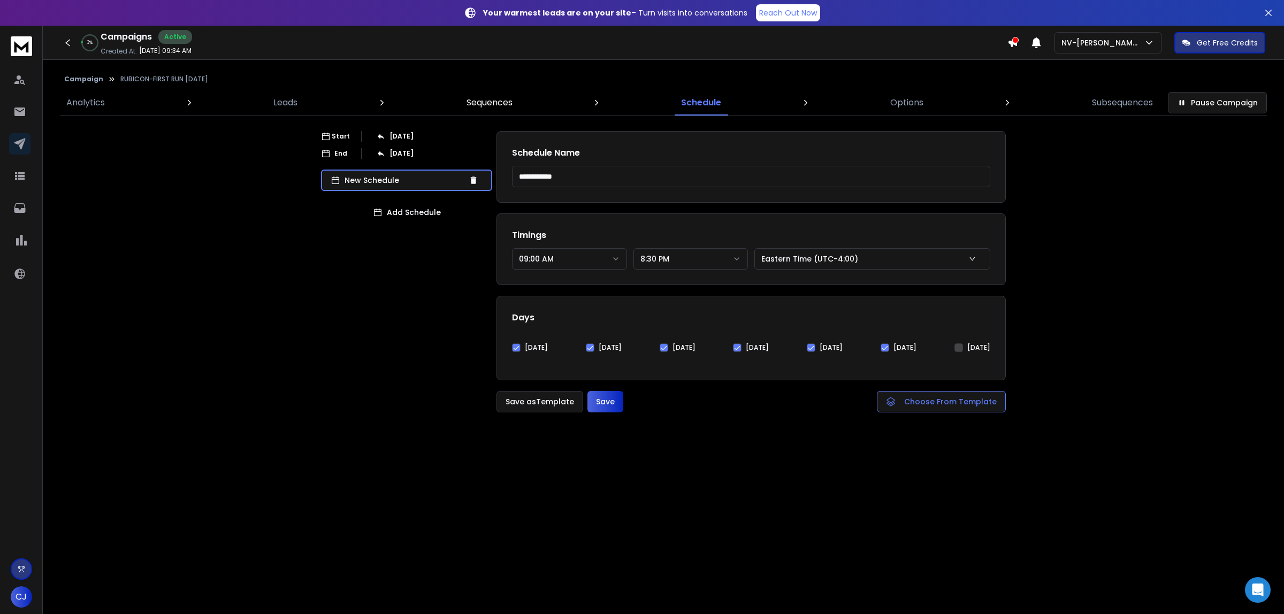
click at [499, 101] on p "Sequences" at bounding box center [489, 102] width 46 height 13
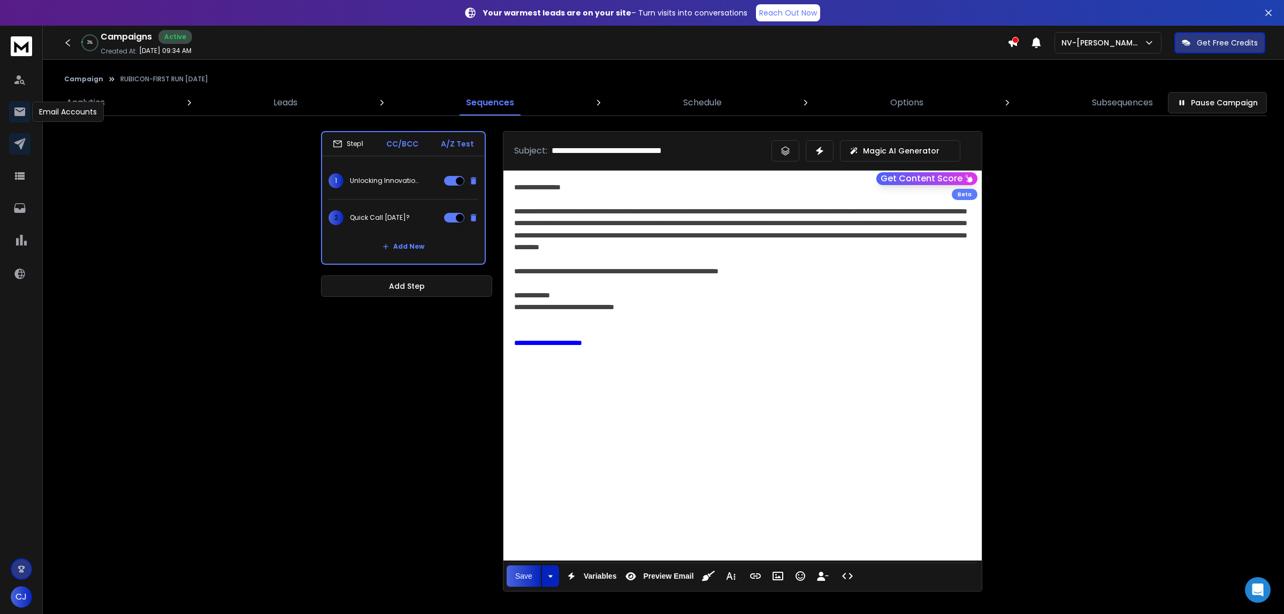
click at [19, 110] on icon at bounding box center [19, 112] width 11 height 9
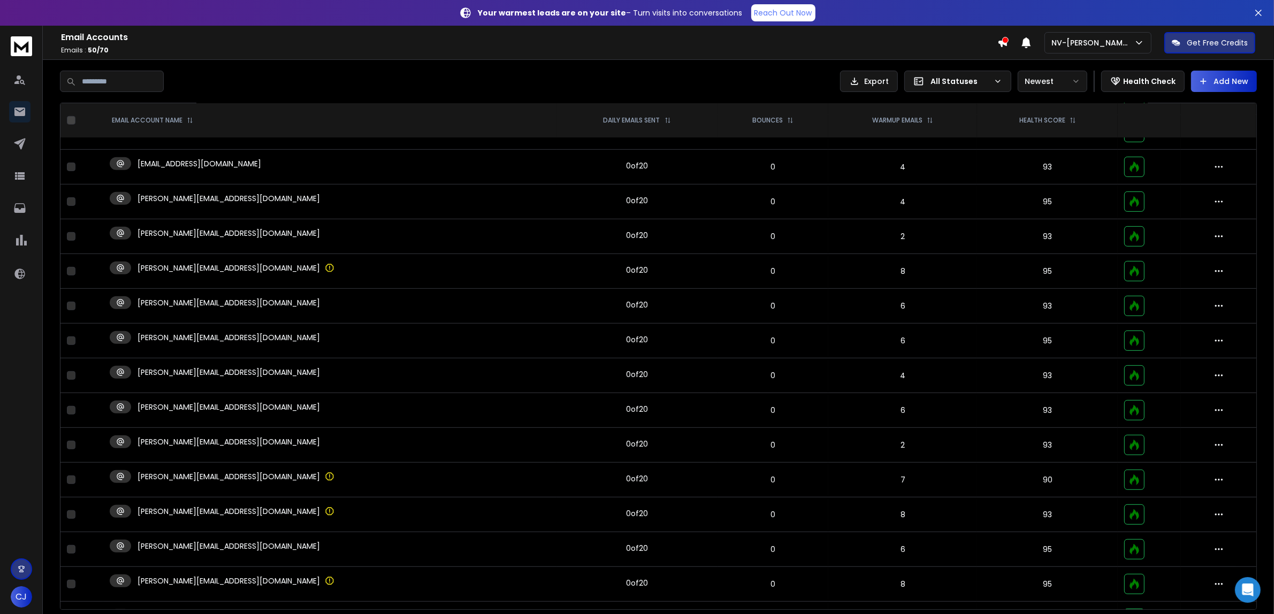
scroll to position [802, 0]
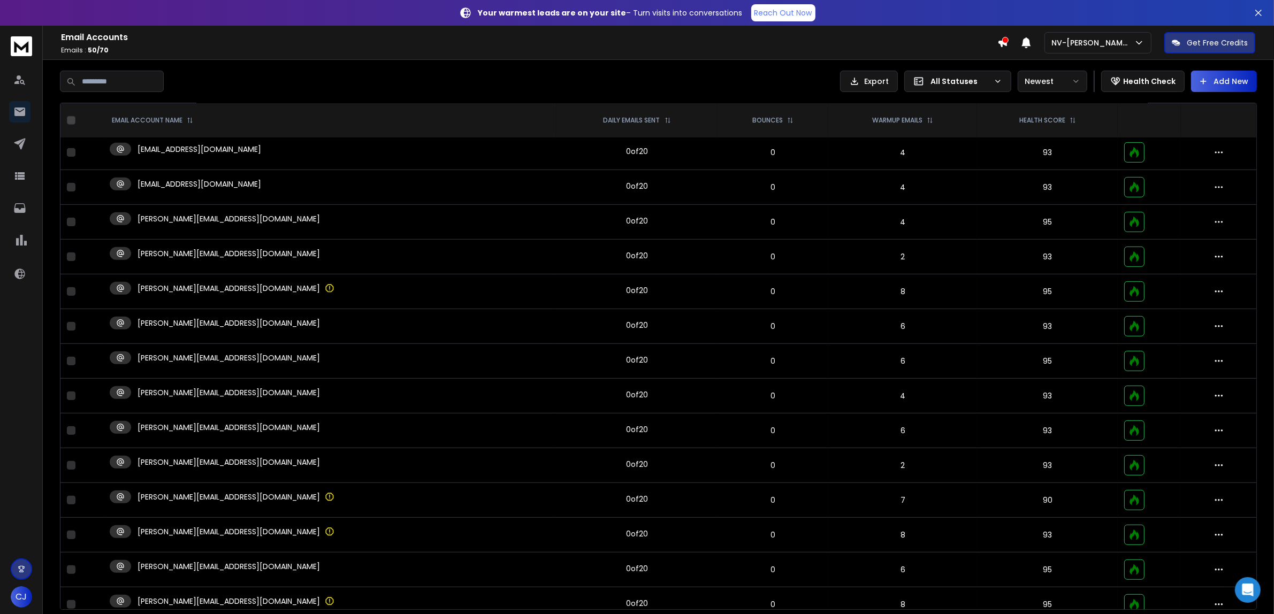
click at [421, 501] on div "alec@learn.targetpeak.site" at bounding box center [330, 496] width 440 height 13
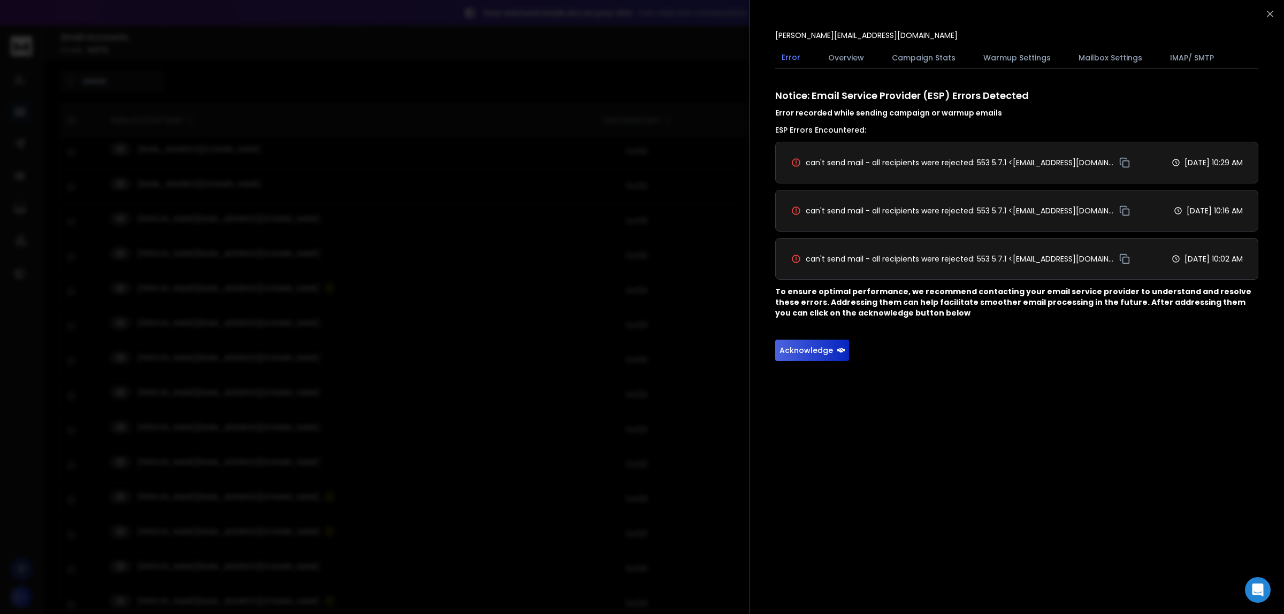
click at [827, 355] on button "Acknowledge" at bounding box center [812, 350] width 74 height 21
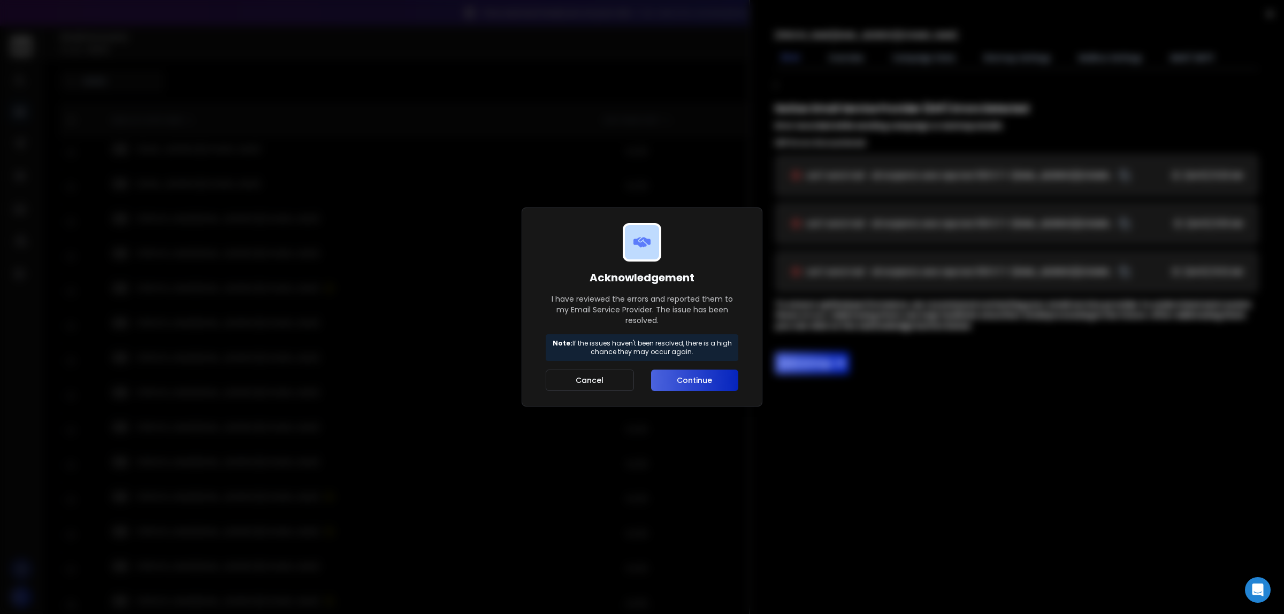
click at [702, 380] on button "Continue" at bounding box center [694, 380] width 87 height 21
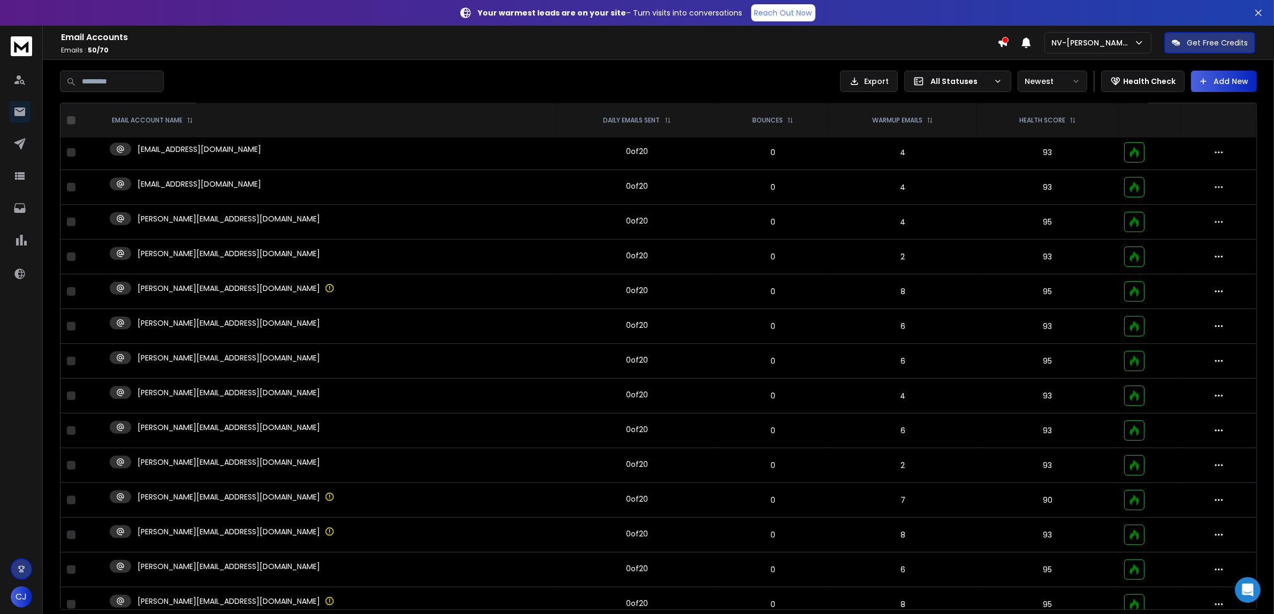
click at [419, 305] on td "sheila@learn.pulsereach.site" at bounding box center [329, 291] width 453 height 35
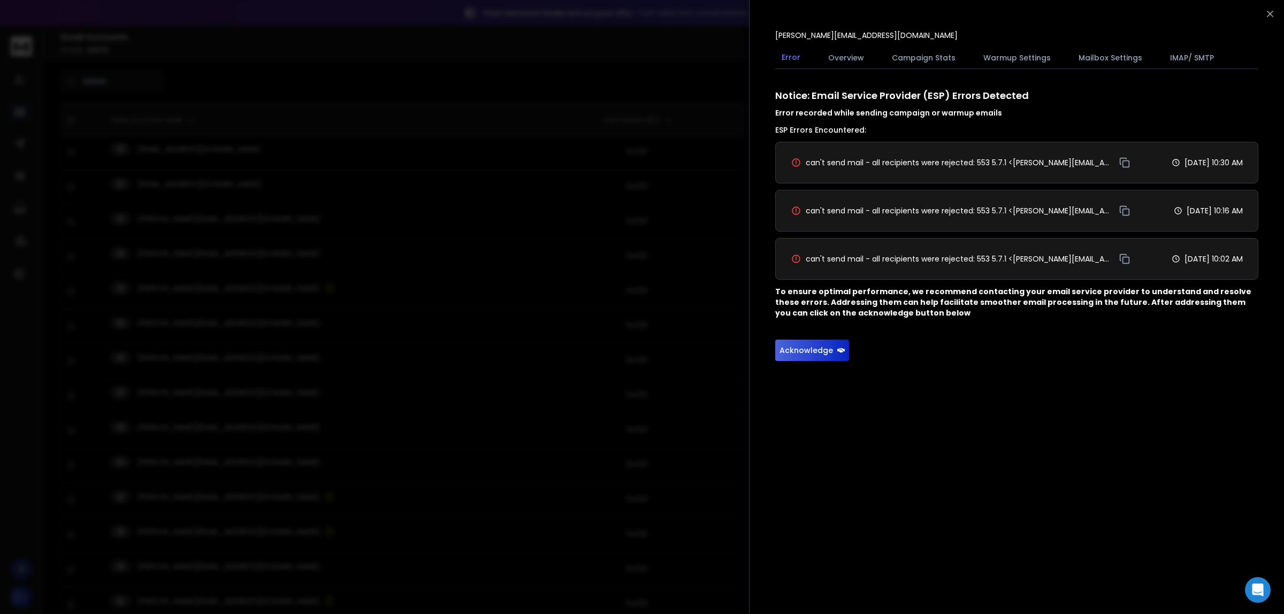
click at [798, 362] on div "sheila@learn.pulsereach.site Error Overview Campaign Stats Warmup Settings Mail…" at bounding box center [1016, 195] width 509 height 365
click at [797, 358] on button "Acknowledge" at bounding box center [812, 350] width 74 height 21
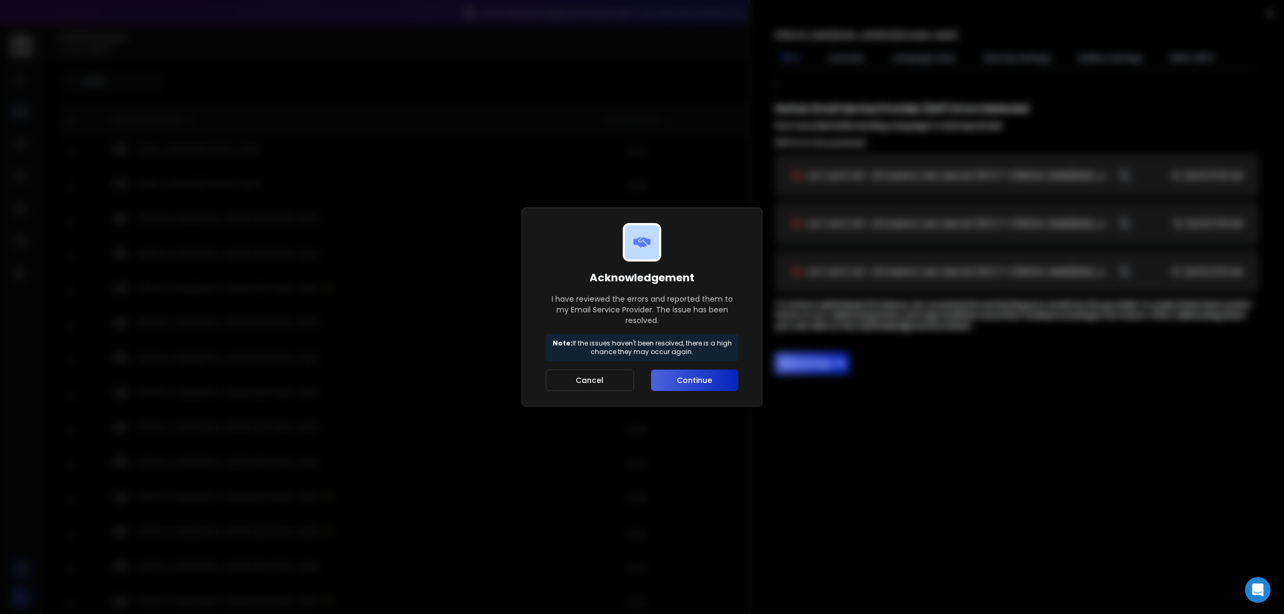
click at [694, 381] on button "Continue" at bounding box center [694, 380] width 87 height 21
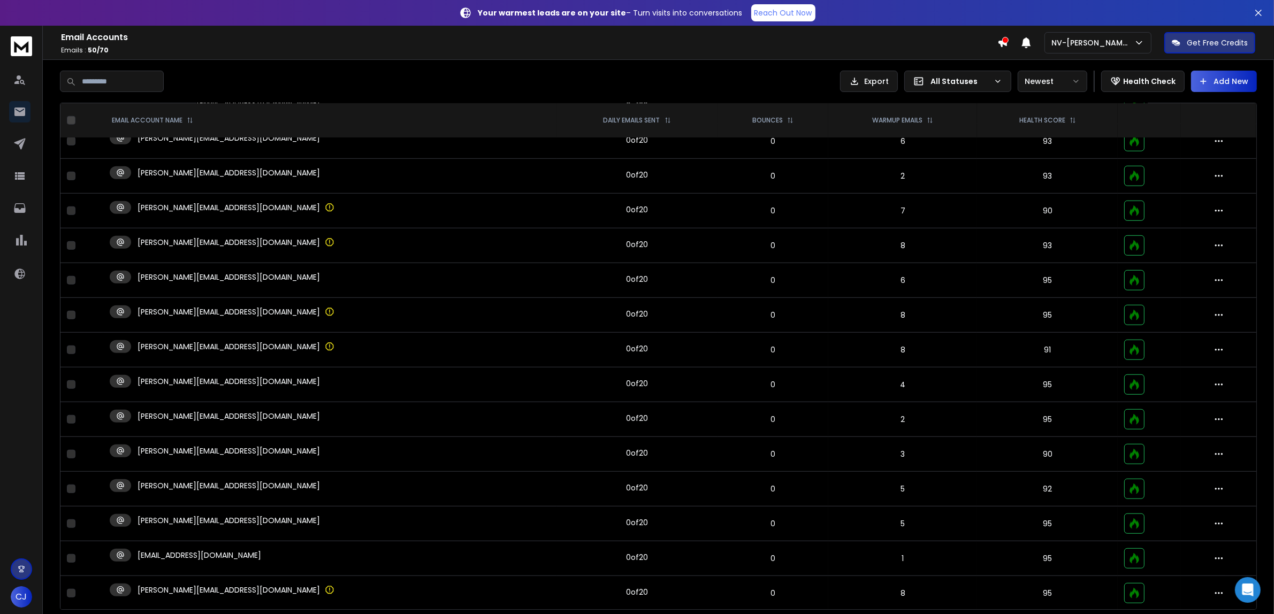
scroll to position [1137, 0]
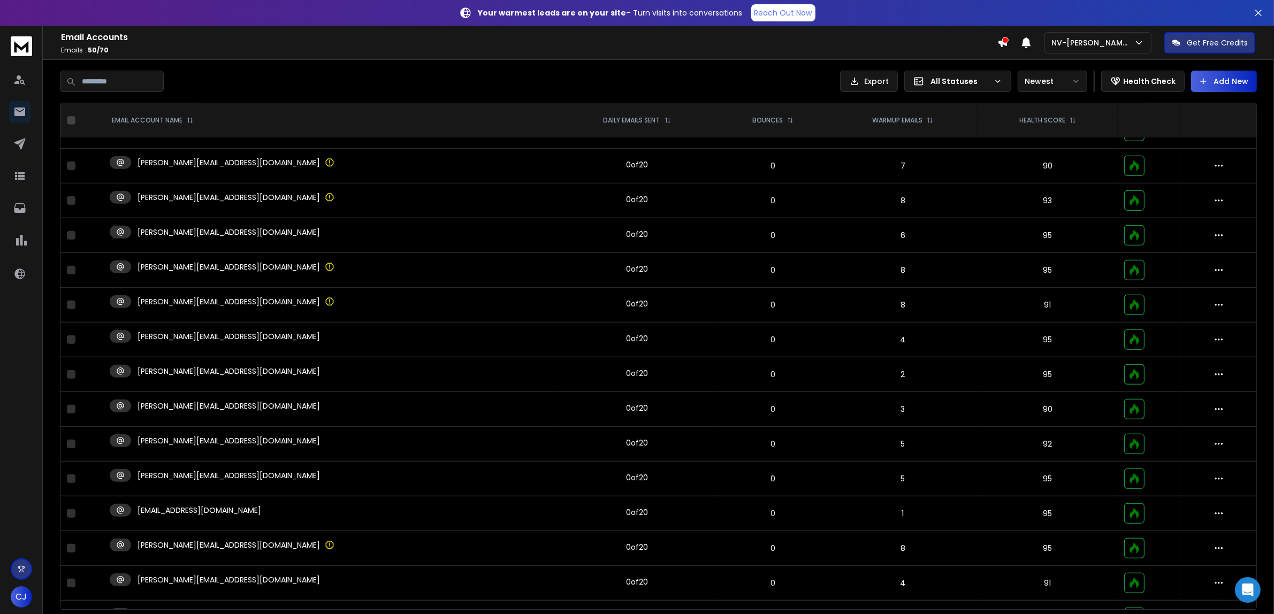
click at [321, 214] on td "barb@learn.targetpeak.site" at bounding box center [329, 200] width 453 height 35
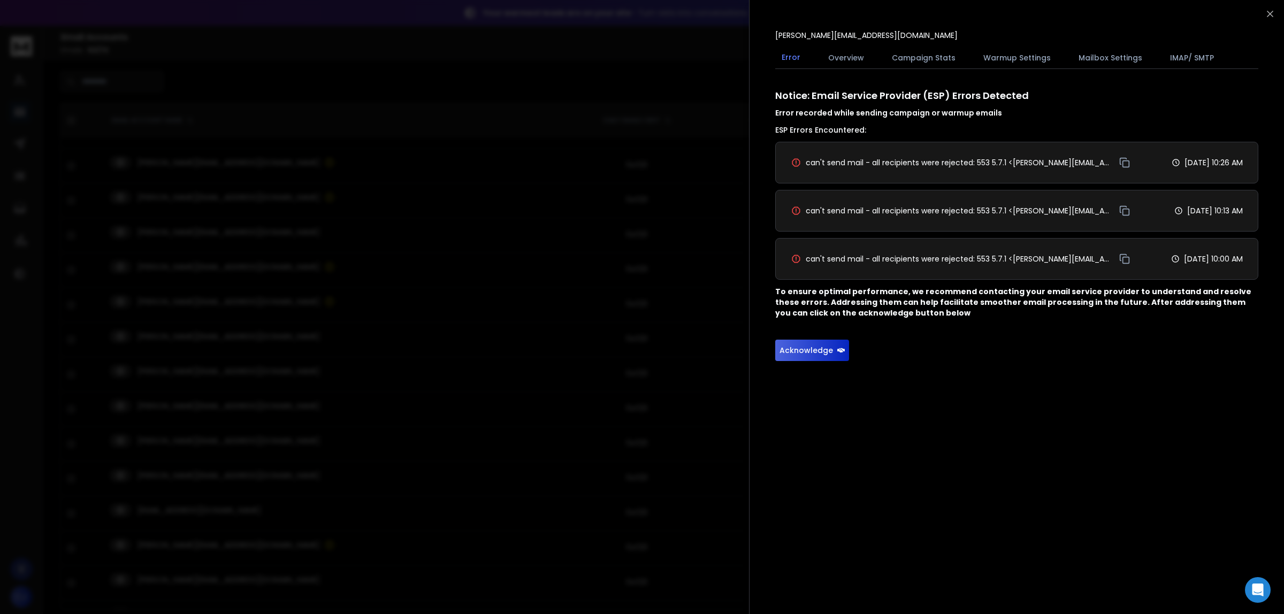
click at [817, 352] on button "Acknowledge" at bounding box center [812, 350] width 74 height 21
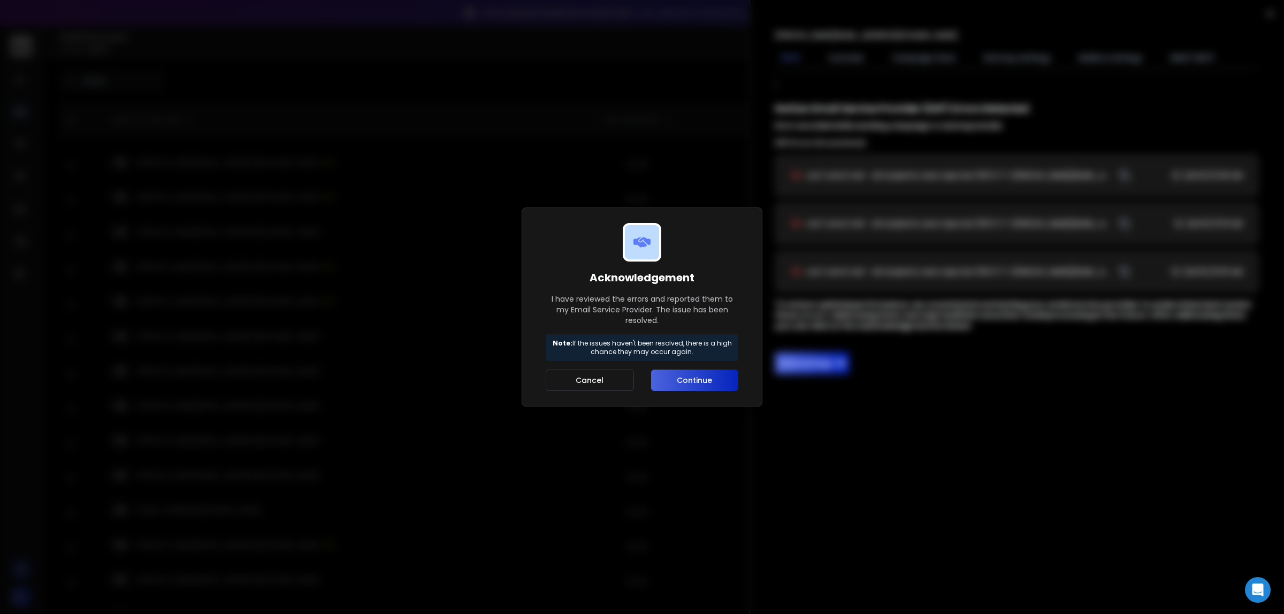
click at [694, 372] on button "Continue" at bounding box center [694, 380] width 87 height 21
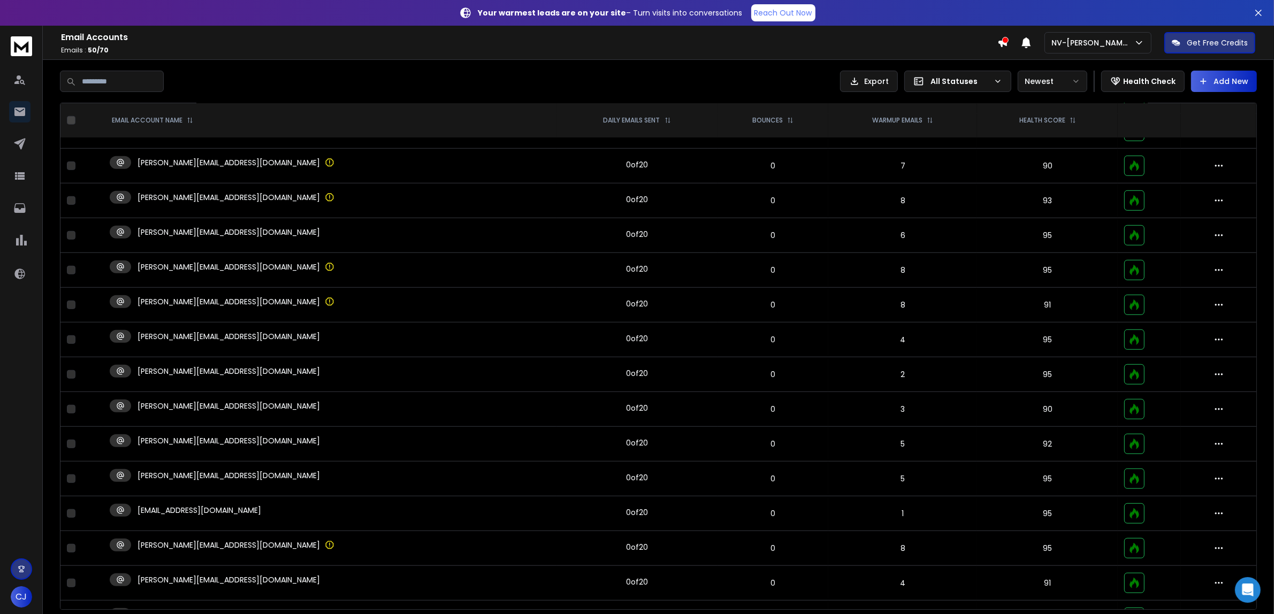
click at [345, 272] on div "peter@learn.targetpeak.site" at bounding box center [330, 266] width 440 height 13
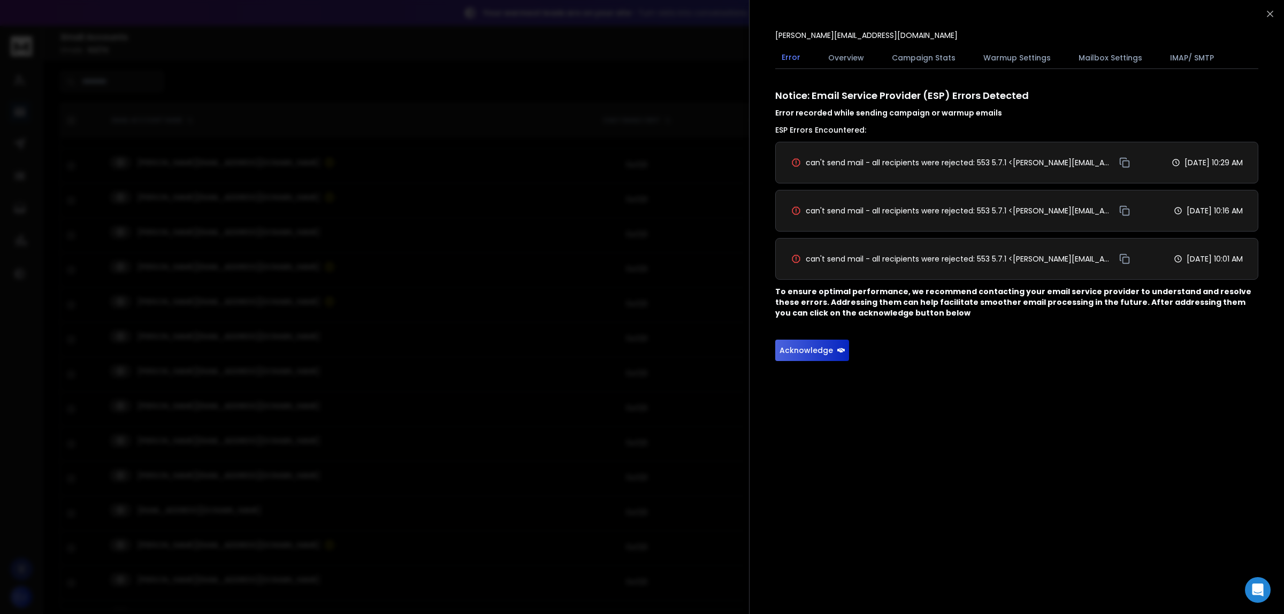
click at [814, 348] on button "Acknowledge" at bounding box center [812, 350] width 74 height 21
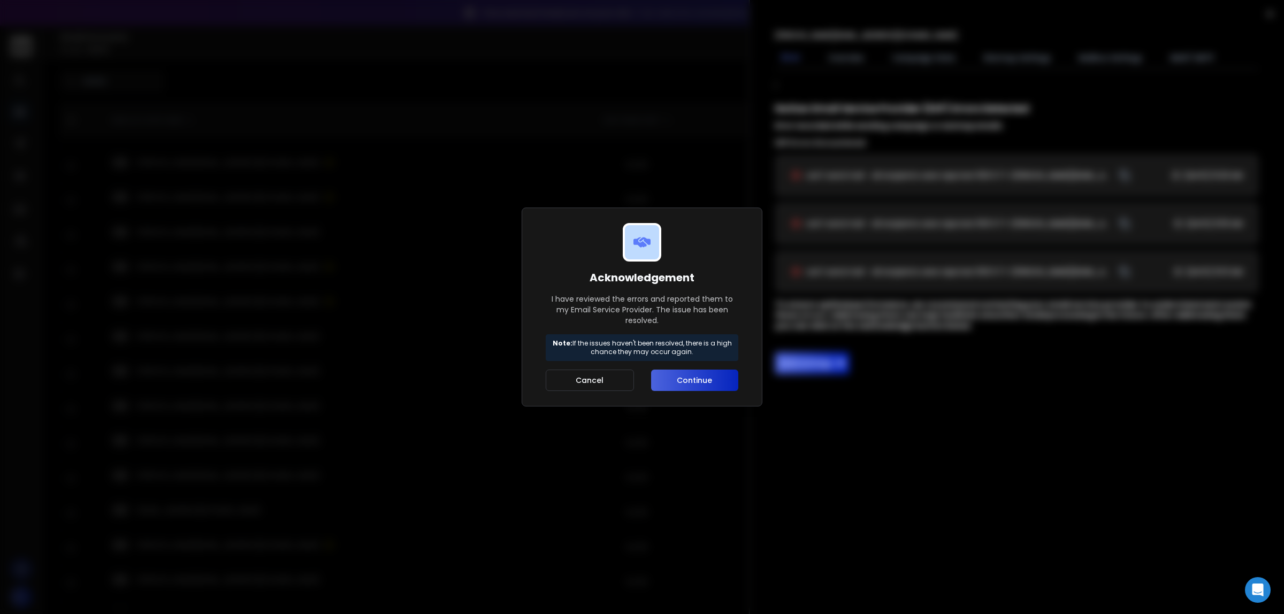
click at [694, 374] on button "Continue" at bounding box center [694, 380] width 87 height 21
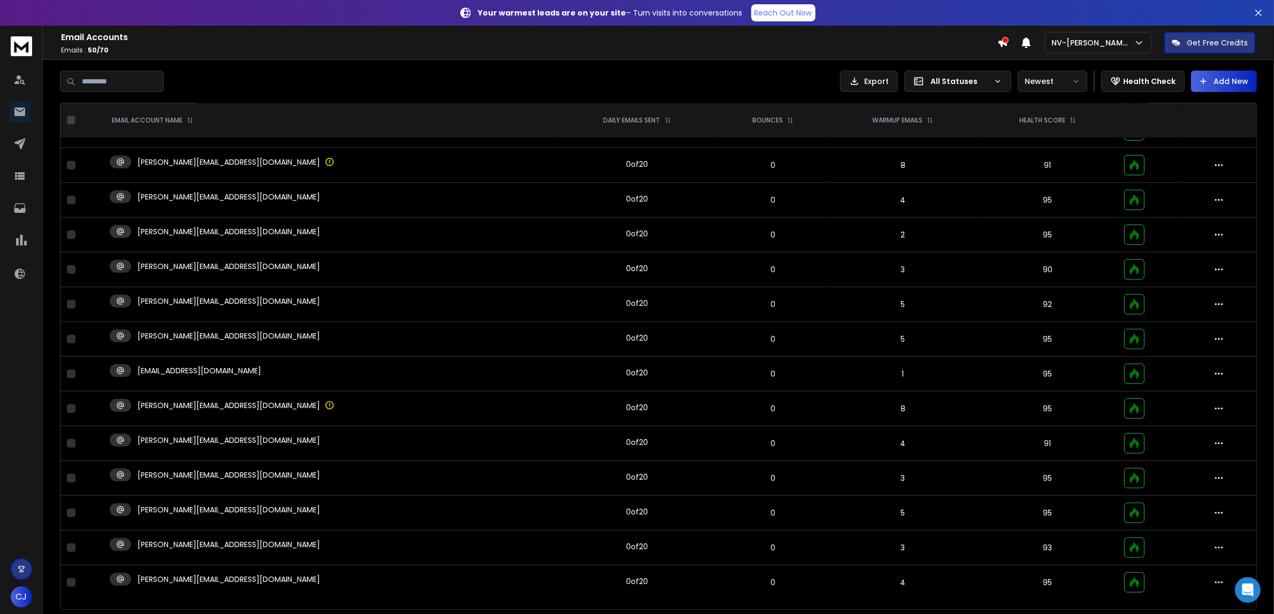
scroll to position [1298, 0]
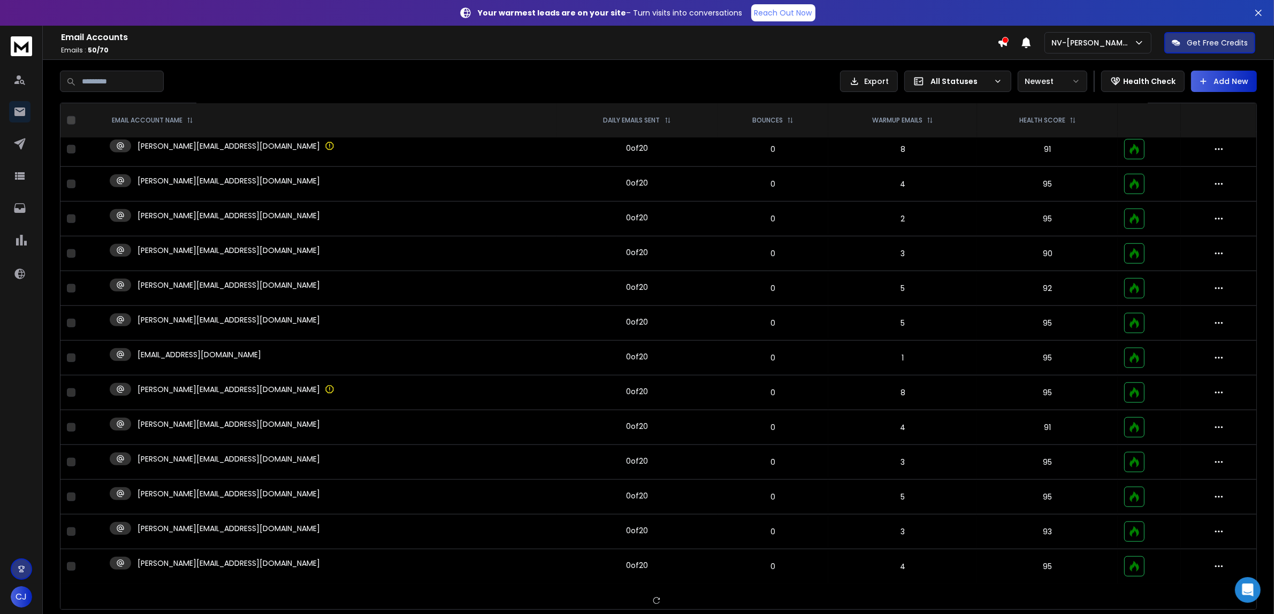
click at [353, 392] on div "barb@learn.valorwealth.site" at bounding box center [330, 389] width 440 height 13
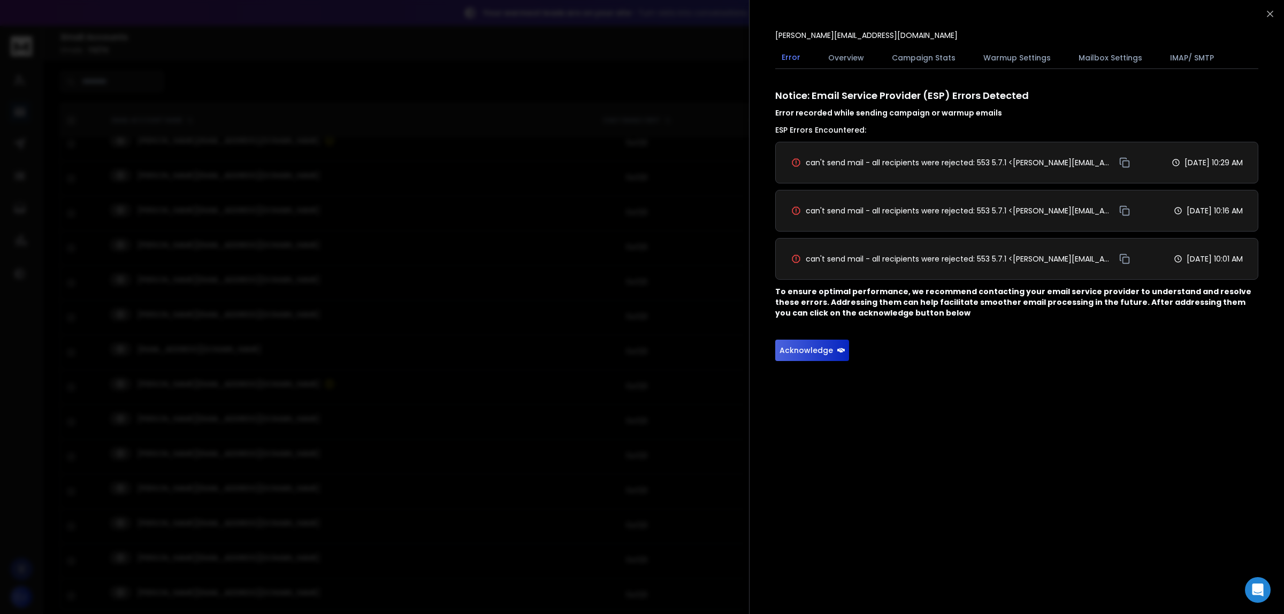
click at [824, 348] on button "Acknowledge" at bounding box center [812, 350] width 74 height 21
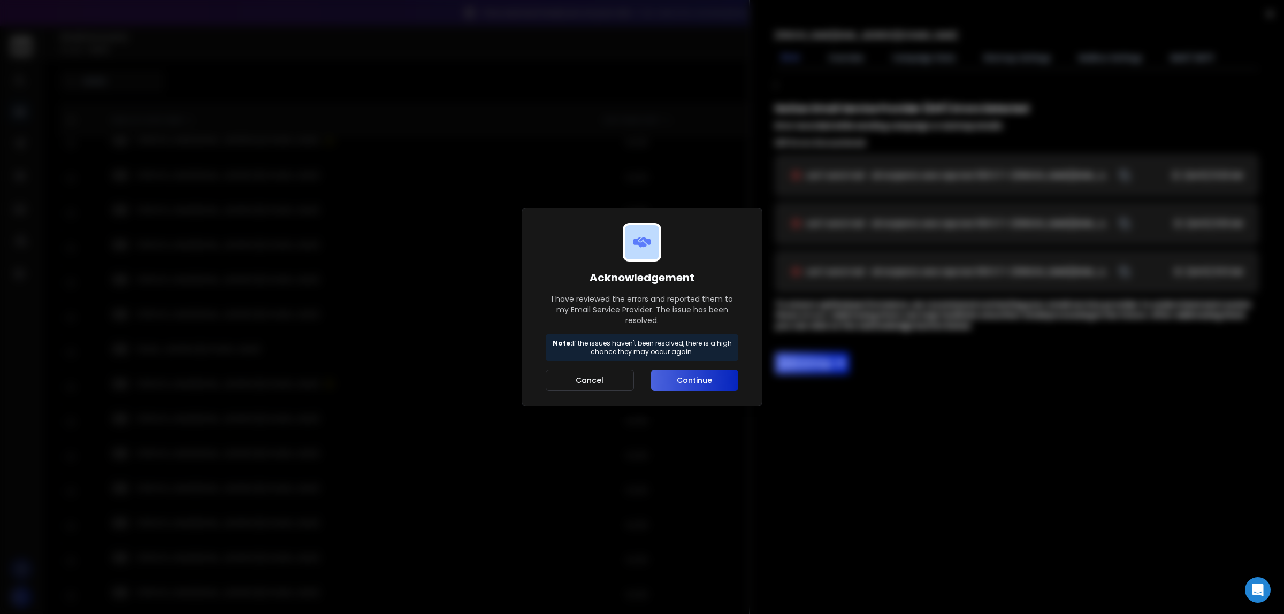
click at [675, 374] on button "Continue" at bounding box center [694, 380] width 87 height 21
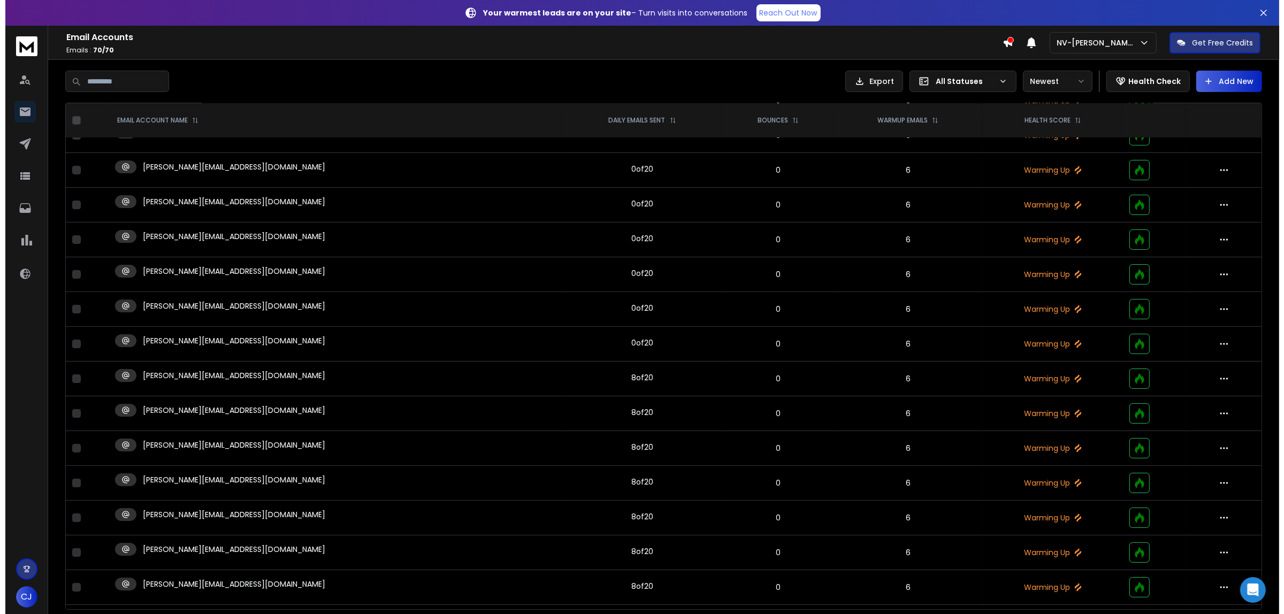
scroll to position [0, 0]
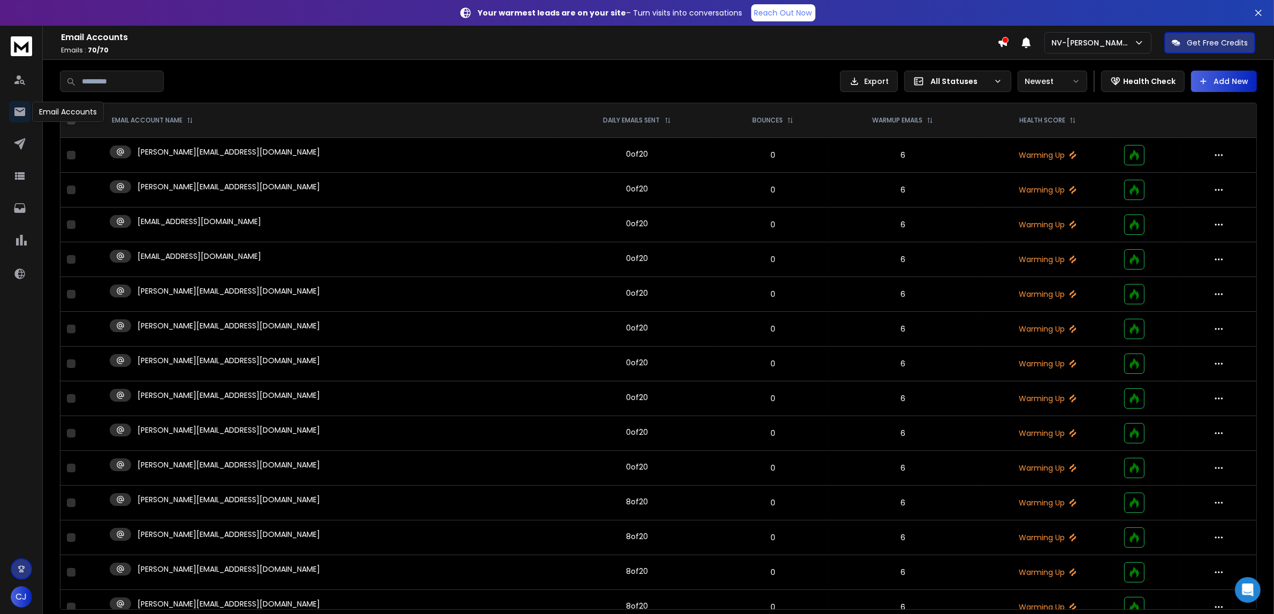
click at [13, 113] on icon at bounding box center [19, 111] width 13 height 13
click at [26, 145] on link at bounding box center [19, 143] width 21 height 21
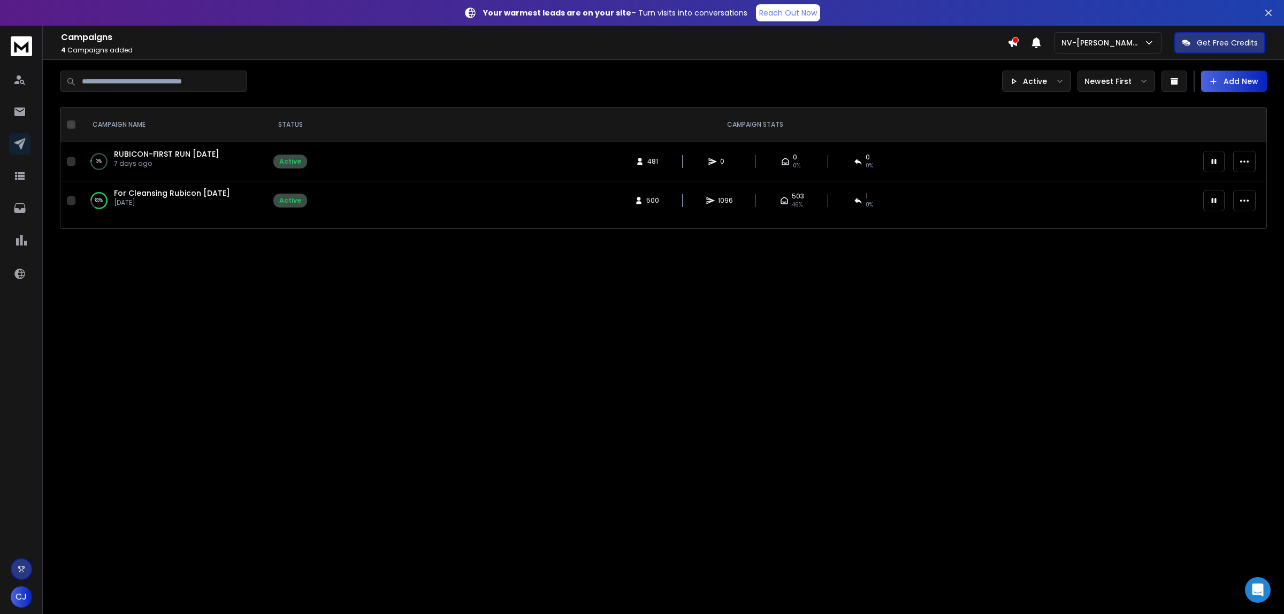
click at [832, 376] on div "Your warmest leads are on your site – Turn visits into conversations Reach Out …" at bounding box center [642, 307] width 1284 height 614
click at [1107, 47] on div "NV-Mel" at bounding box center [1107, 42] width 93 height 11
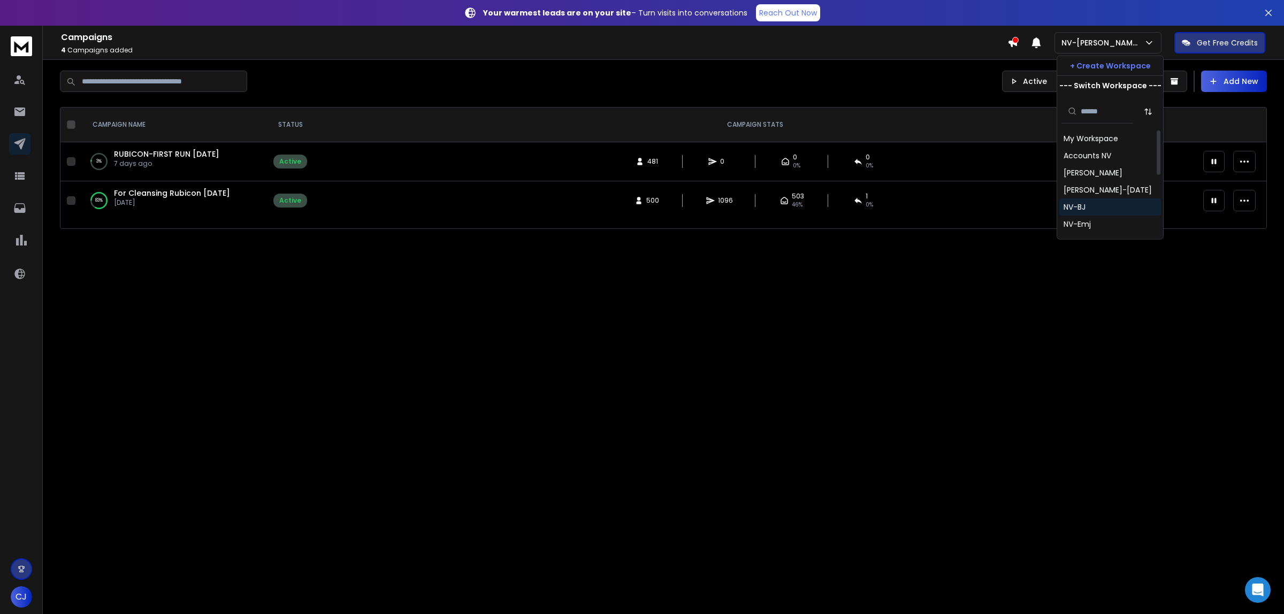
scroll to position [67, 0]
click at [1089, 212] on div "Rico" at bounding box center [1110, 208] width 102 height 17
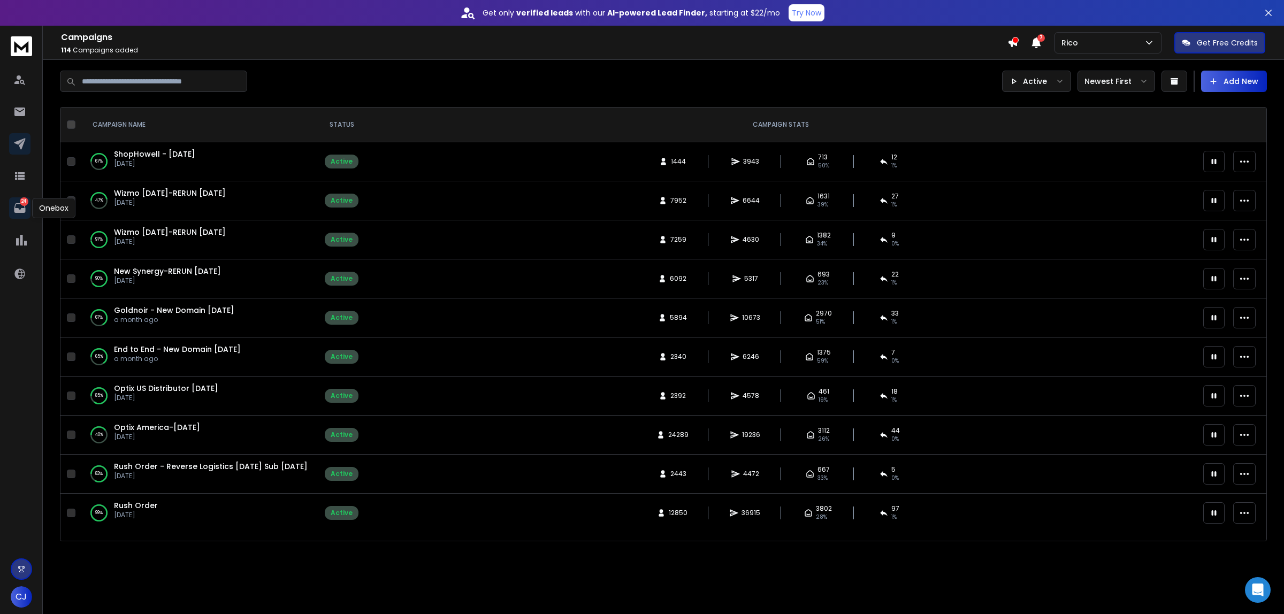
click at [13, 210] on icon at bounding box center [19, 208] width 13 height 13
